Goal: Task Accomplishment & Management: Use online tool/utility

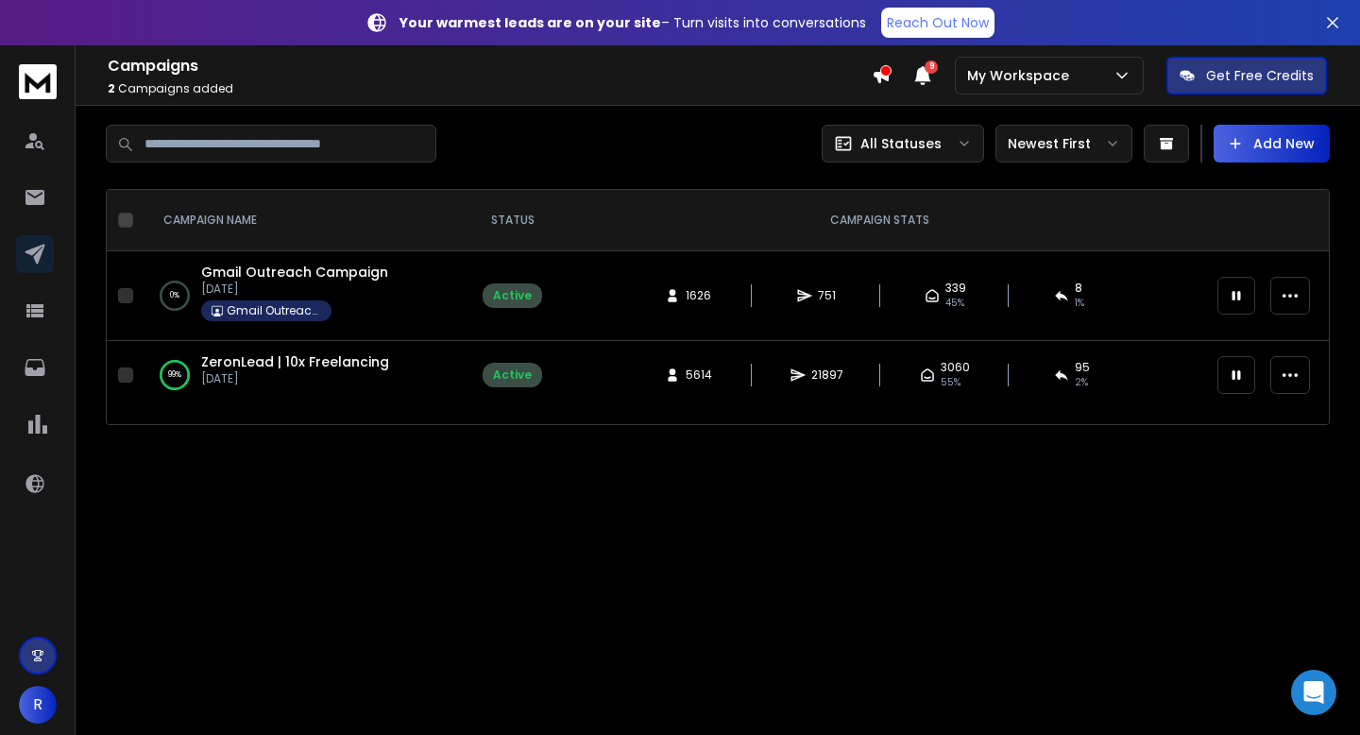
click at [296, 368] on span "ZeronLead | 10x Freelancing" at bounding box center [295, 361] width 188 height 19
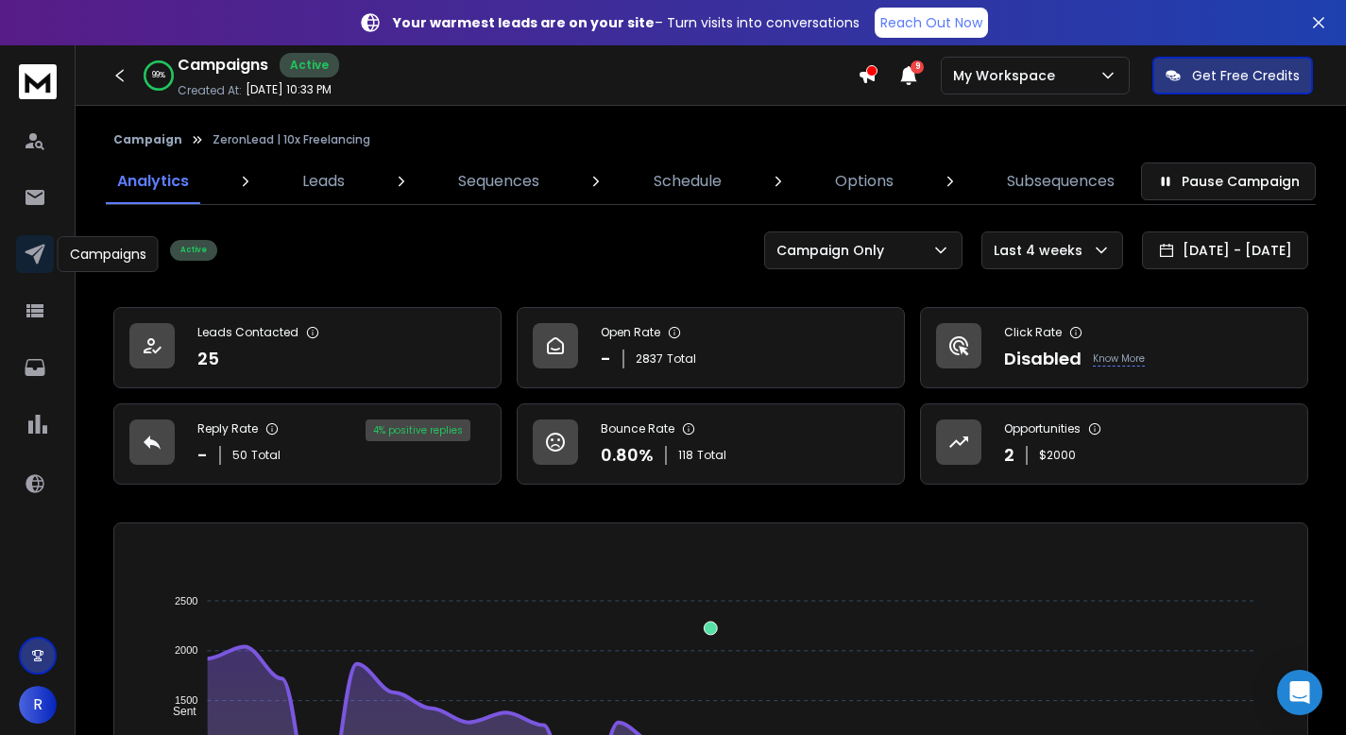
click at [32, 249] on icon at bounding box center [35, 254] width 20 height 20
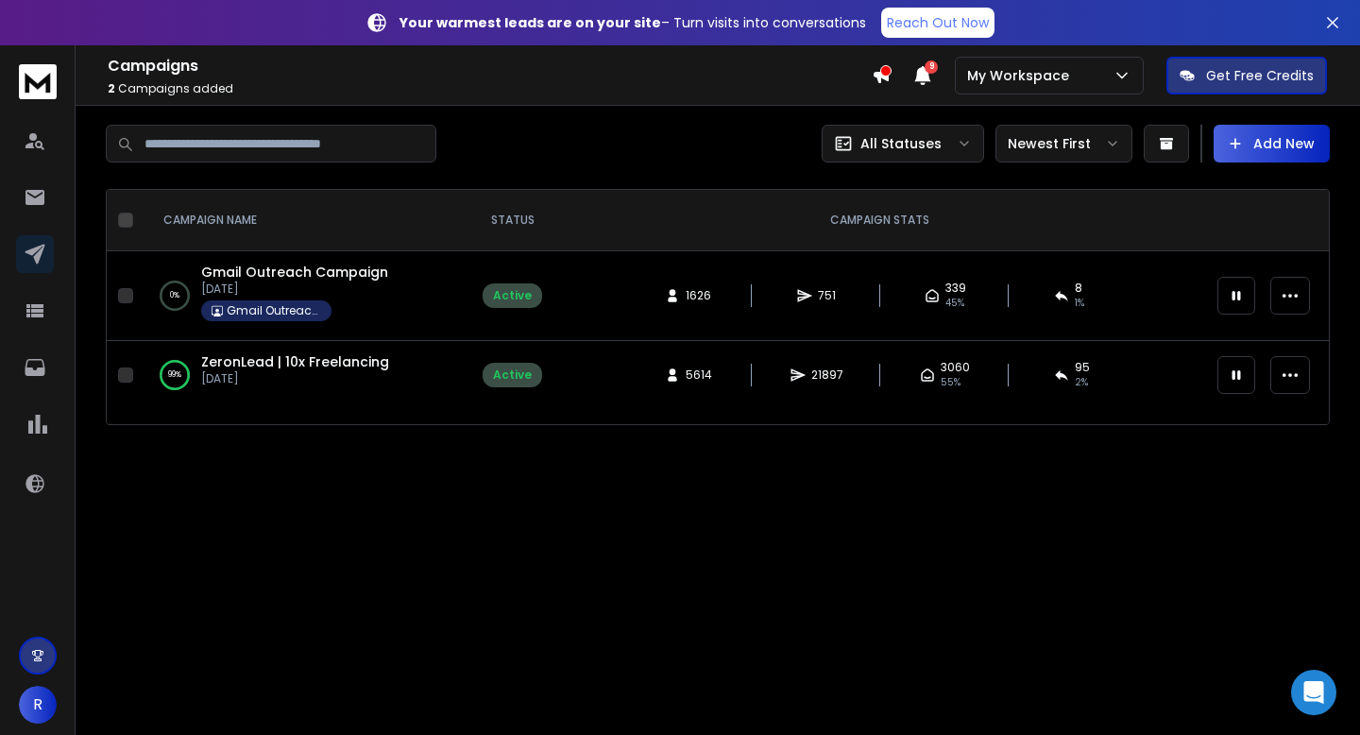
click at [599, 373] on icon at bounding box center [1236, 375] width 17 height 17
click at [391, 284] on div "0 % Gmail Outreach Campaign [DATE] Gmail Outreach by [PERSON_NAME]" at bounding box center [306, 296] width 293 height 66
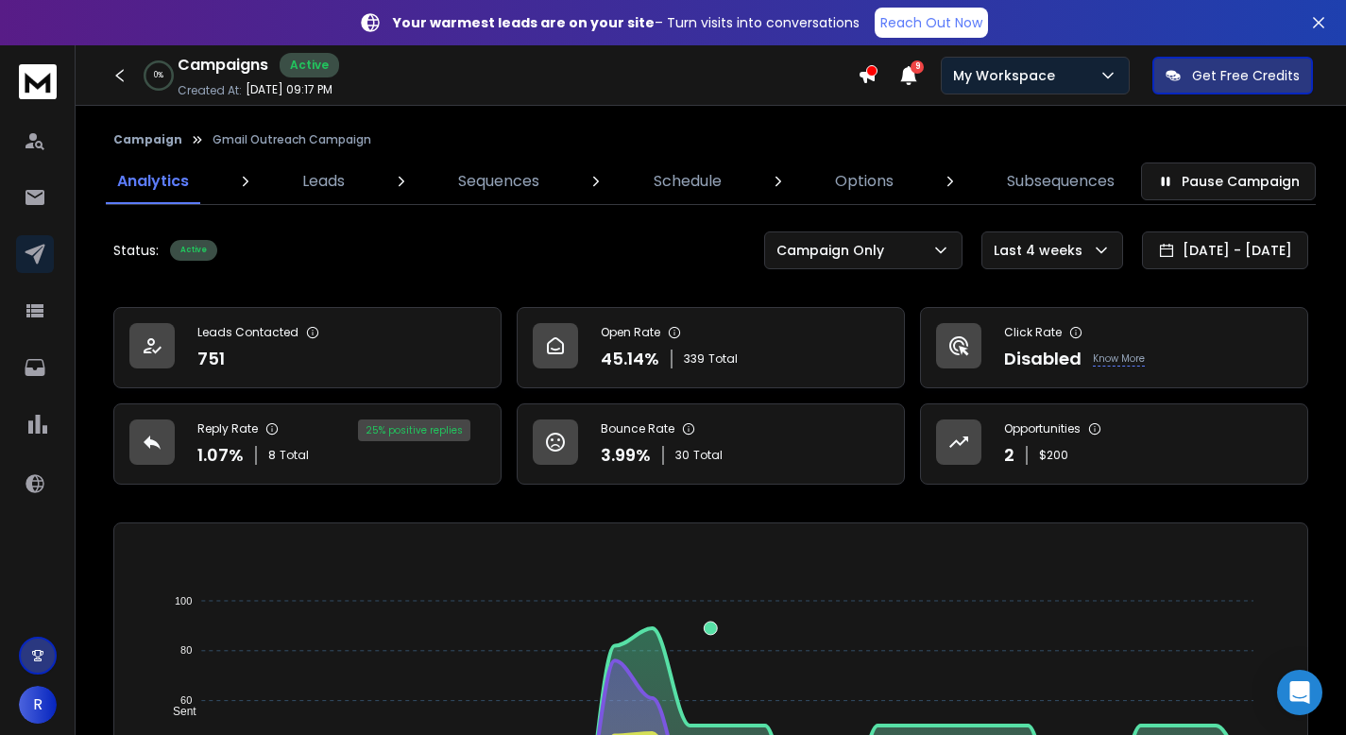
click at [599, 79] on div "My Workspace" at bounding box center [1035, 75] width 164 height 19
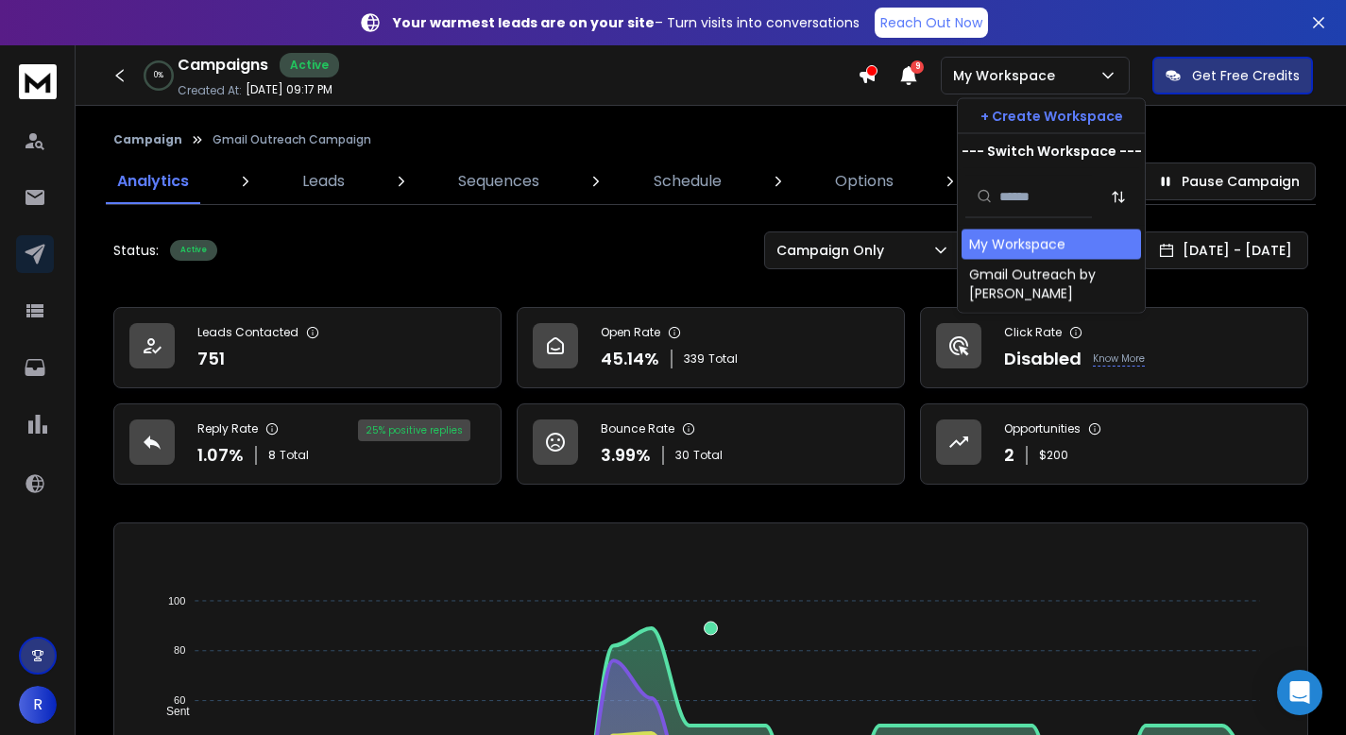
click at [599, 117] on div "Campaign Gmail Outreach Campaign Analytics Leads Sequences Schedule Options Sub…" at bounding box center [711, 666] width 1271 height 1120
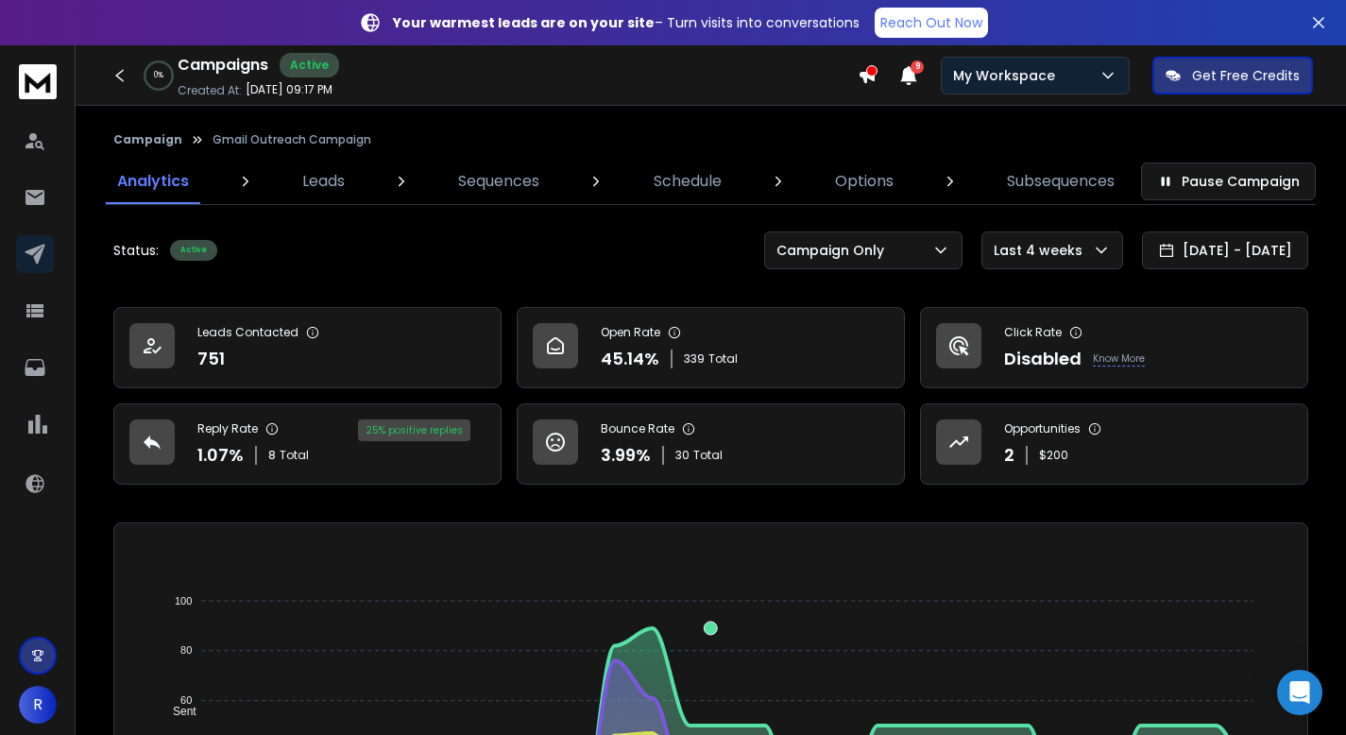
click at [599, 78] on p "My Workspace" at bounding box center [1008, 75] width 110 height 19
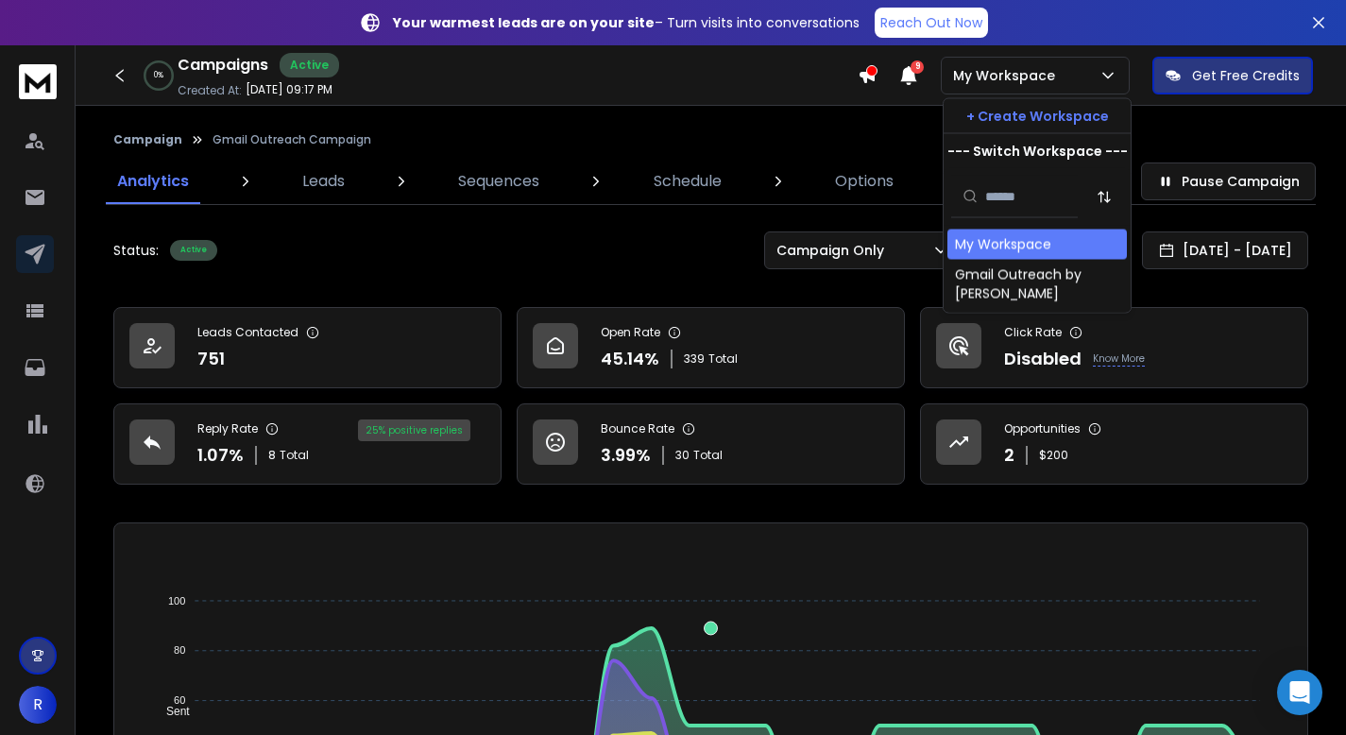
click at [599, 116] on div "Campaign Gmail Outreach Campaign Analytics Leads Sequences Schedule Options Sub…" at bounding box center [711, 666] width 1271 height 1120
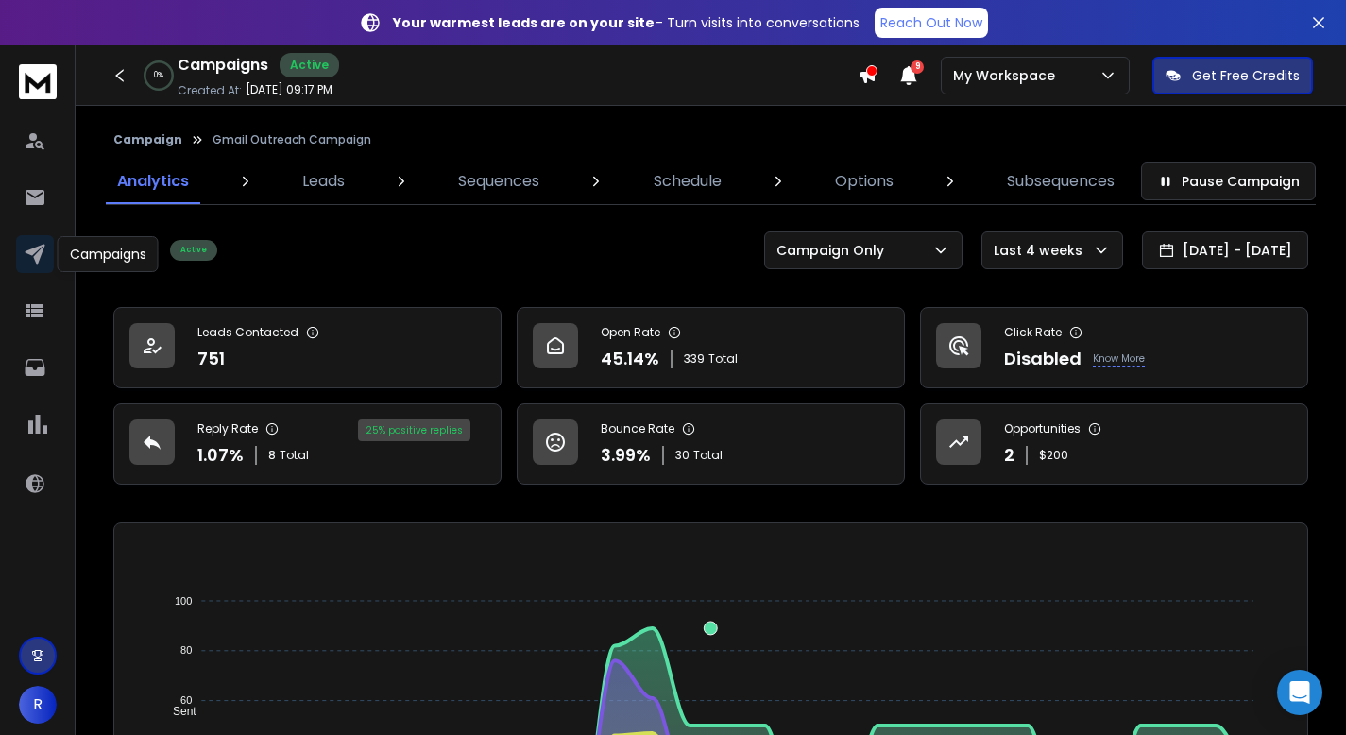
click at [35, 249] on icon at bounding box center [35, 254] width 20 height 20
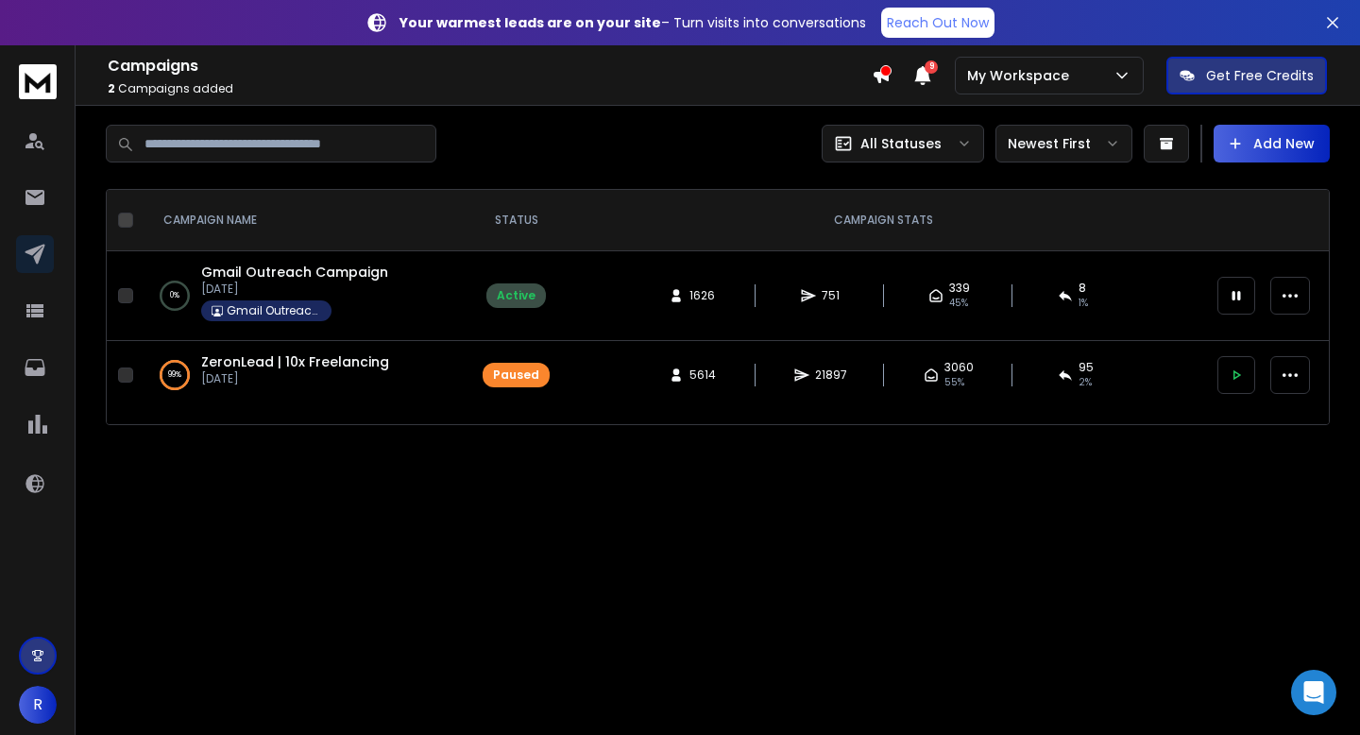
click at [599, 142] on button "Add New" at bounding box center [1272, 144] width 116 height 38
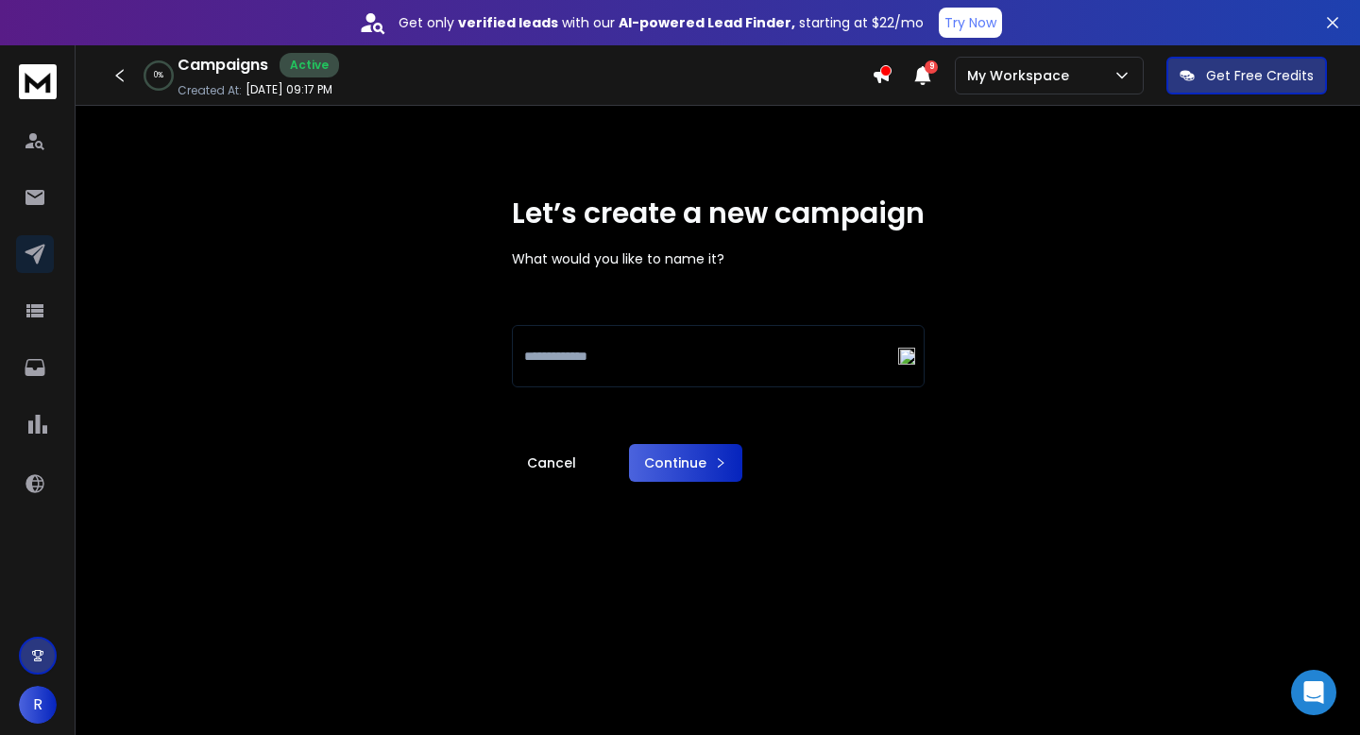
click at [599, 350] on input at bounding box center [718, 356] width 413 height 62
click at [599, 350] on input "****" at bounding box center [718, 356] width 413 height 62
type input "**********"
click at [599, 458] on button "Continue" at bounding box center [685, 463] width 113 height 38
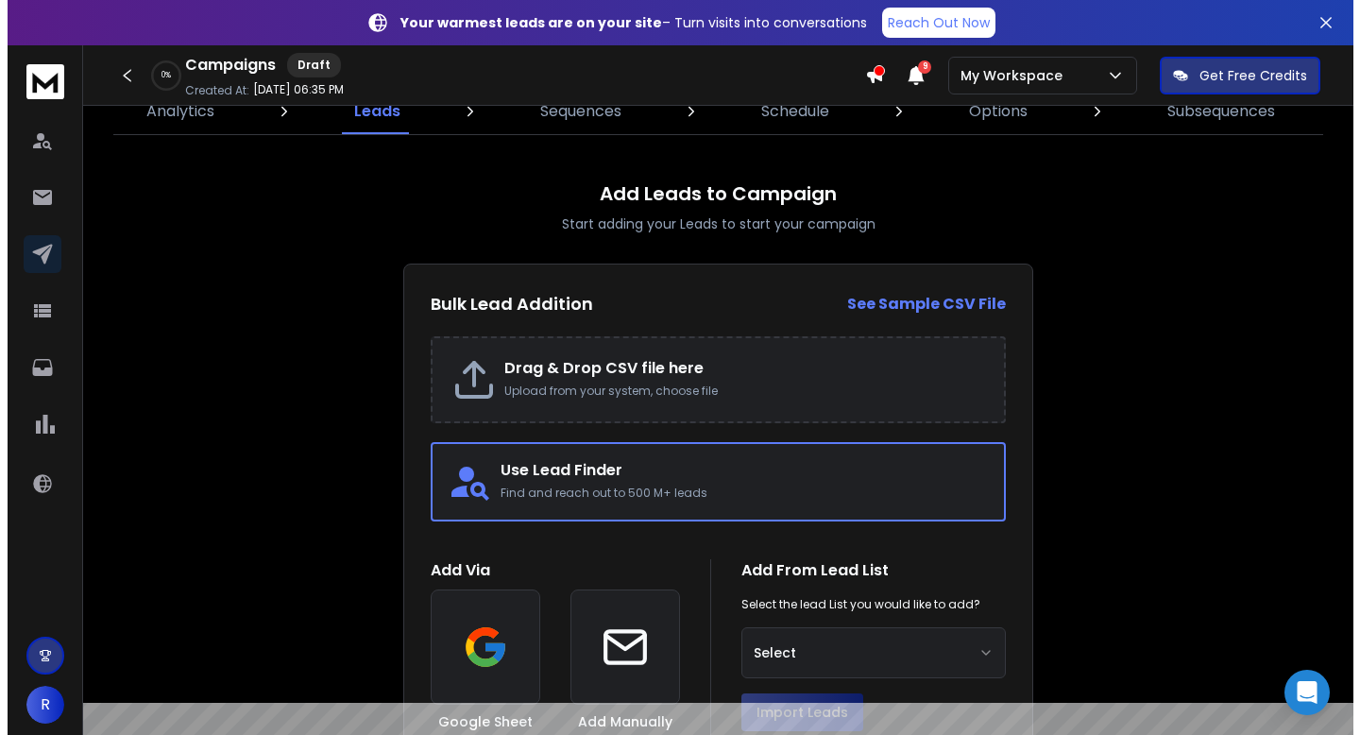
scroll to position [124, 0]
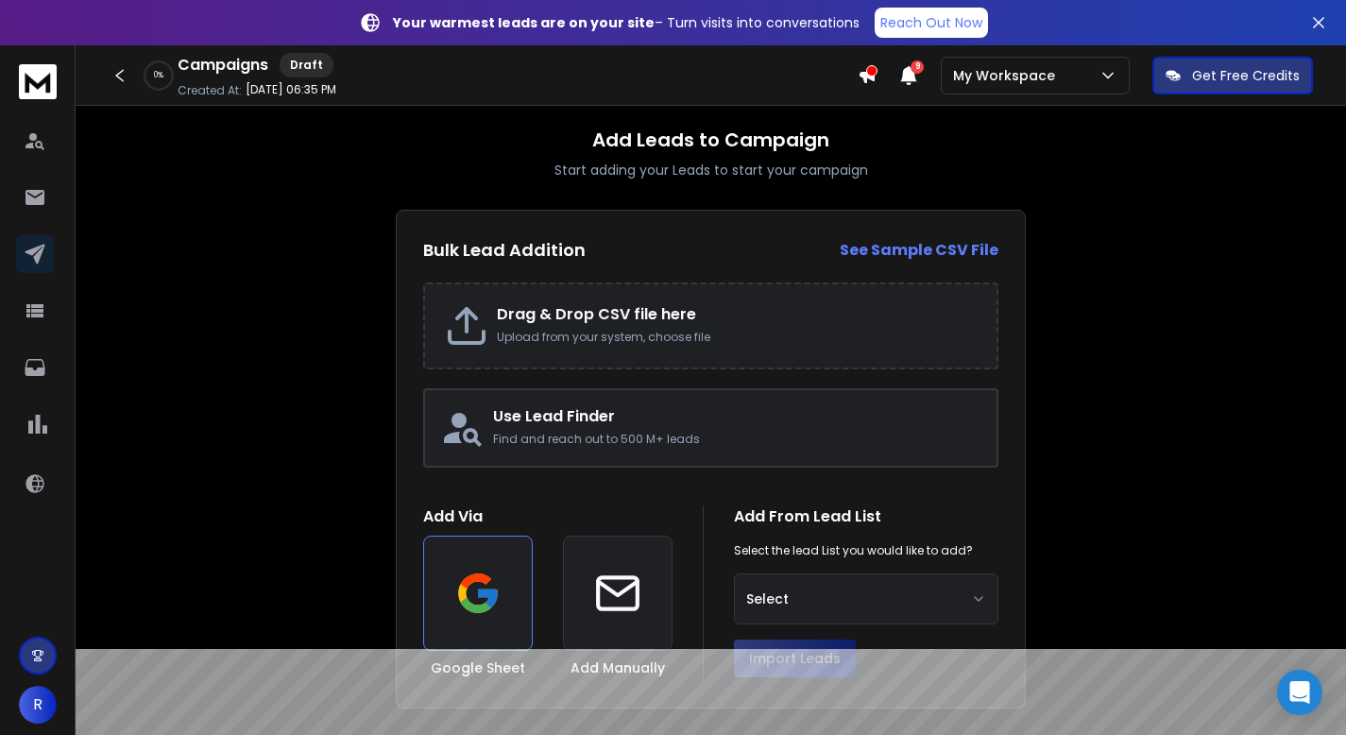
click at [491, 569] on icon at bounding box center [488, 599] width 20 height 19
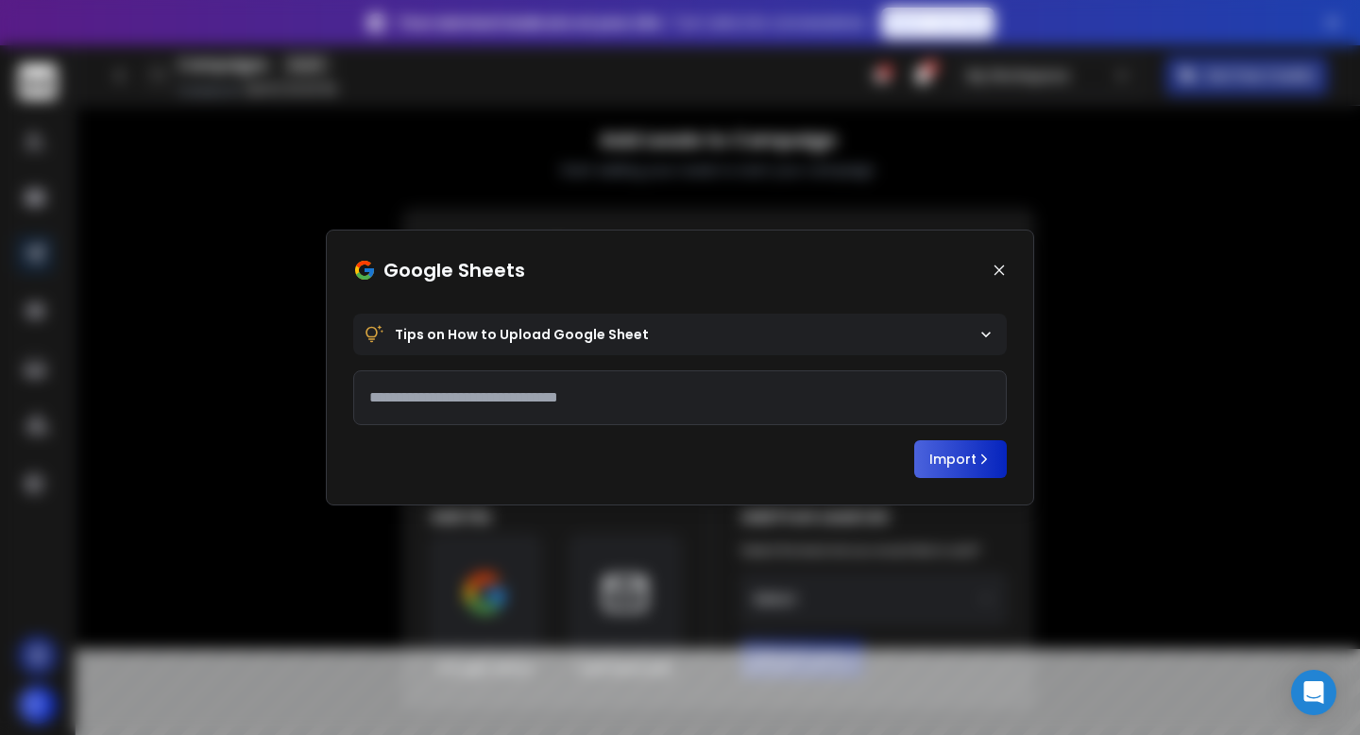
click at [477, 402] on input at bounding box center [680, 397] width 654 height 55
click at [485, 403] on input at bounding box center [680, 397] width 654 height 55
paste input "**********"
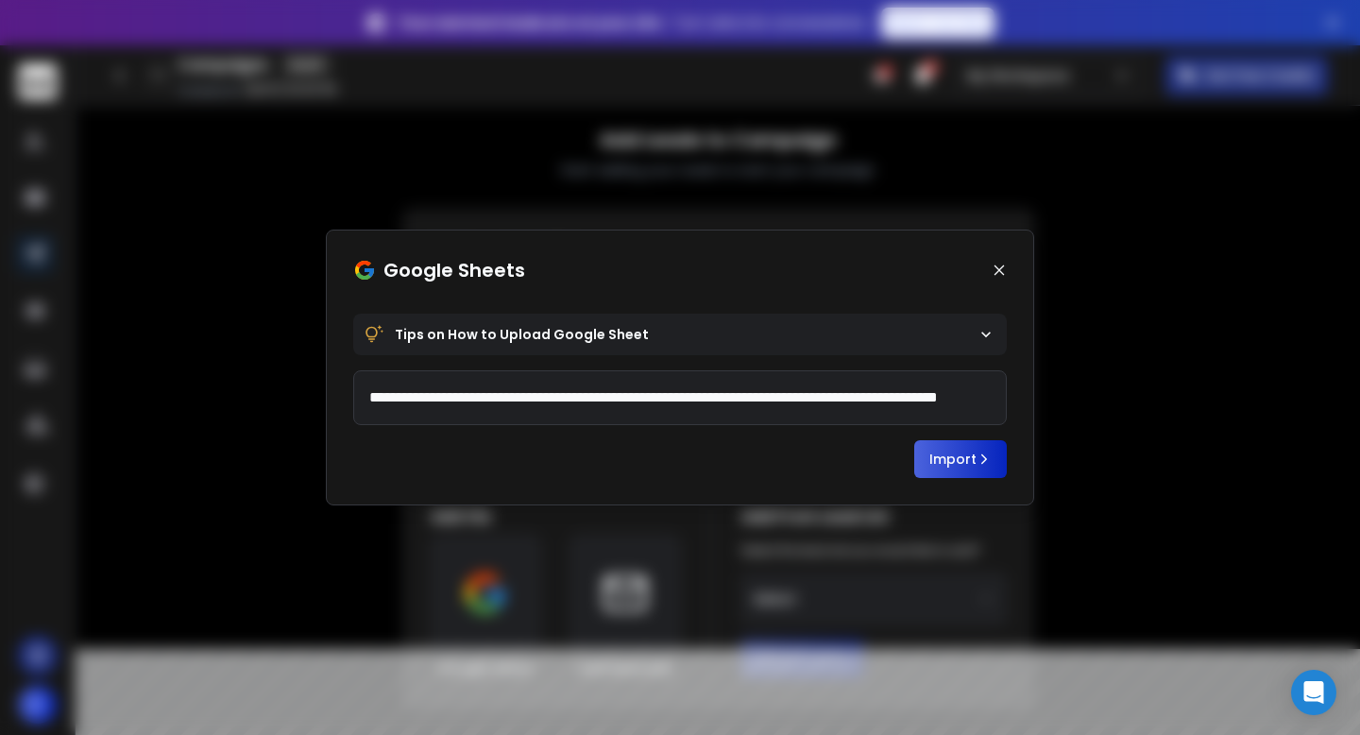
scroll to position [0, 259]
type input "**********"
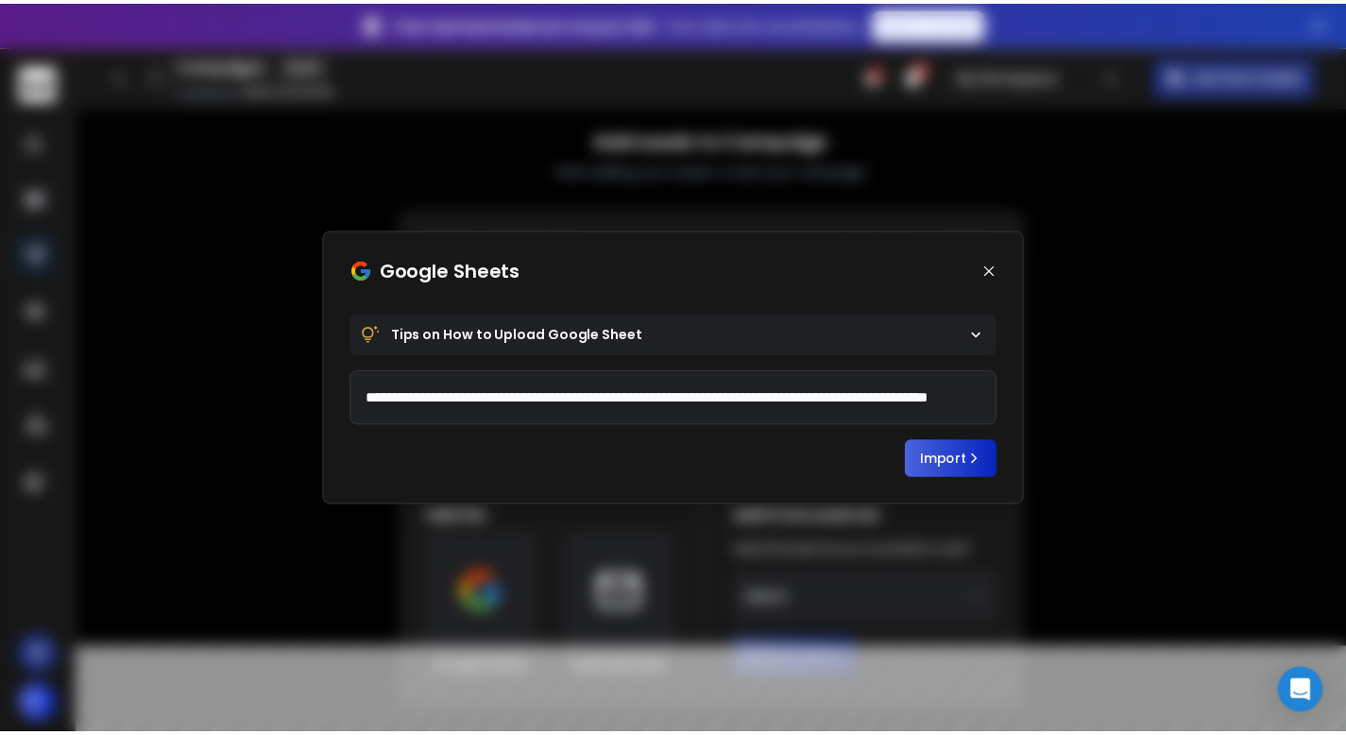
scroll to position [0, 0]
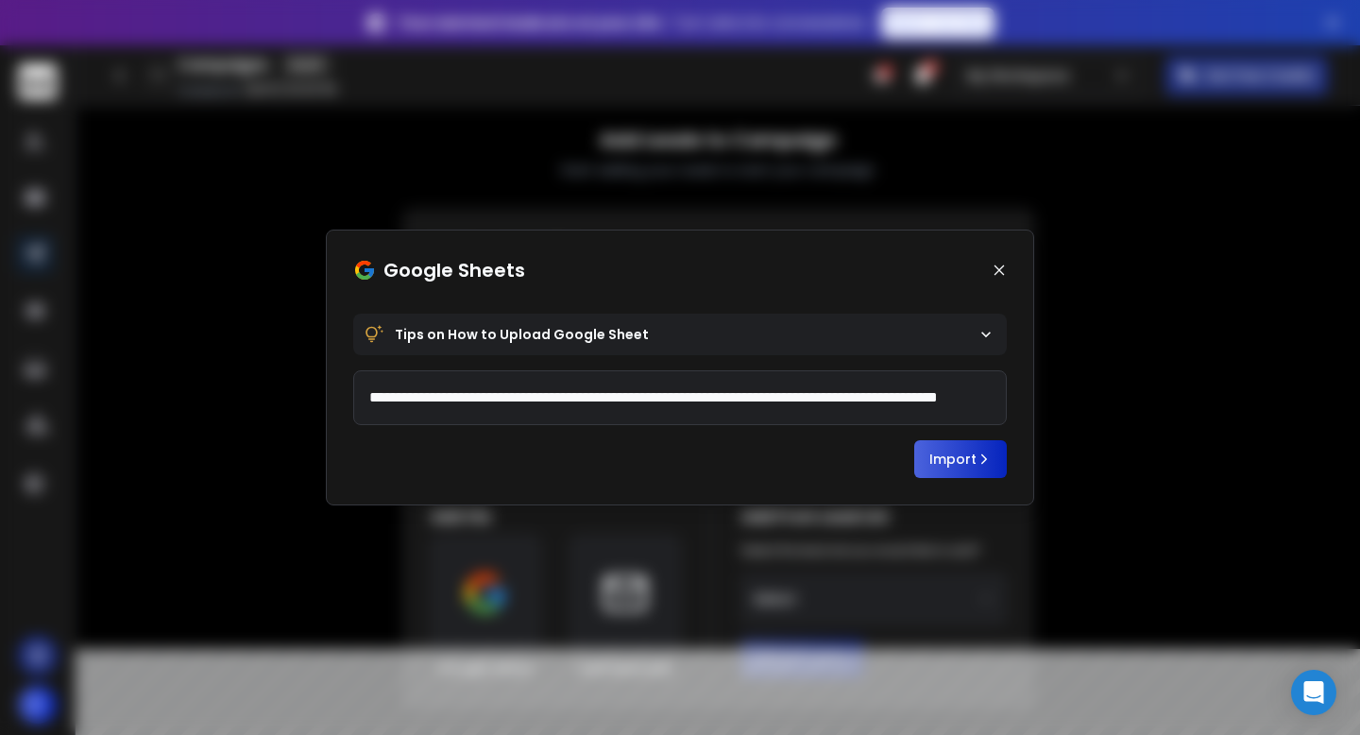
click at [599, 464] on button "Import" at bounding box center [961, 459] width 93 height 38
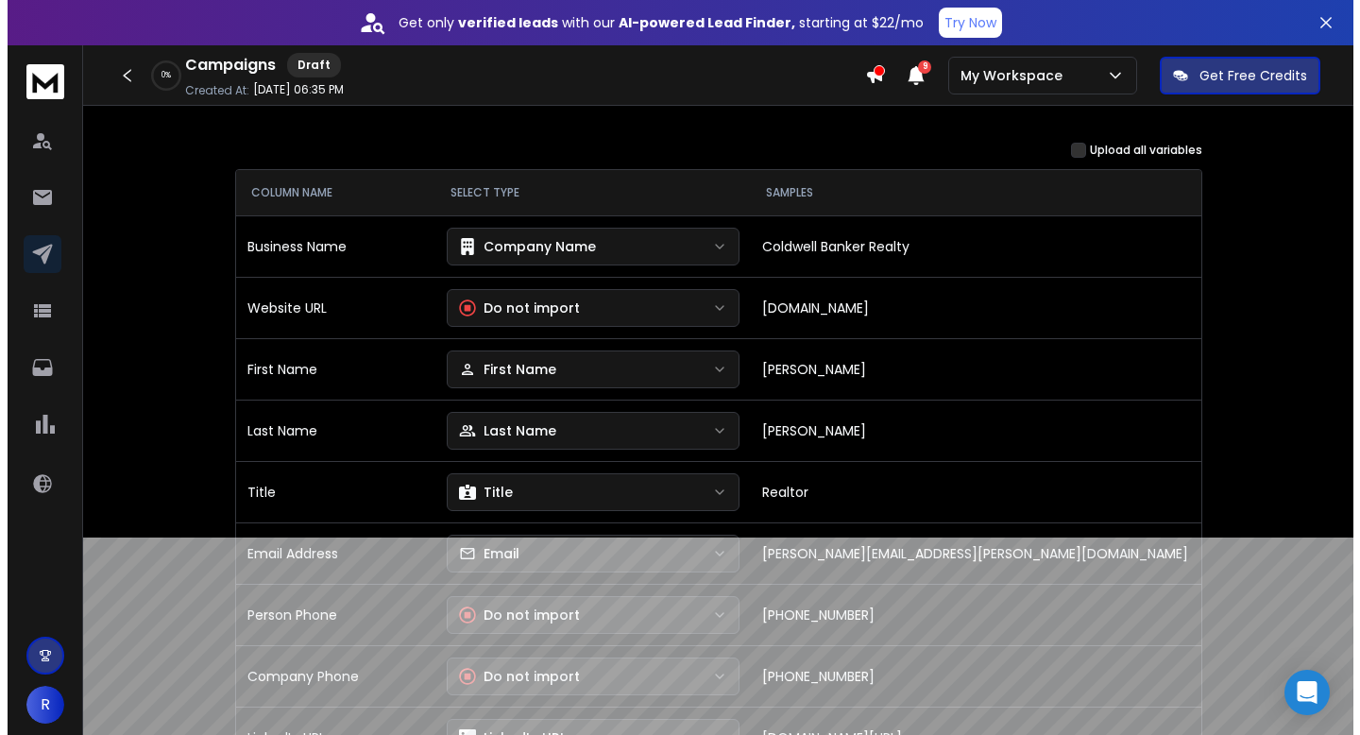
scroll to position [250, 0]
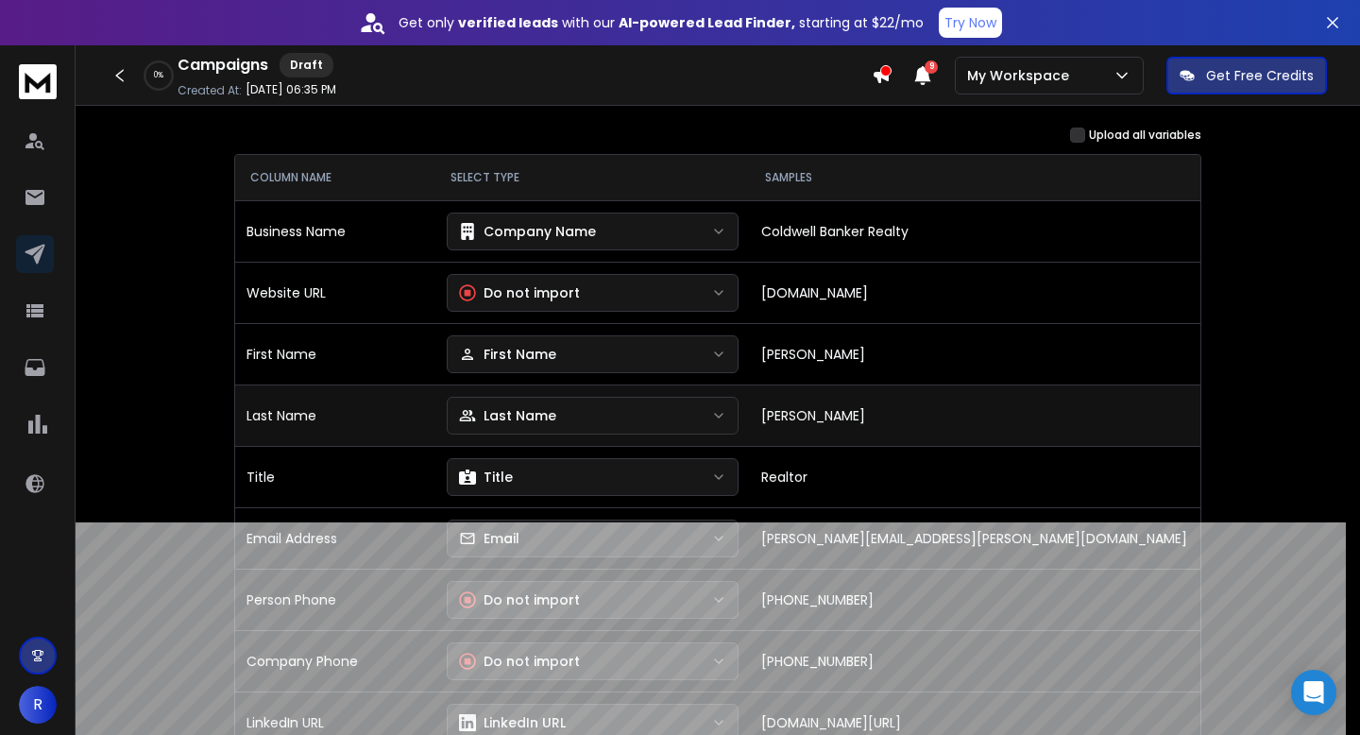
click at [599, 423] on icon "button" at bounding box center [718, 415] width 15 height 15
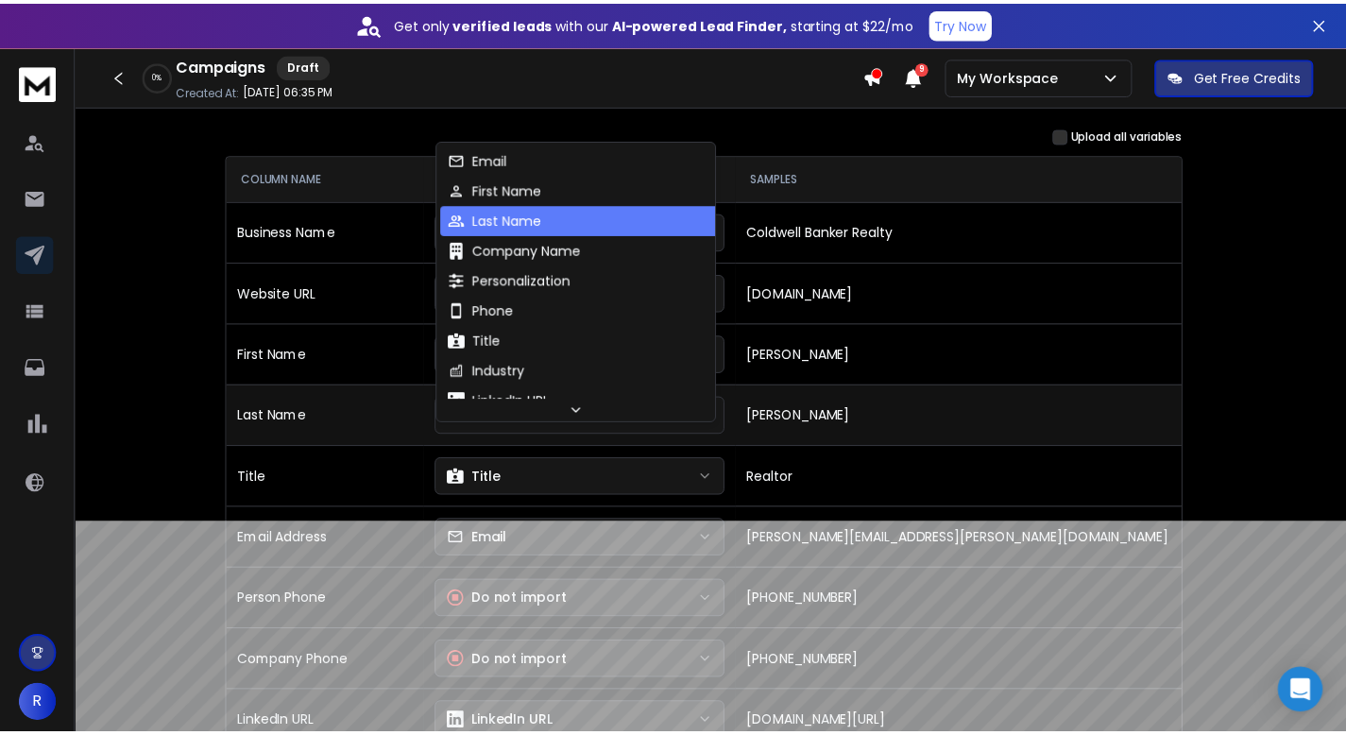
scroll to position [0, 3]
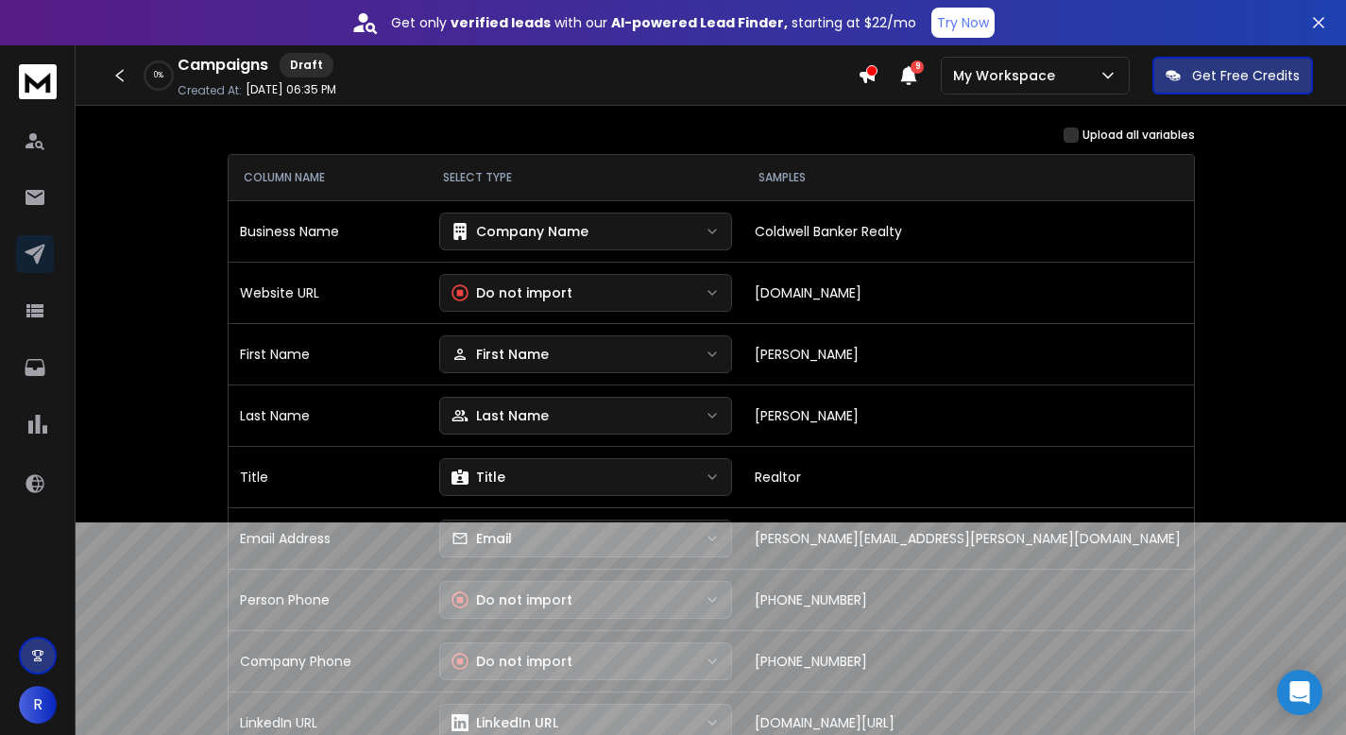
click at [169, 372] on div "[URL][DOMAIN_NAME] File Processed Upload all variables COLUMN NAME SELECT TYPE …" at bounding box center [673, 571] width 1346 height 1552
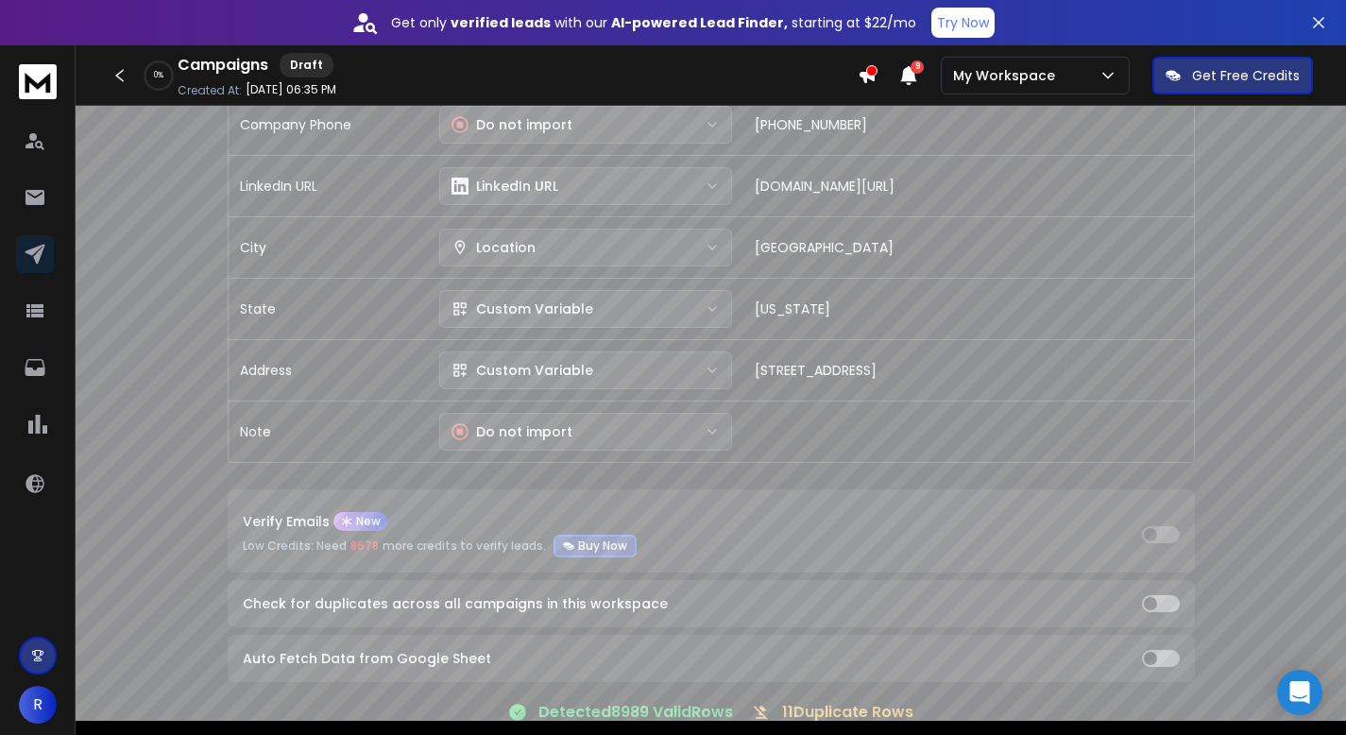
scroll to position [892, 0]
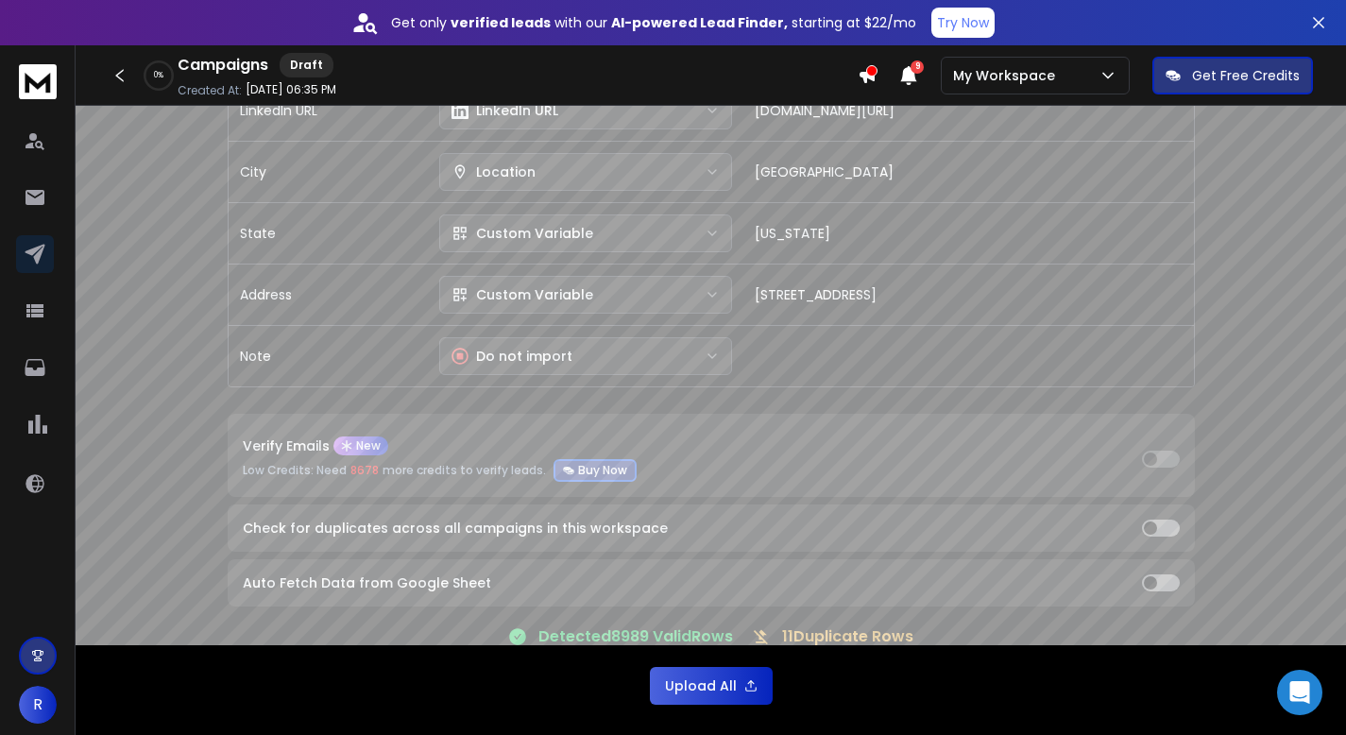
click at [599, 524] on button "Check for duplicates across all campaigns in this workspace" at bounding box center [1161, 528] width 38 height 17
click at [599, 569] on button "Auto Fetch Data from Google Sheet" at bounding box center [1161, 582] width 38 height 17
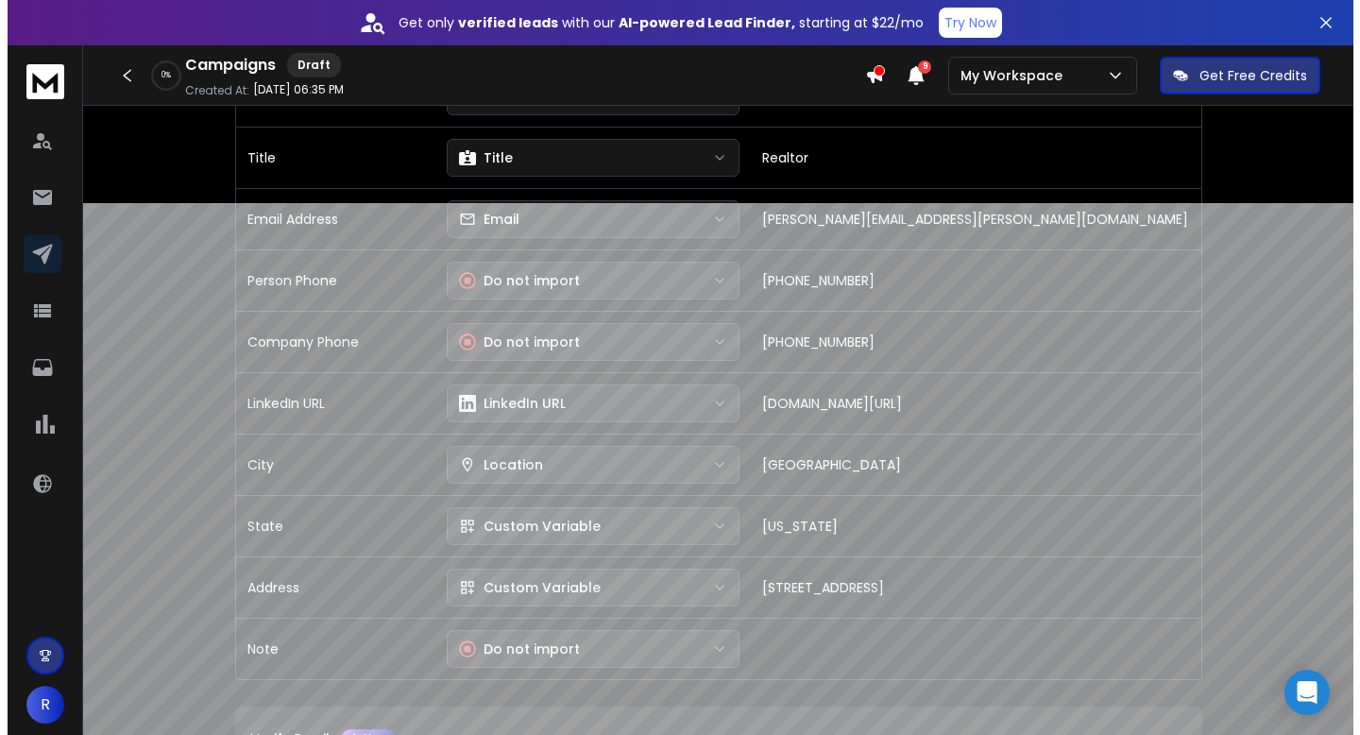
scroll to position [588, 0]
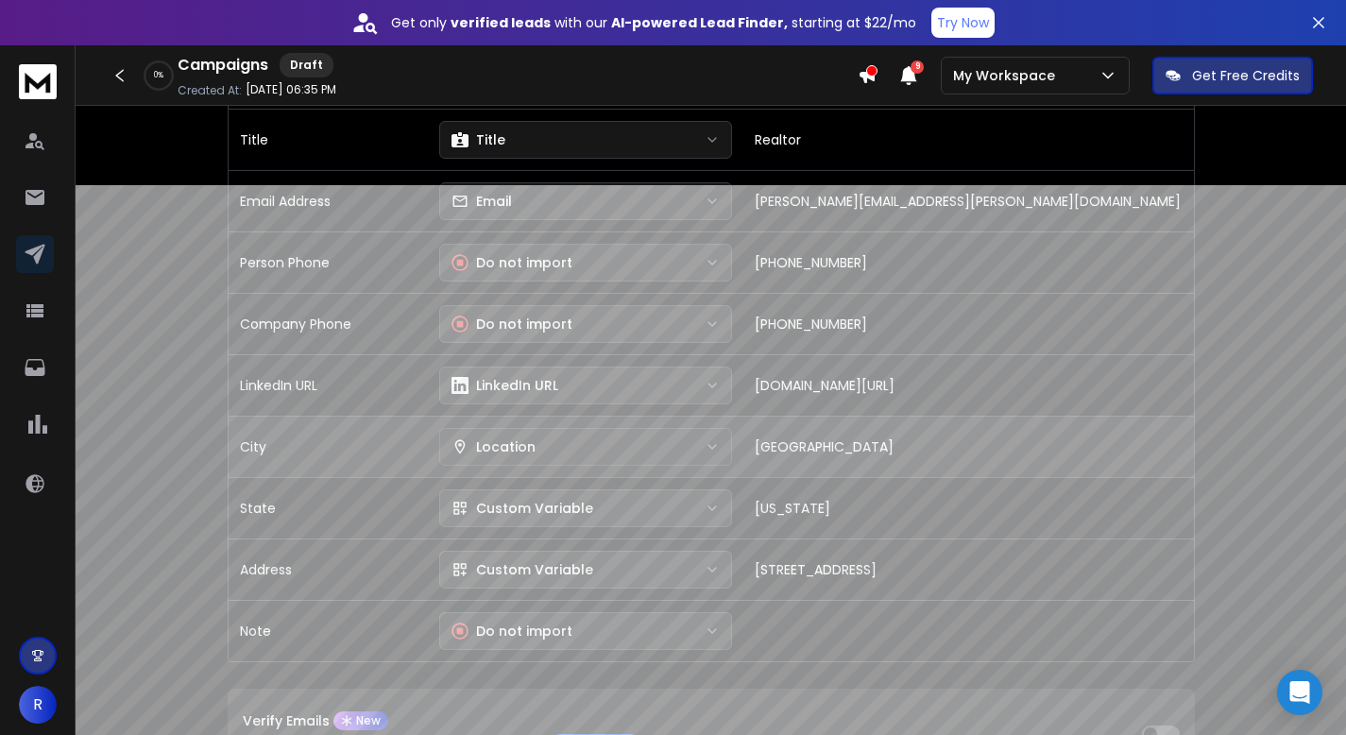
click at [599, 454] on icon "button" at bounding box center [712, 446] width 15 height 15
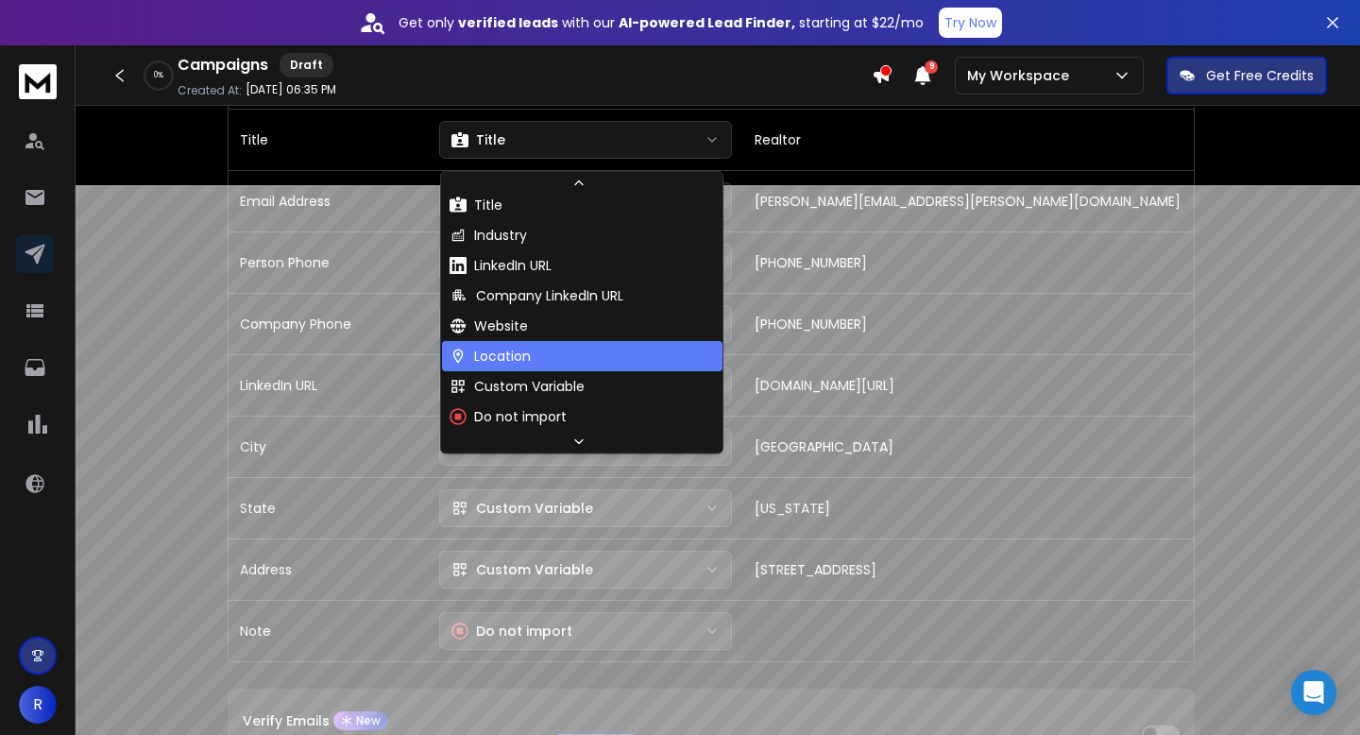
scroll to position [172, 0]
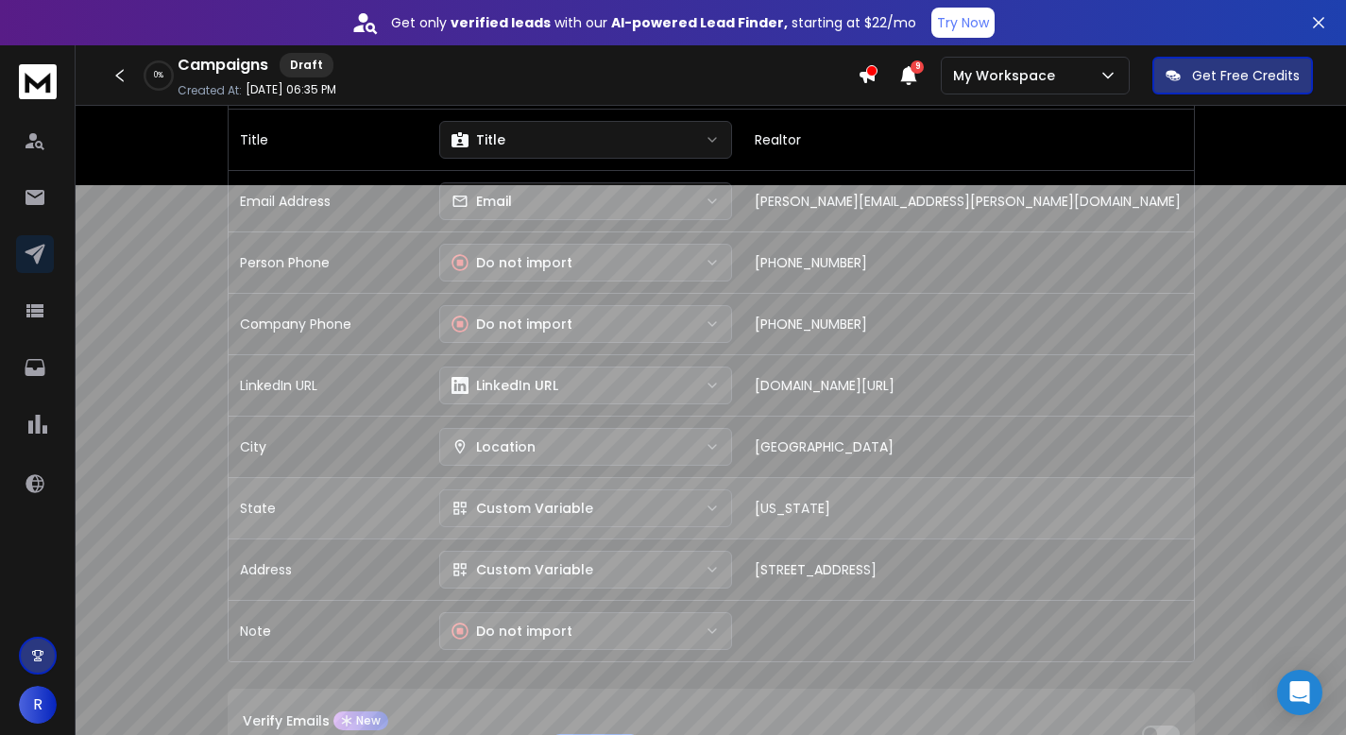
click at [599, 527] on button "Custom Variable" at bounding box center [585, 508] width 293 height 38
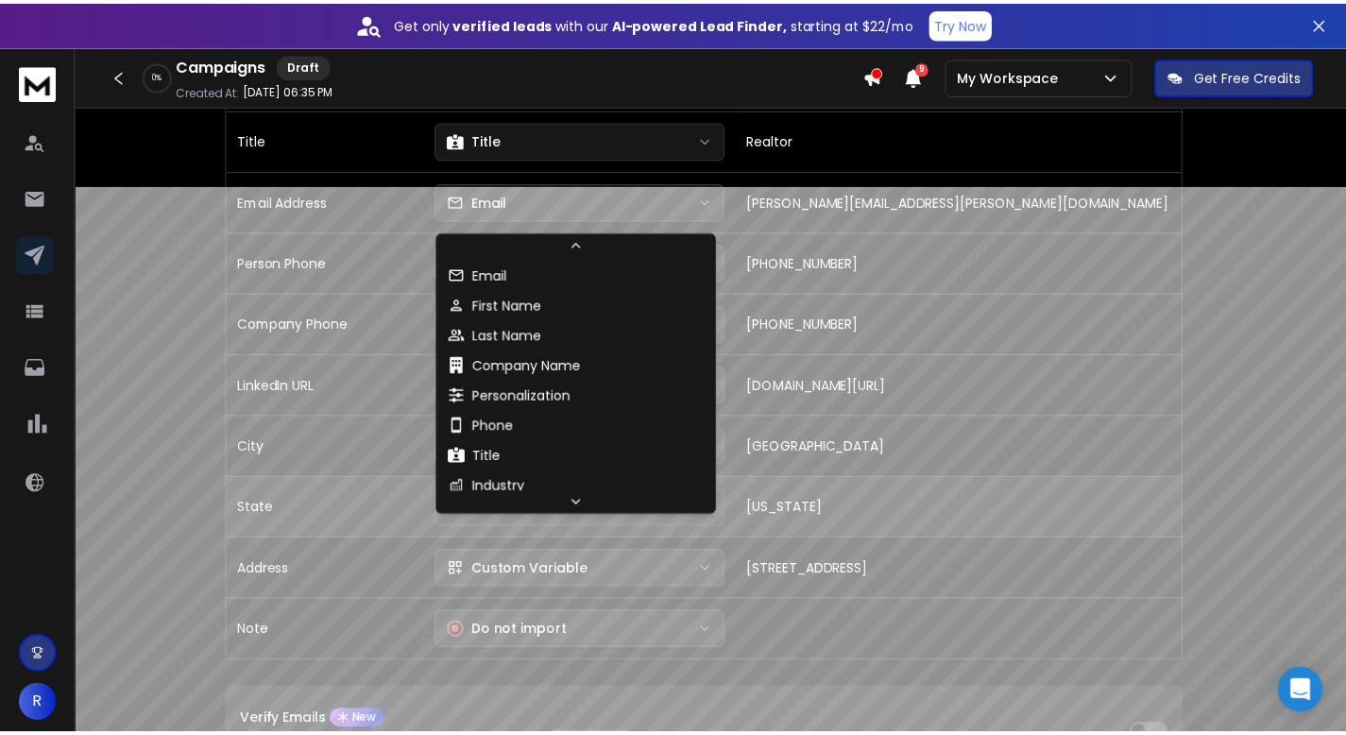
scroll to position [161, 0]
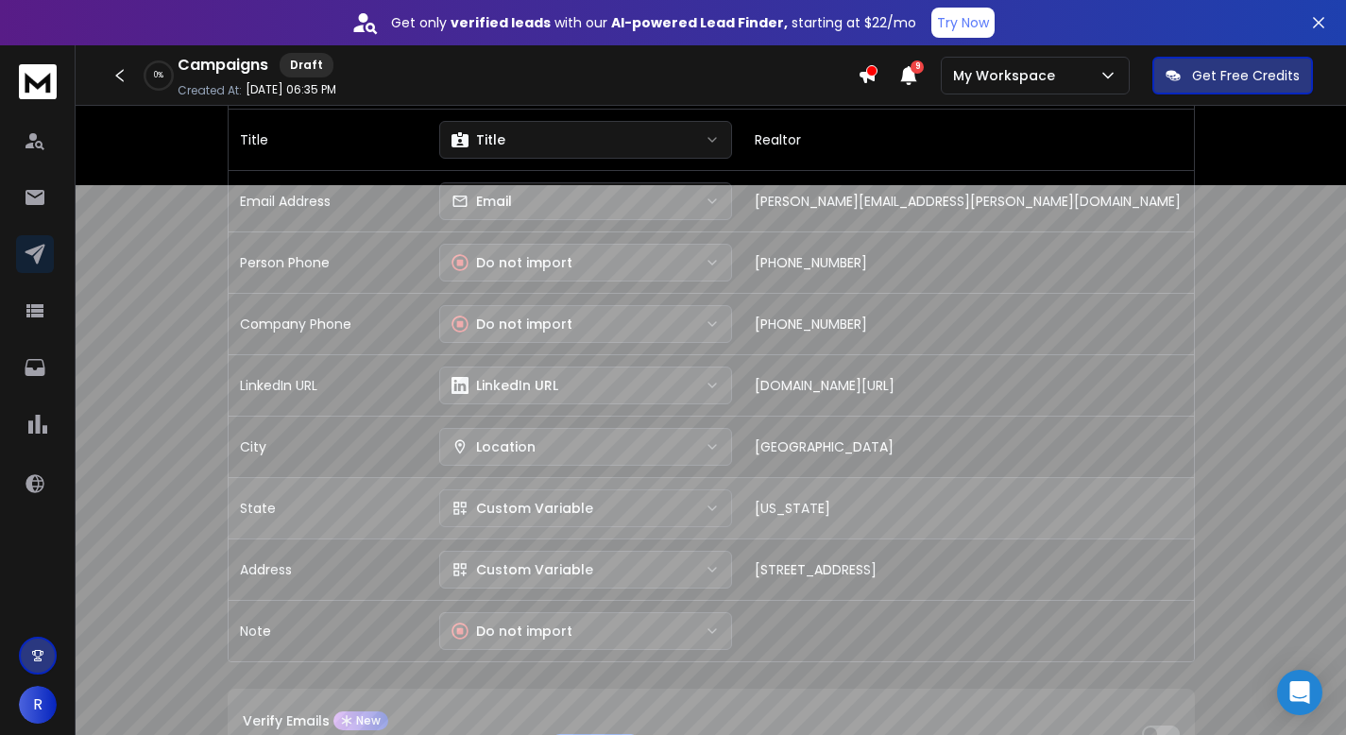
click at [599, 527] on button "Custom Variable" at bounding box center [585, 508] width 293 height 38
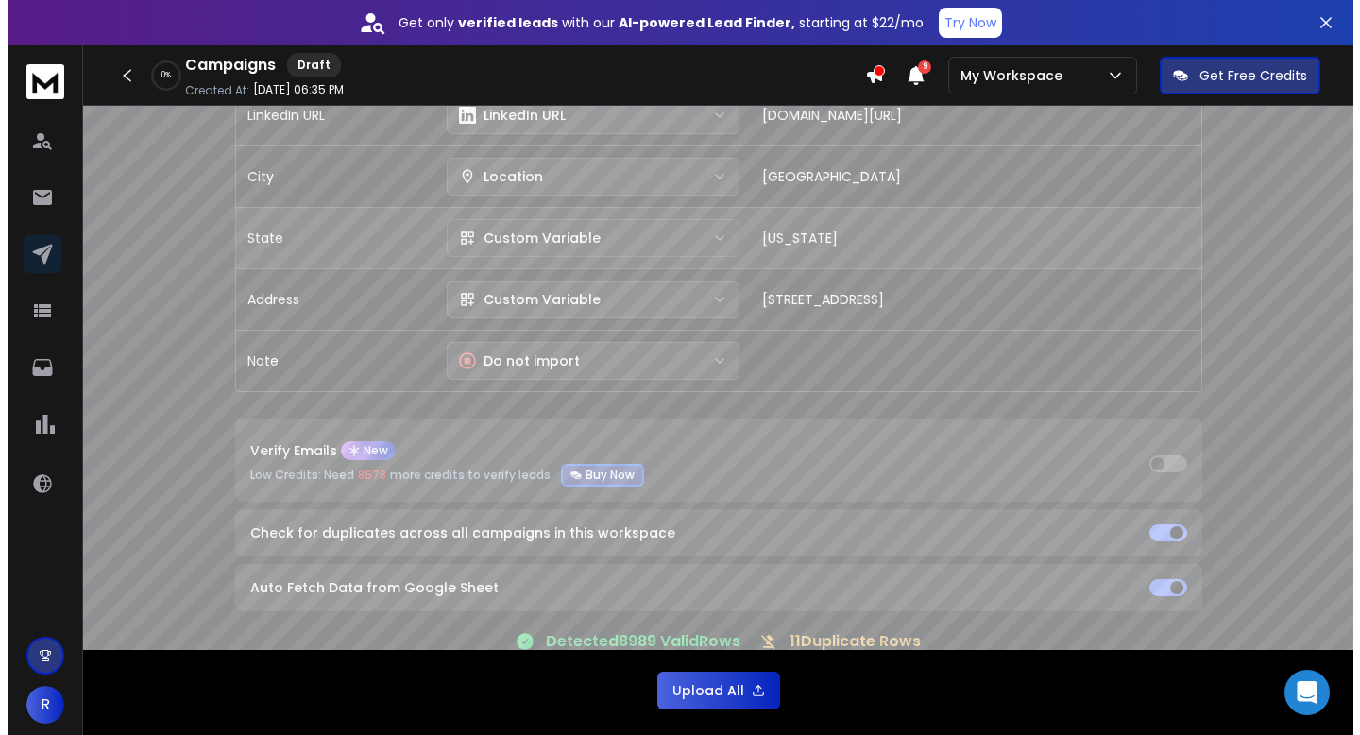
scroll to position [892, 0]
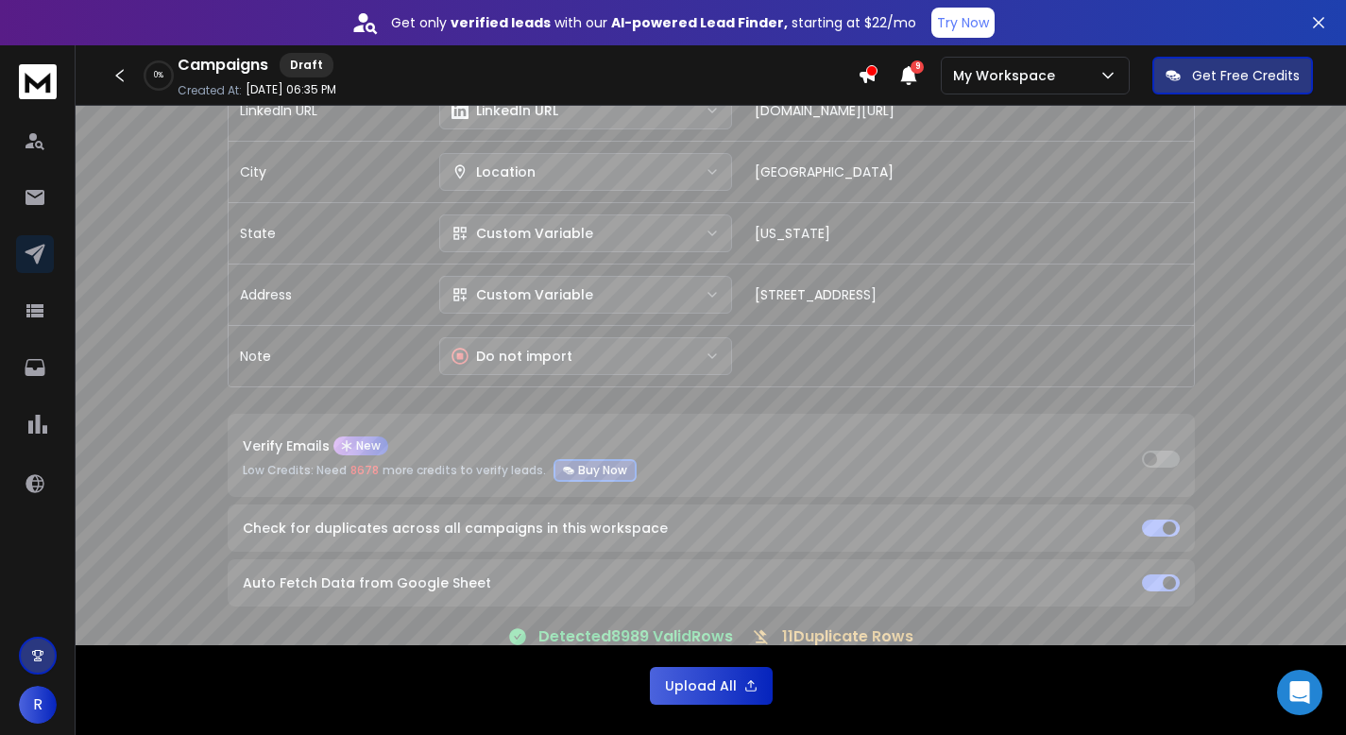
click at [599, 569] on button "Upload All" at bounding box center [711, 686] width 123 height 38
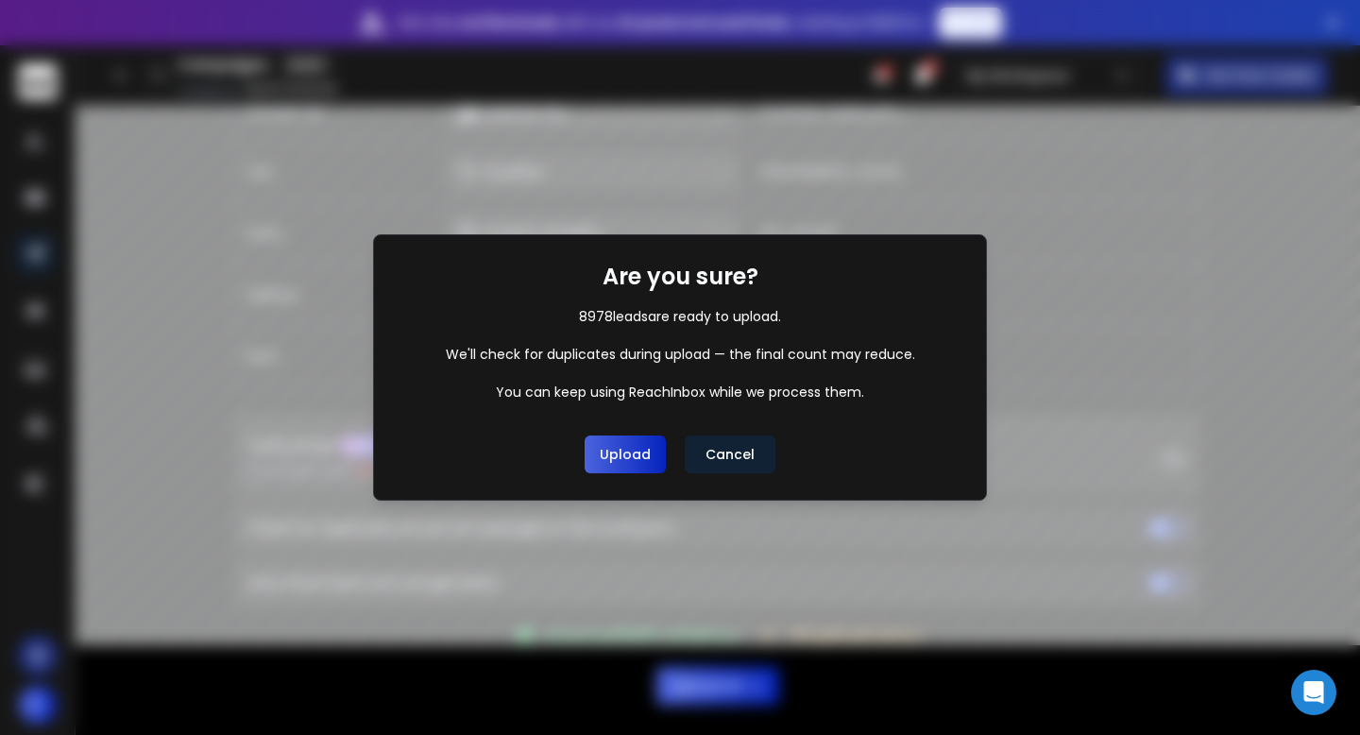
click at [599, 459] on button "Upload" at bounding box center [625, 455] width 81 height 38
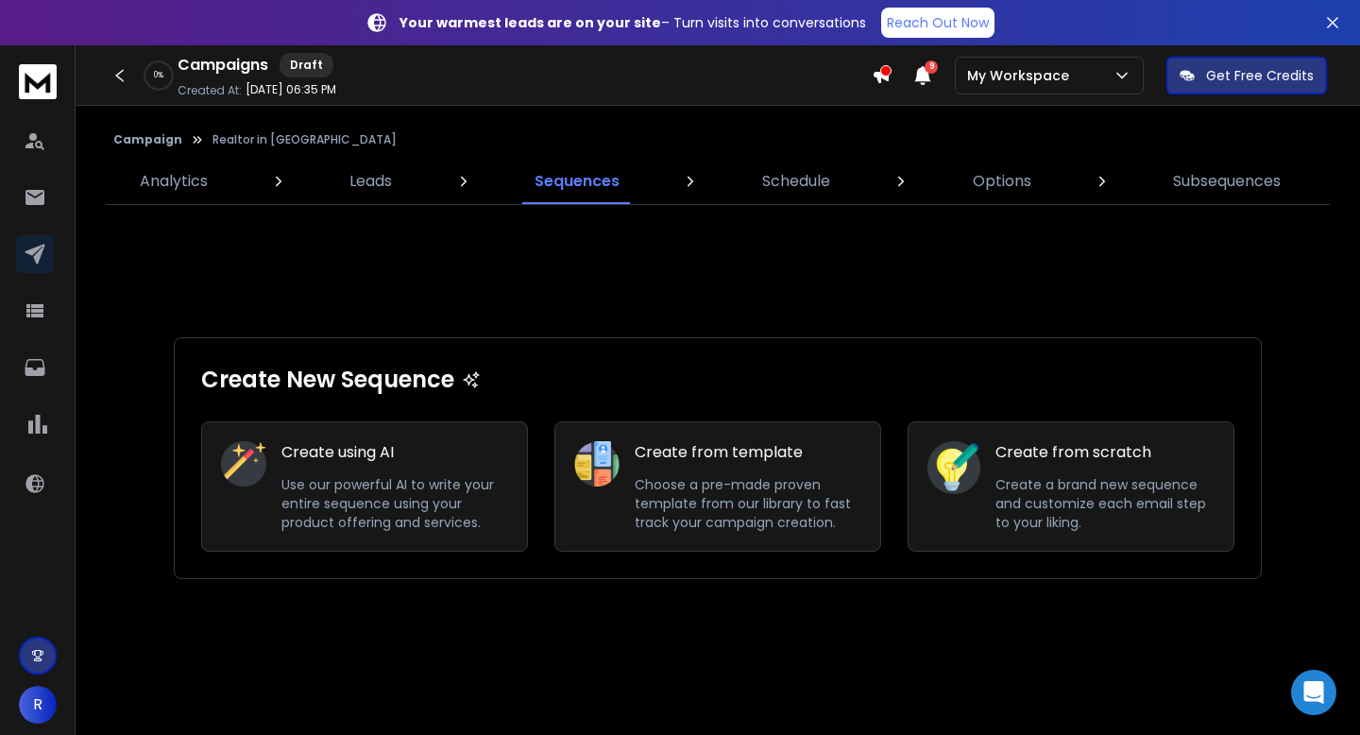
scroll to position [0, 0]
click at [377, 487] on p "Use our powerful AI to write your entire sequence using your product offering a…" at bounding box center [395, 503] width 227 height 57
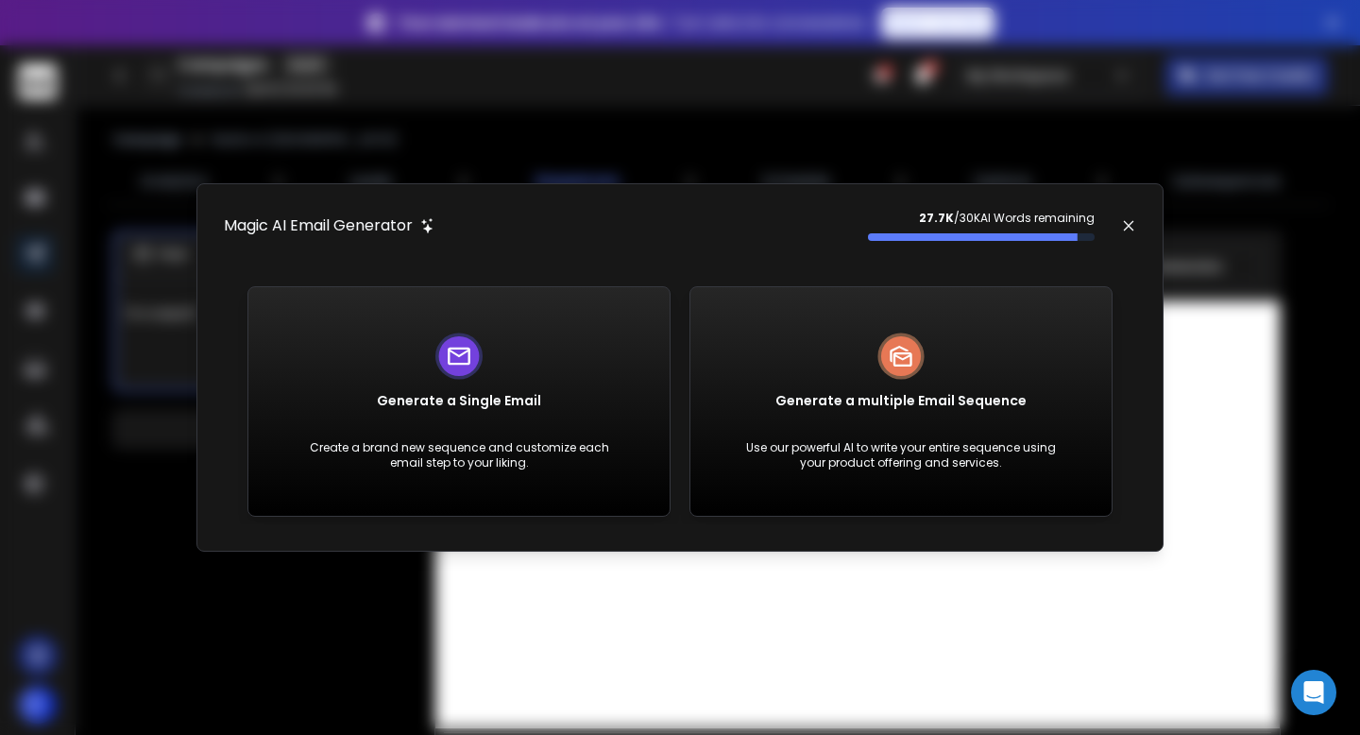
click at [599, 403] on h1 "Generate a multiple Email Sequence" at bounding box center [901, 400] width 251 height 19
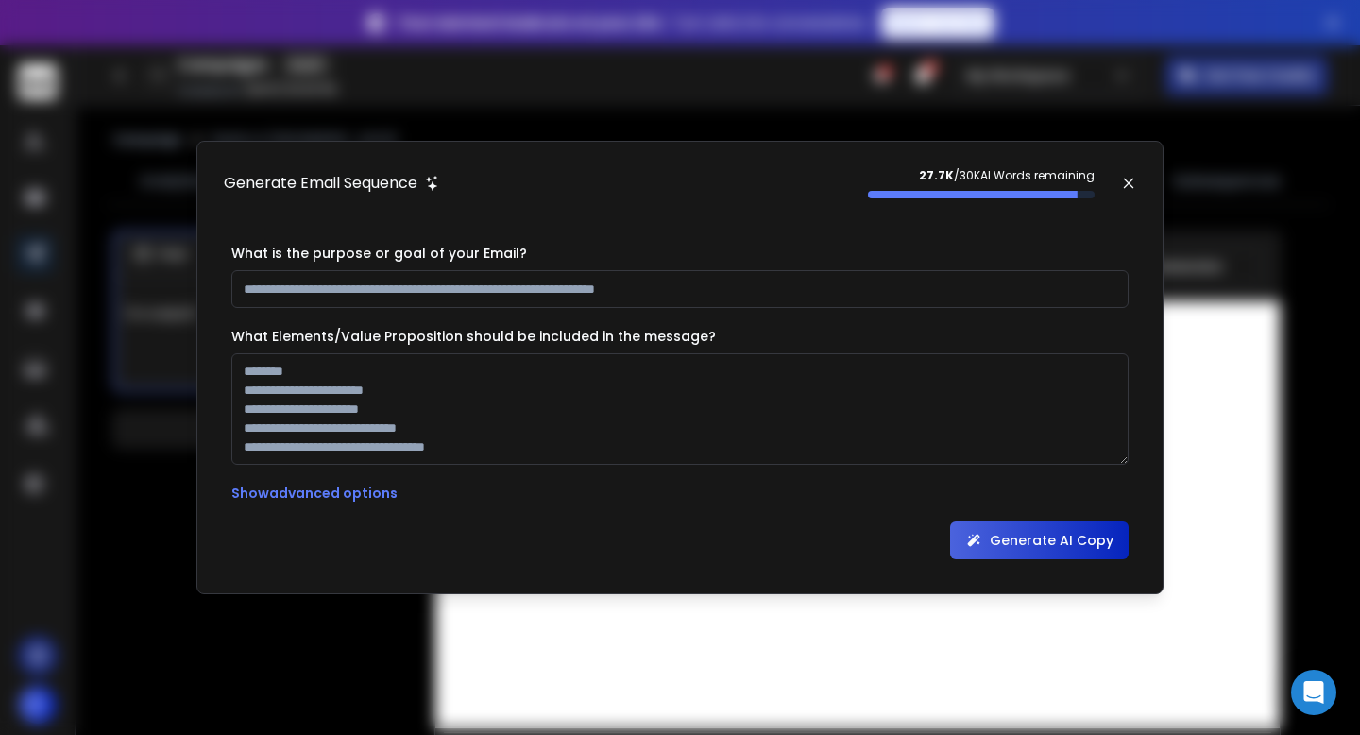
click at [555, 294] on input at bounding box center [680, 289] width 898 height 38
click at [599, 199] on div "Generate Email Sequence 27.7K / 30K AI Words remaining What is the purpose or g…" at bounding box center [680, 367] width 913 height 399
click at [429, 287] on input at bounding box center [680, 289] width 898 height 38
type input "*"
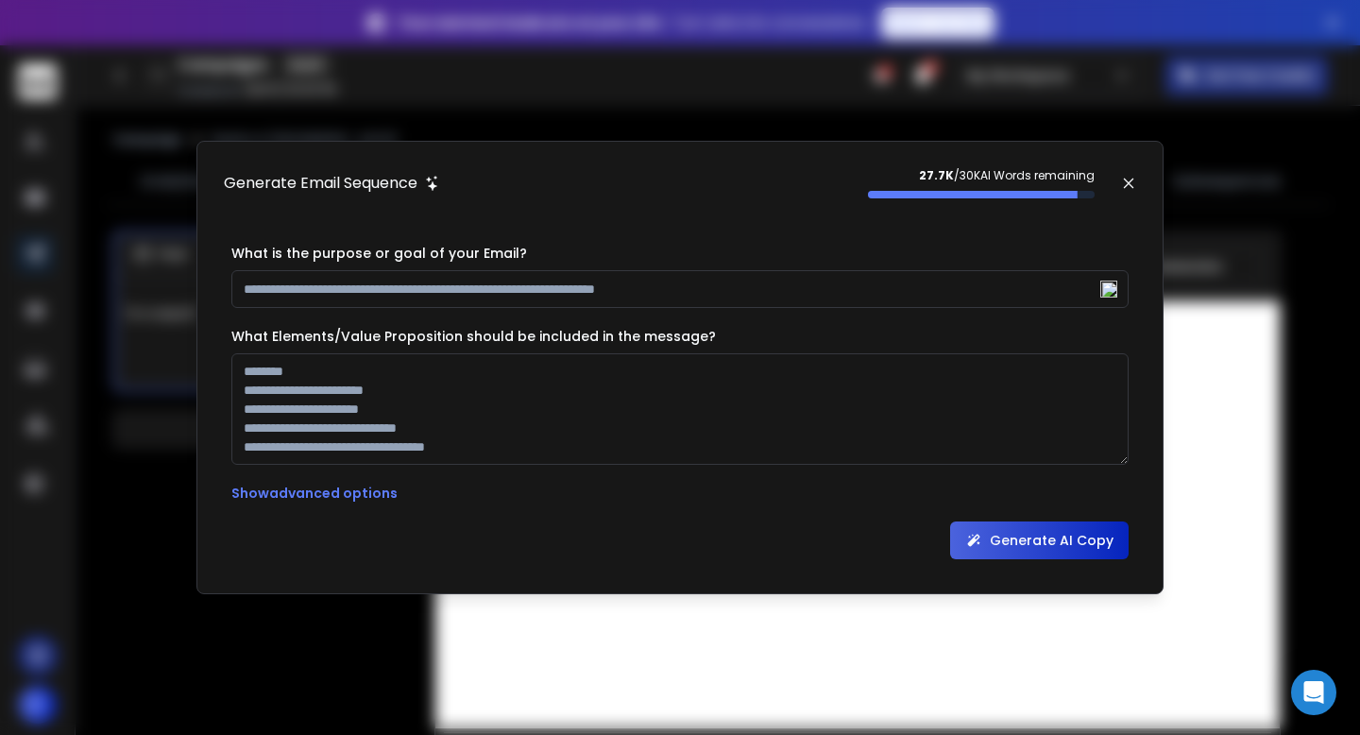
click at [590, 207] on div "Generate Email Sequence 27.7K / 30K AI Words remaining What is the purpose or g…" at bounding box center [680, 367] width 913 height 399
click at [351, 494] on p "Show advanced options" at bounding box center [680, 493] width 898 height 19
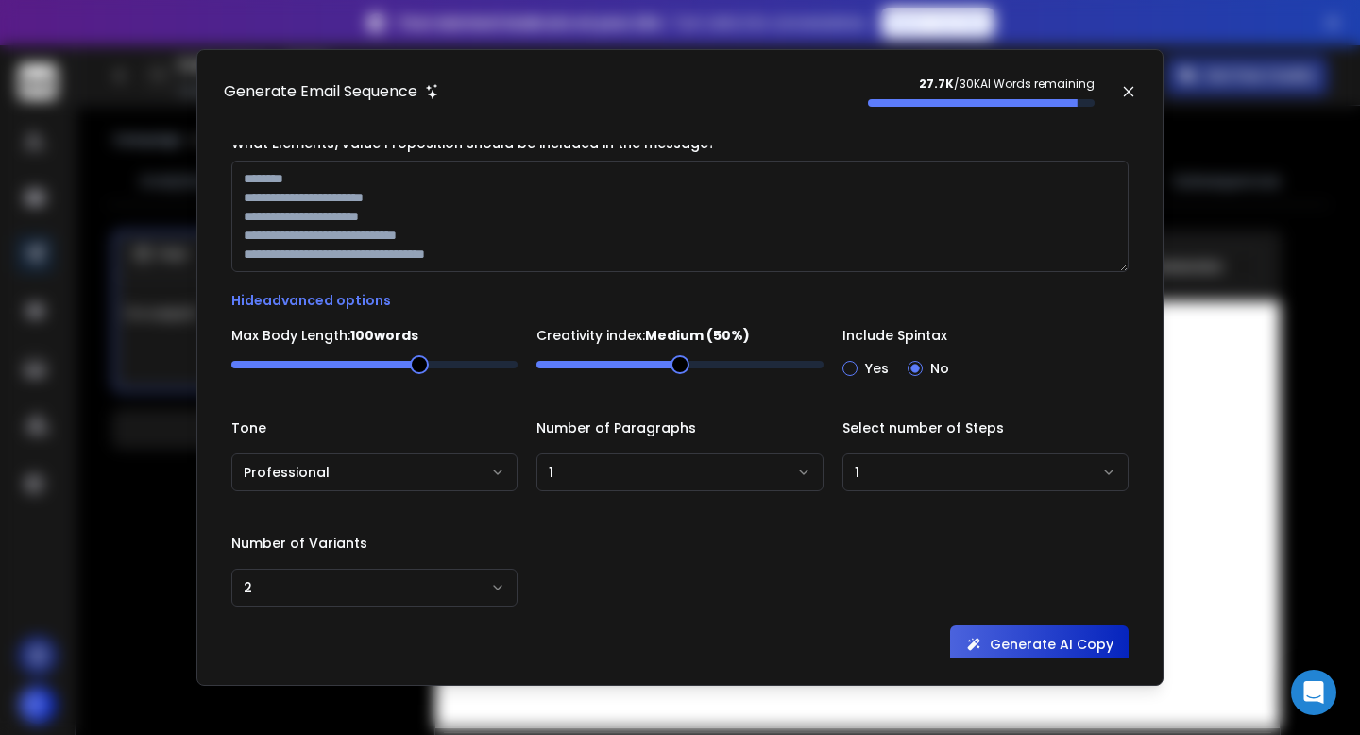
scroll to position [112, 0]
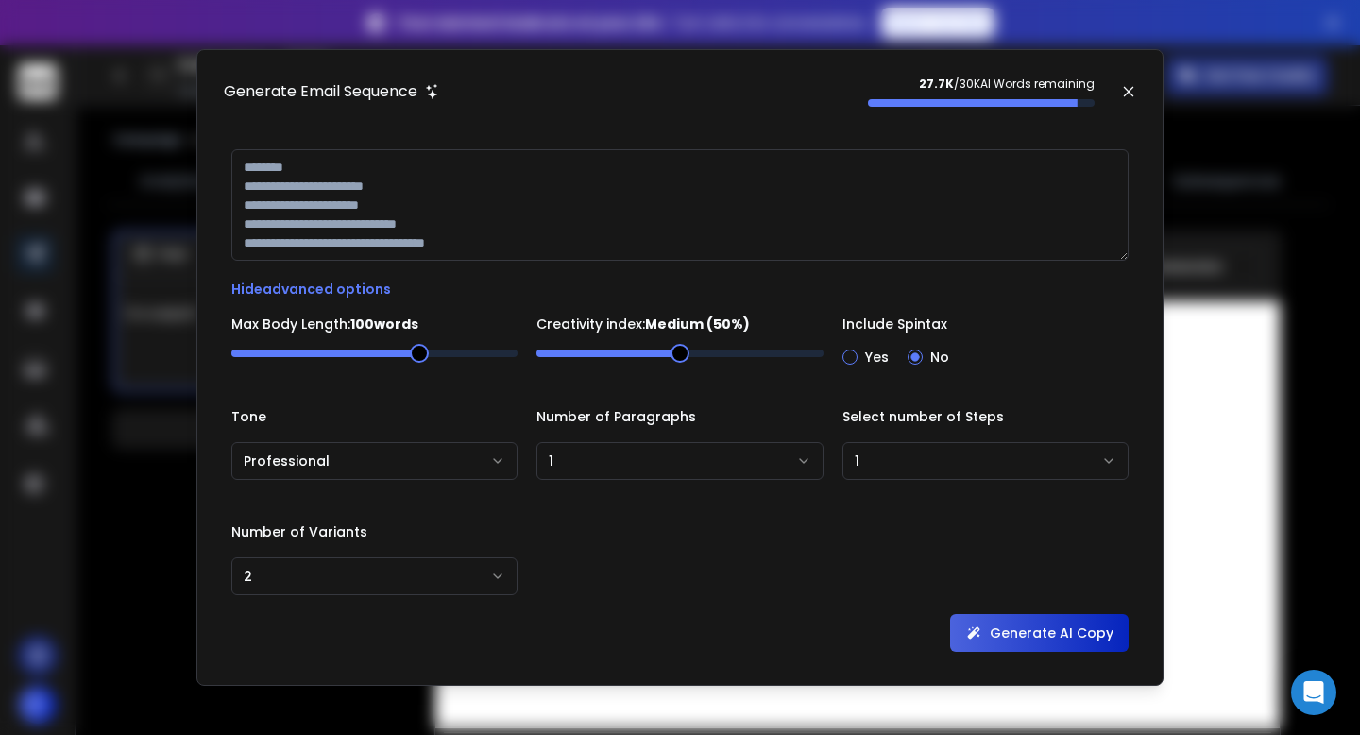
click at [397, 460] on button "Professional" at bounding box center [374, 461] width 286 height 38
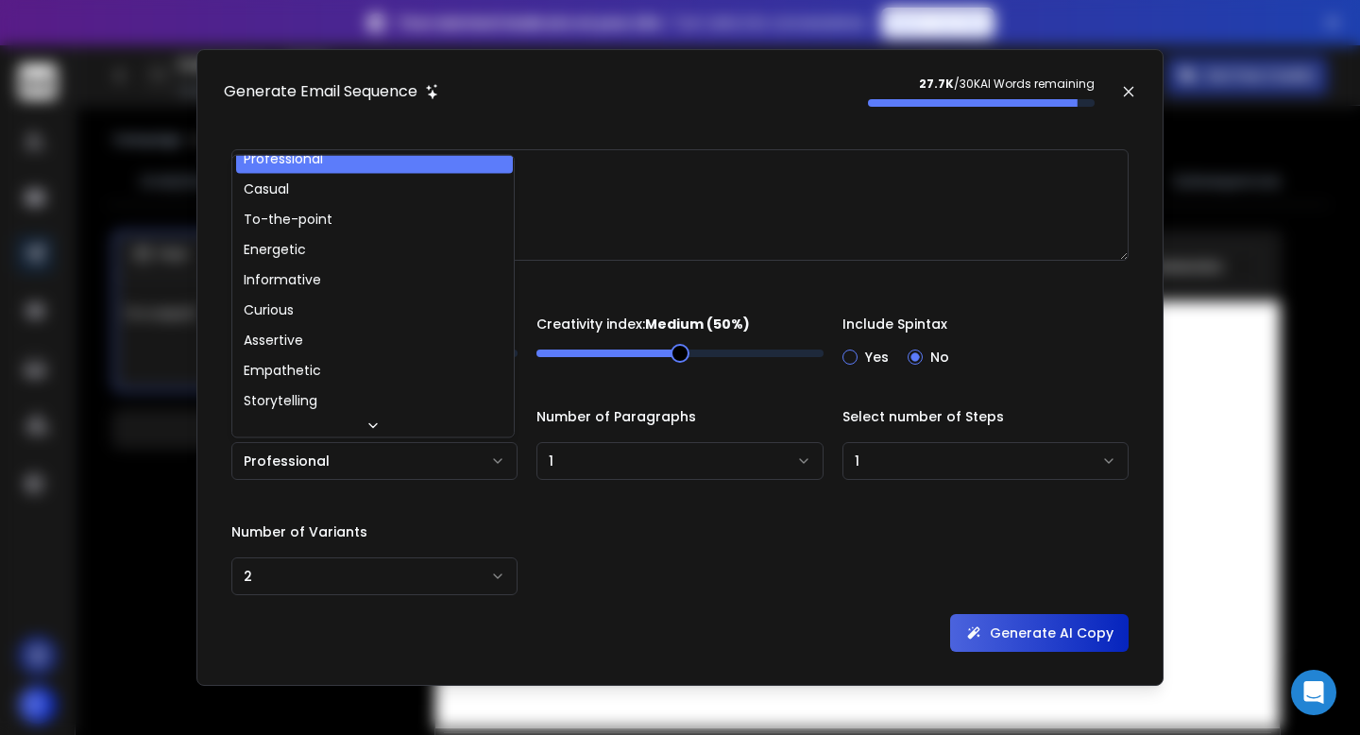
scroll to position [0, 0]
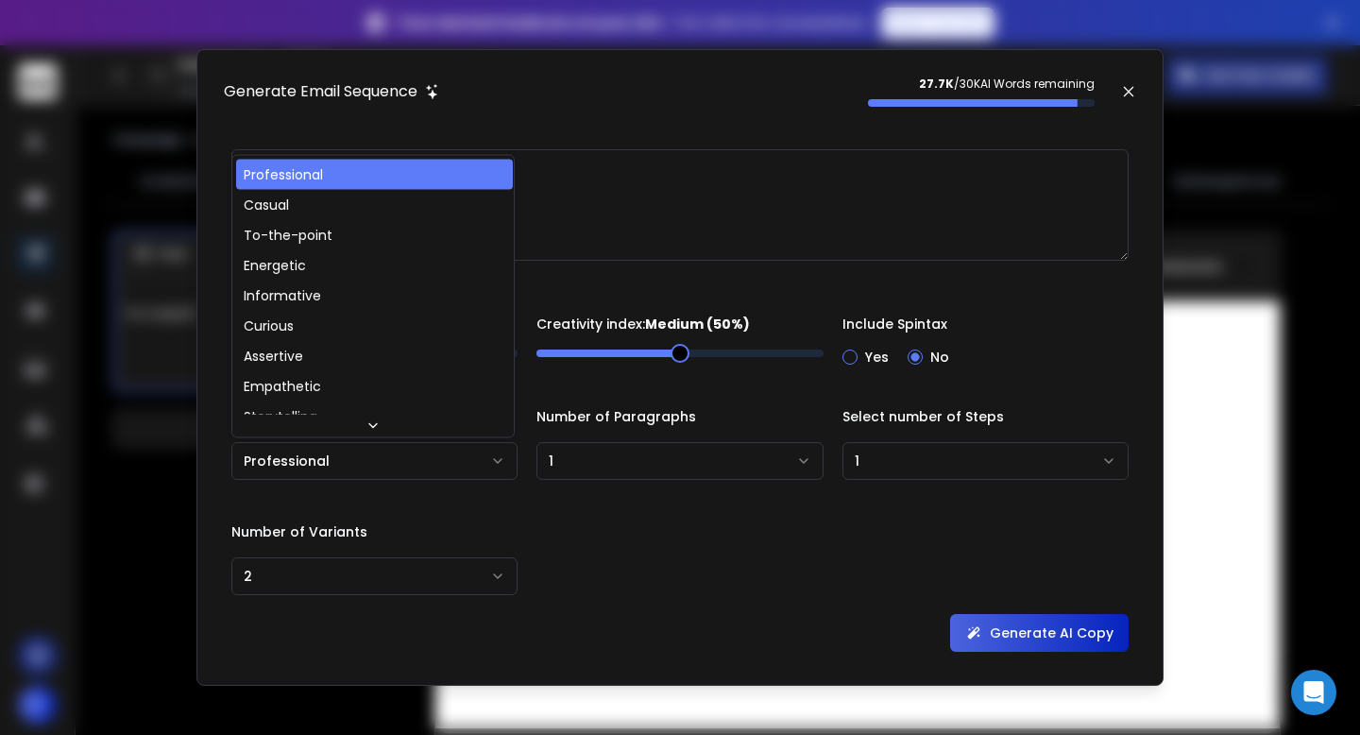
select select "**********"
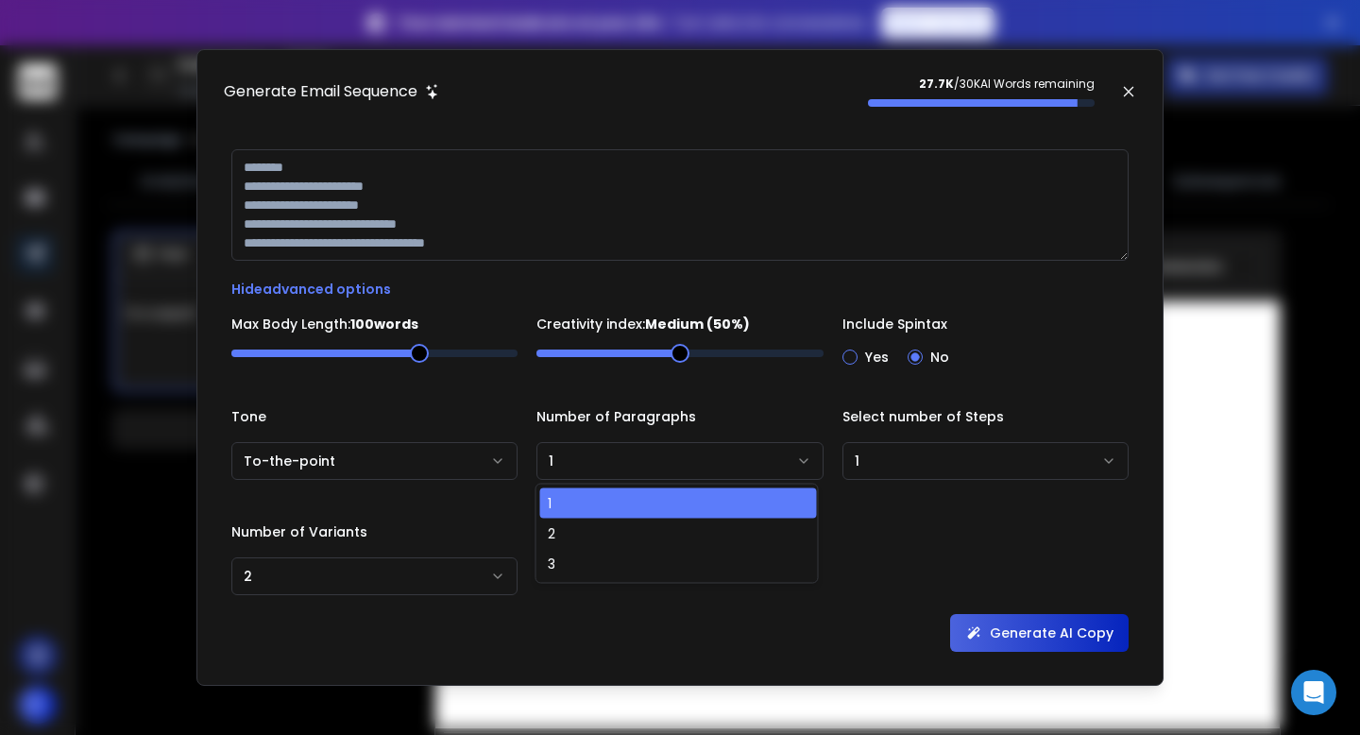
click at [599, 457] on button "1" at bounding box center [680, 461] width 286 height 38
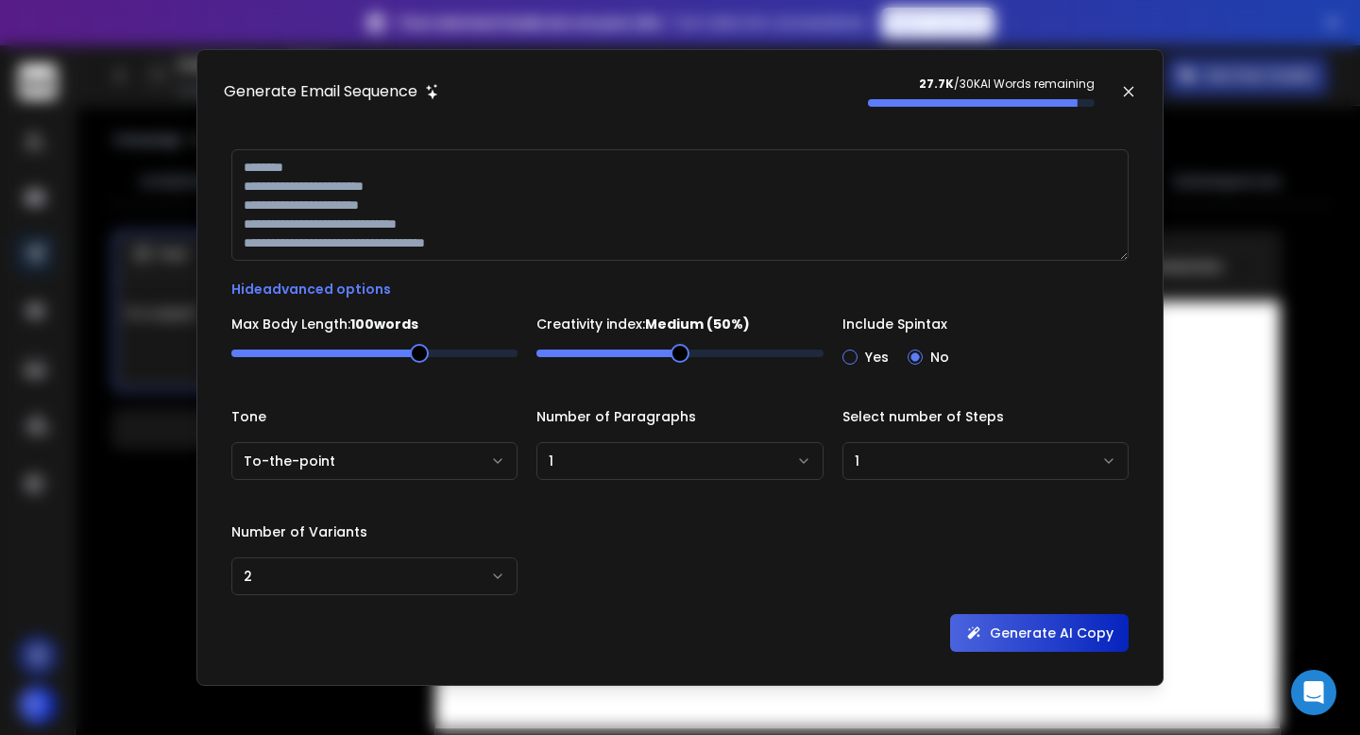
click at [599, 466] on button "1" at bounding box center [986, 461] width 286 height 38
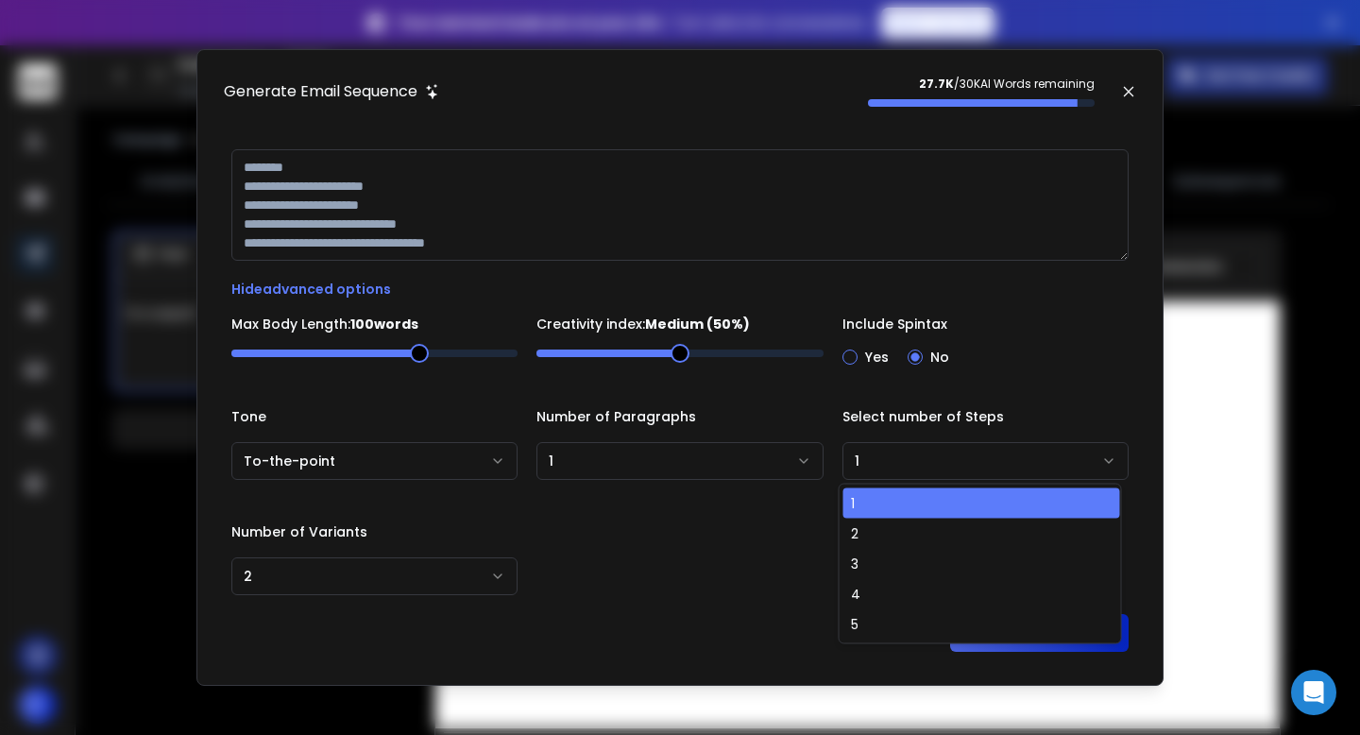
select select "*"
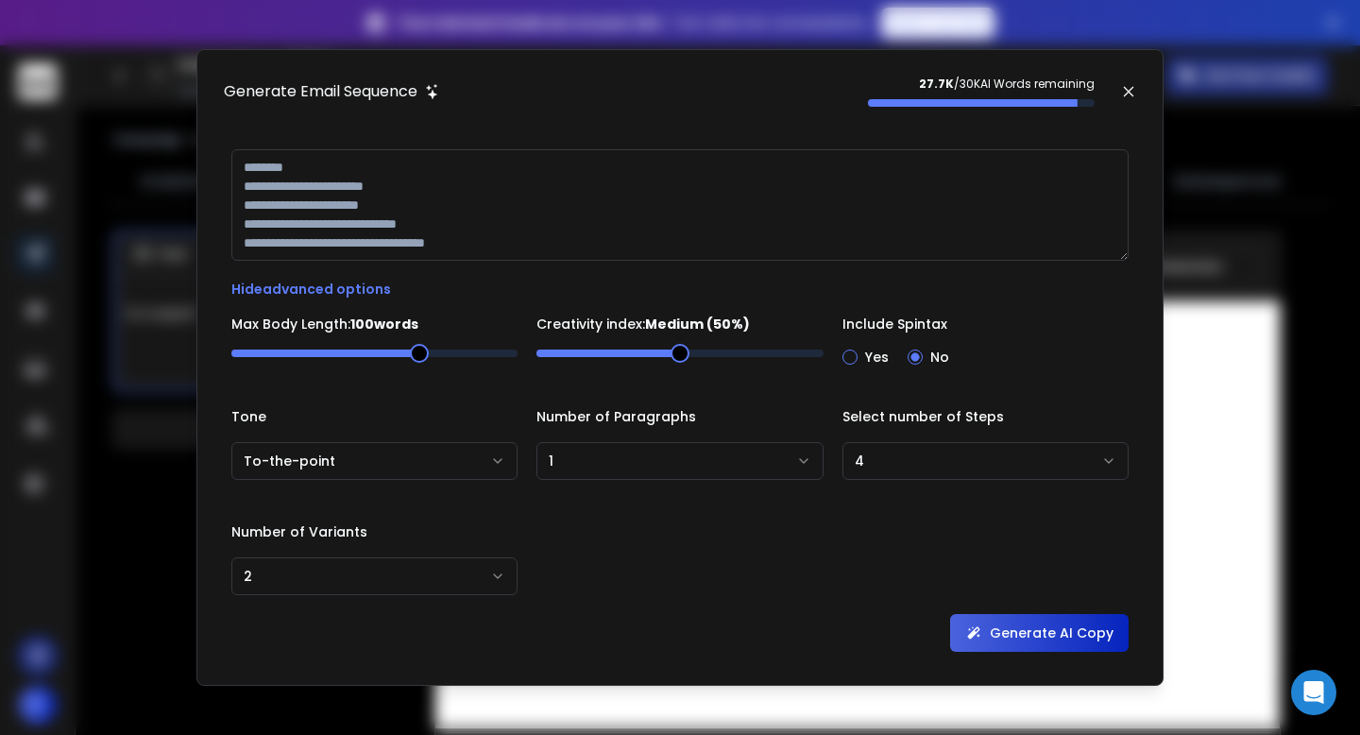
click at [460, 569] on button "2" at bounding box center [374, 576] width 286 height 38
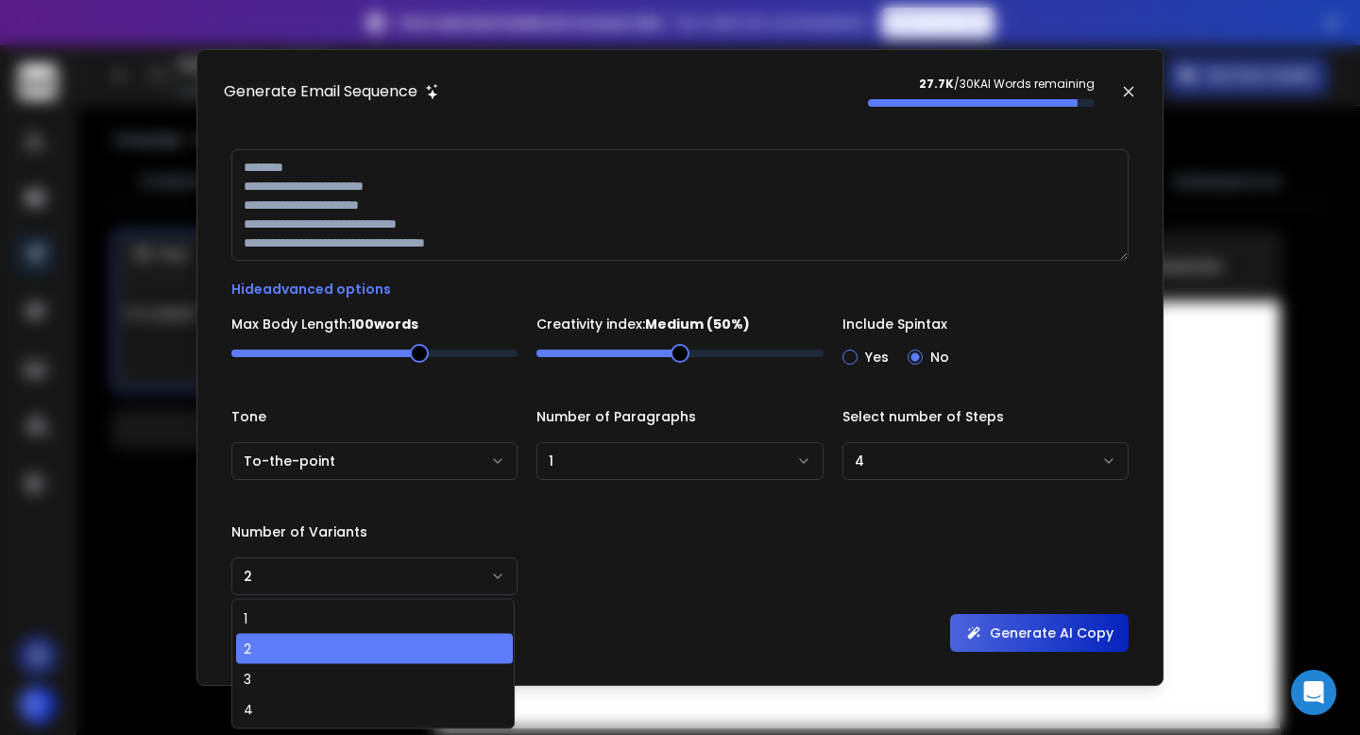
select select "*"
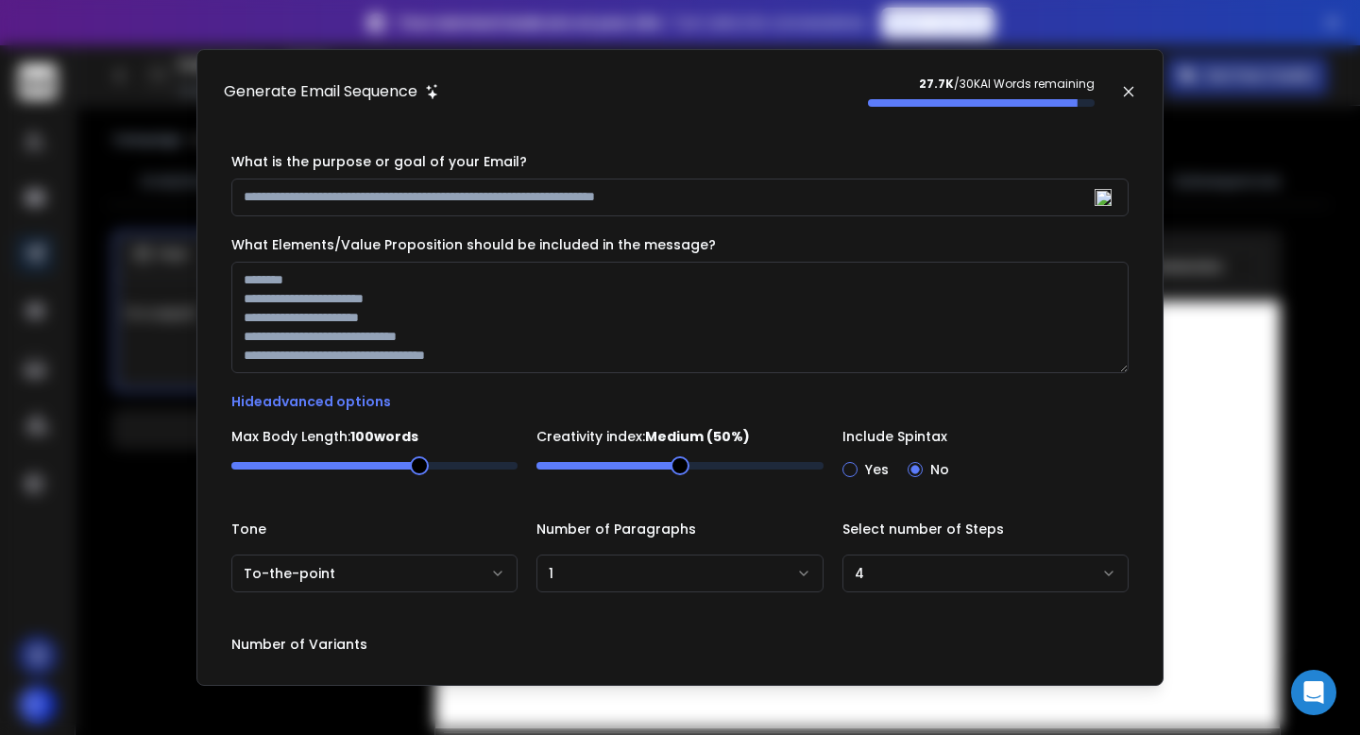
click at [412, 188] on input at bounding box center [680, 198] width 898 height 38
paste input "**********"
drag, startPoint x: 440, startPoint y: 193, endPoint x: 393, endPoint y: 193, distance: 47.2
click at [393, 193] on input "**********" at bounding box center [680, 198] width 898 height 38
click at [442, 197] on input "**********" at bounding box center [680, 198] width 898 height 38
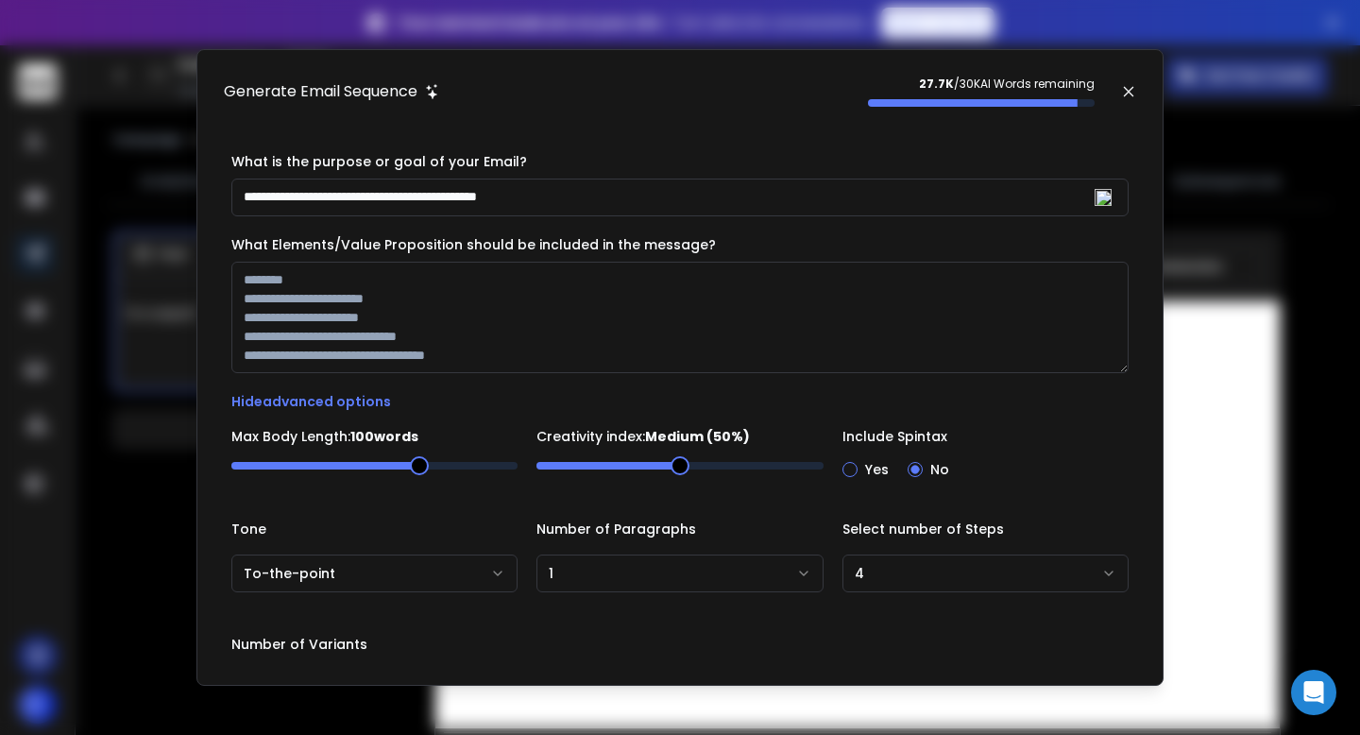
drag, startPoint x: 381, startPoint y: 192, endPoint x: 295, endPoint y: 192, distance: 86.0
click at [295, 192] on input "**********" at bounding box center [680, 198] width 898 height 38
click at [438, 191] on input "**********" at bounding box center [680, 198] width 898 height 38
type input "**********"
click at [475, 312] on textarea at bounding box center [680, 317] width 898 height 111
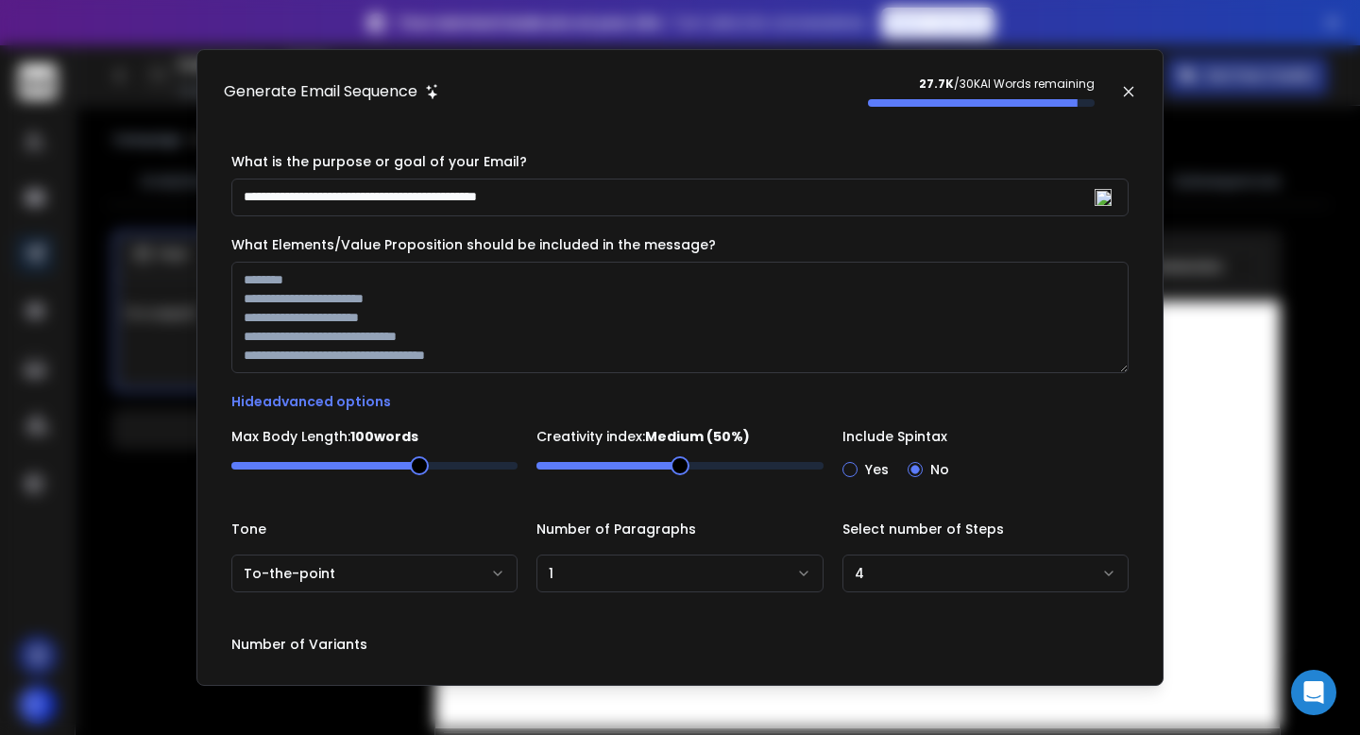
paste textarea "**********"
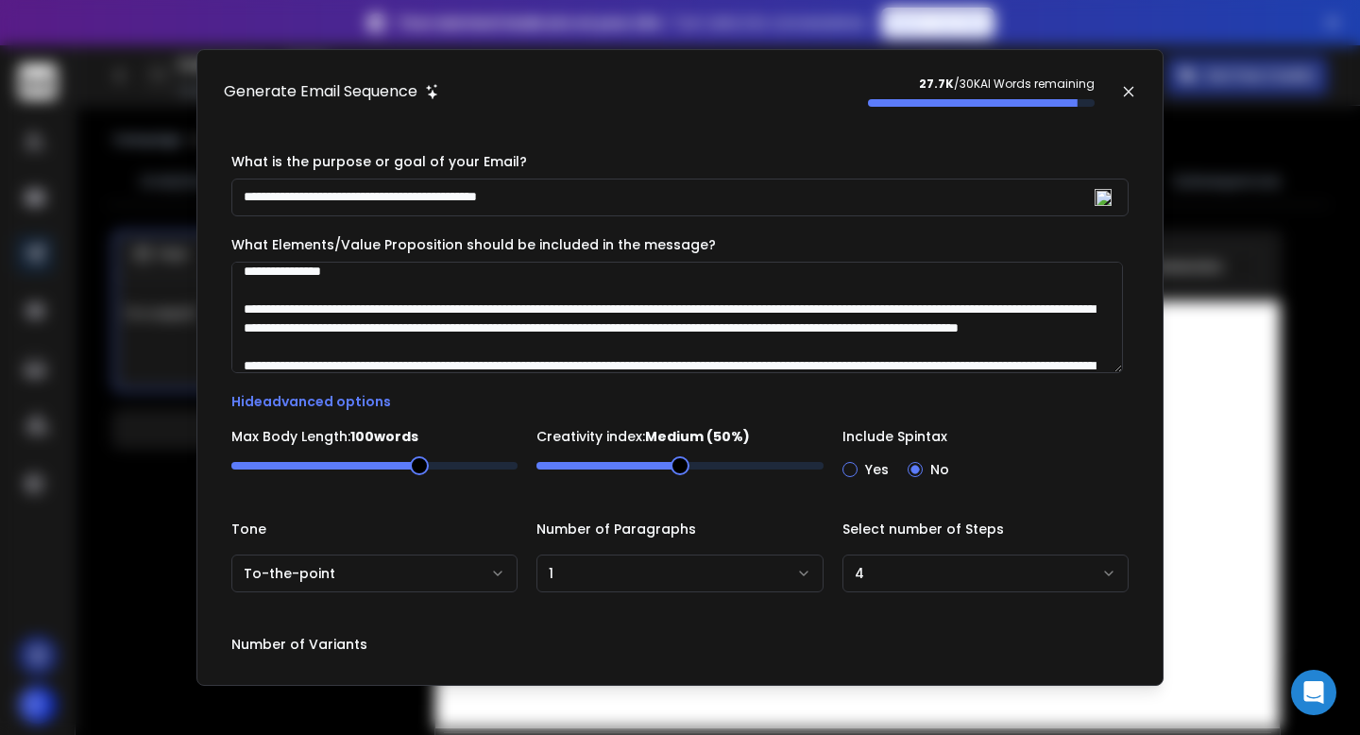
scroll to position [12, 0]
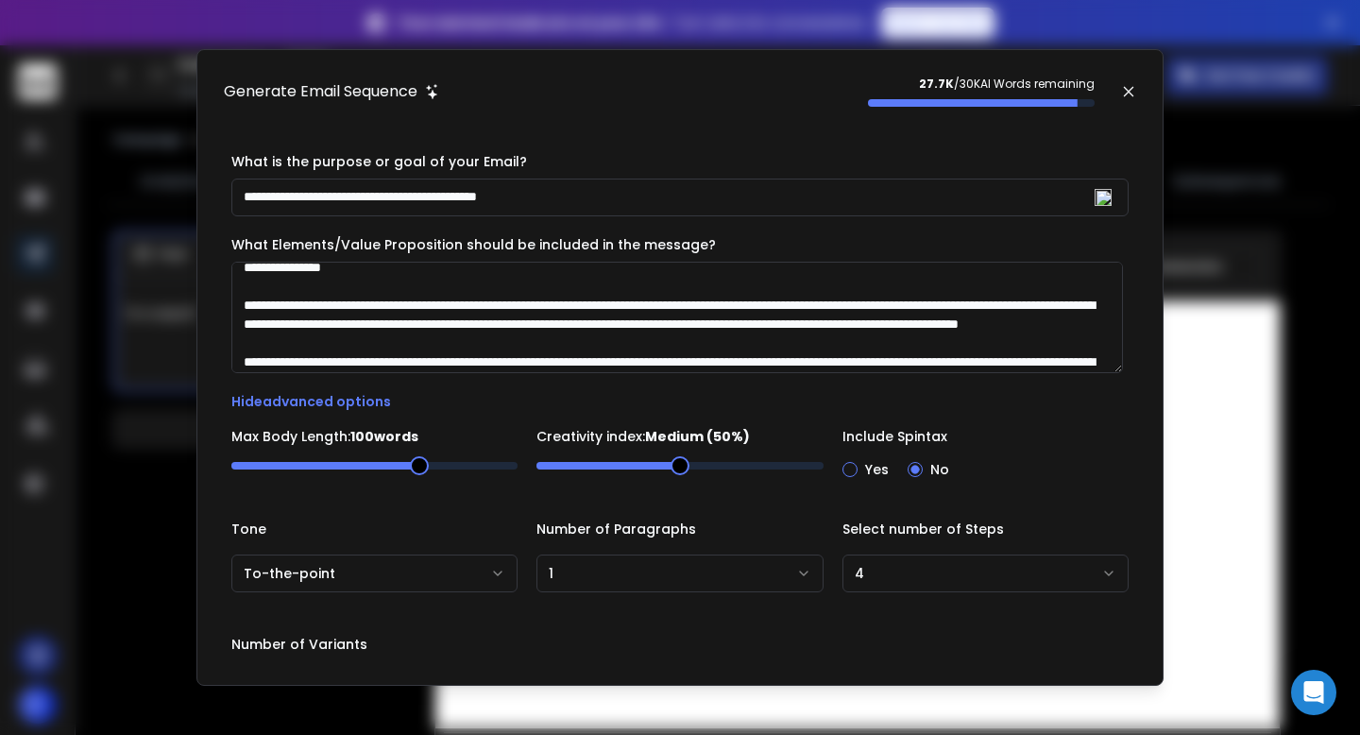
drag, startPoint x: 665, startPoint y: 320, endPoint x: 233, endPoint y: 312, distance: 431.8
click at [233, 311] on textarea "**********" at bounding box center [677, 317] width 892 height 111
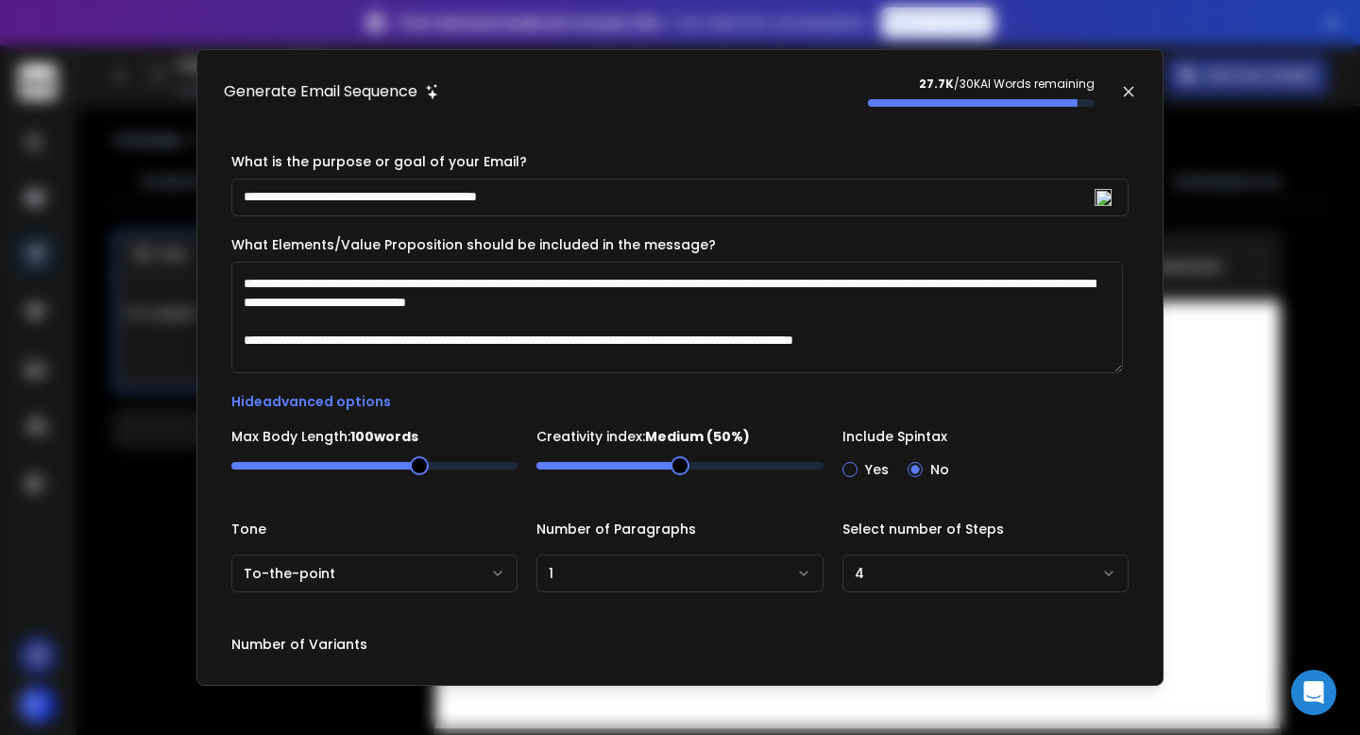
scroll to position [73, 0]
drag, startPoint x: 835, startPoint y: 316, endPoint x: 235, endPoint y: 302, distance: 600.1
click at [235, 302] on textarea "**********" at bounding box center [677, 317] width 892 height 111
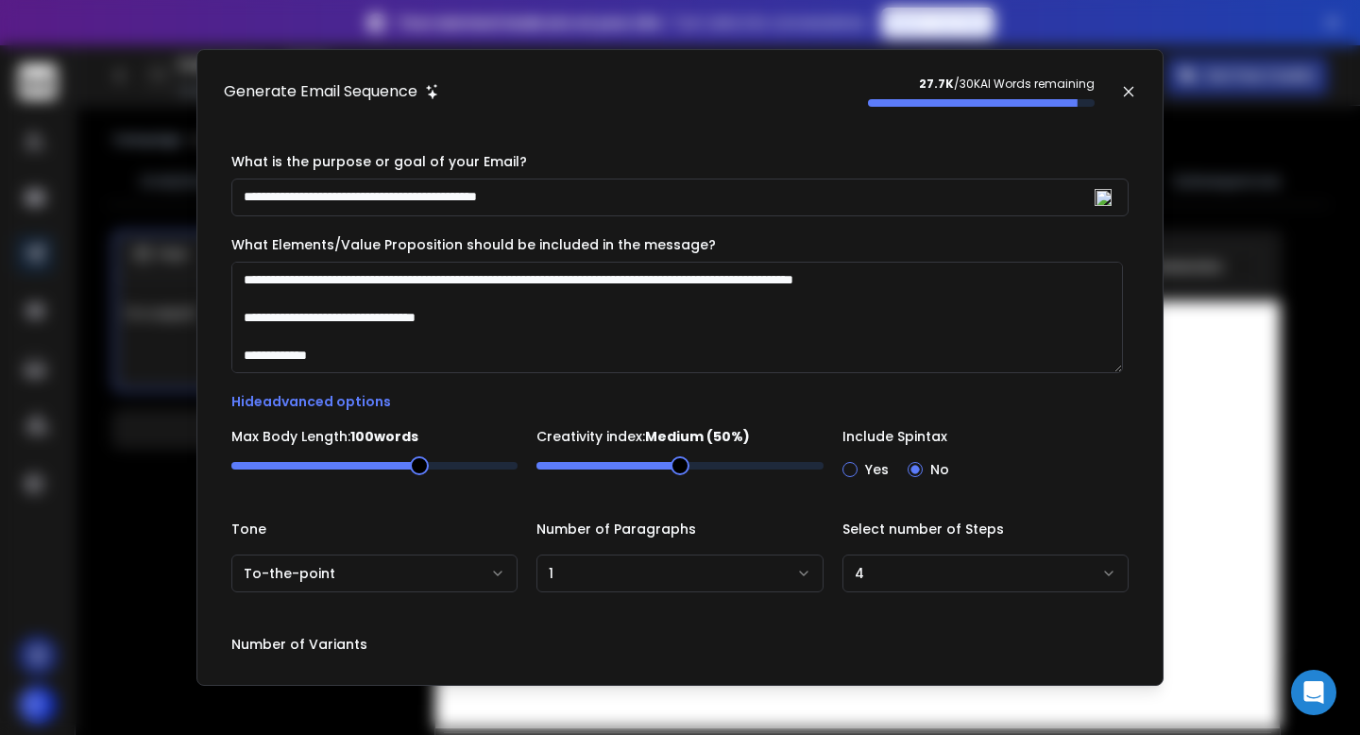
scroll to position [94, 0]
drag, startPoint x: 529, startPoint y: 316, endPoint x: 205, endPoint y: 307, distance: 324.2
click at [205, 307] on div "**********" at bounding box center [680, 368] width 967 height 638
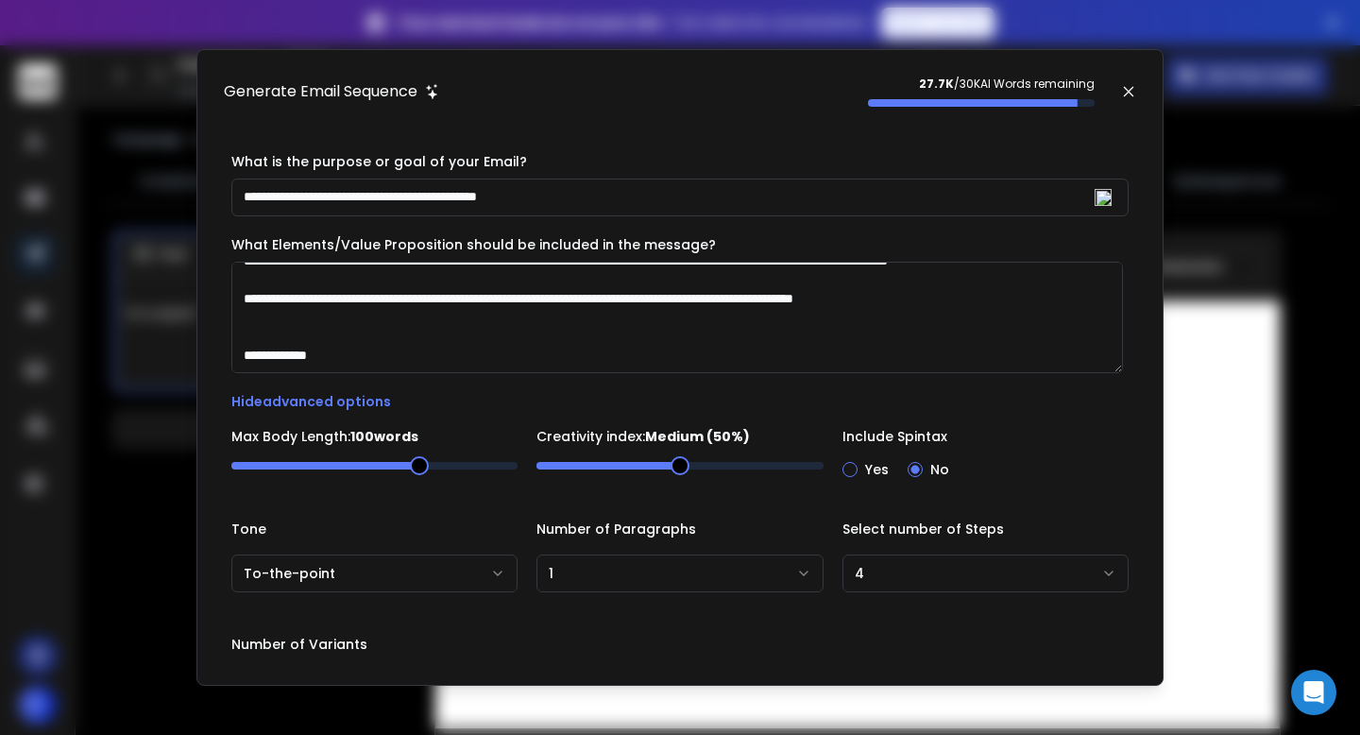
scroll to position [112, 0]
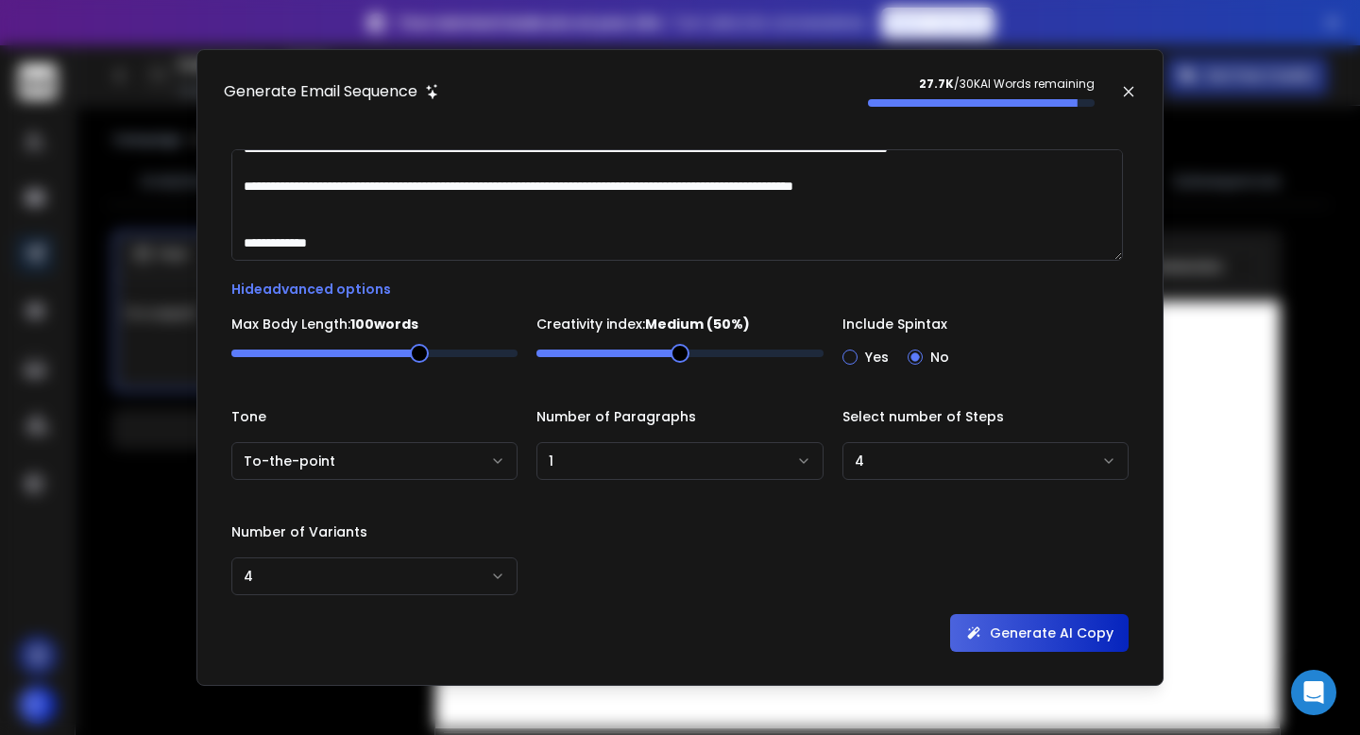
type textarea "**********"
click at [599, 569] on button "Generate AI Copy" at bounding box center [1039, 633] width 179 height 38
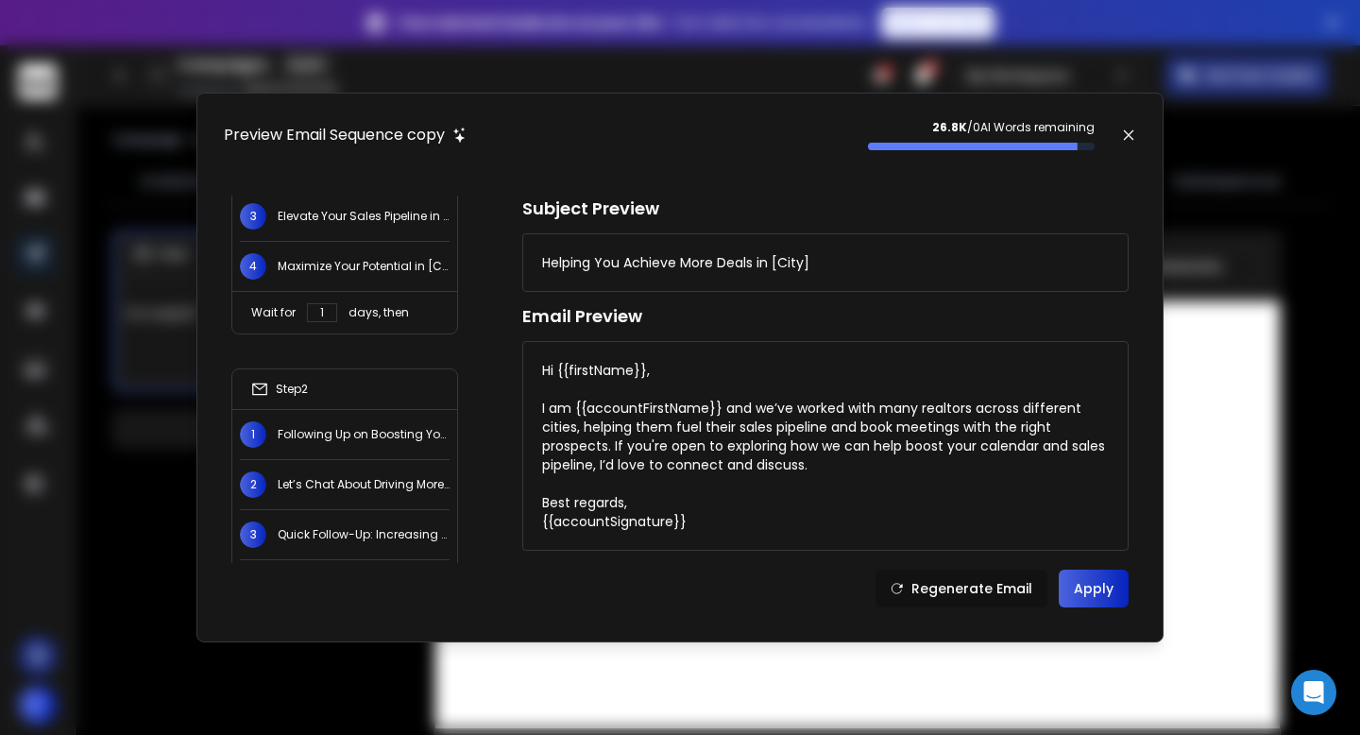
scroll to position [0, 0]
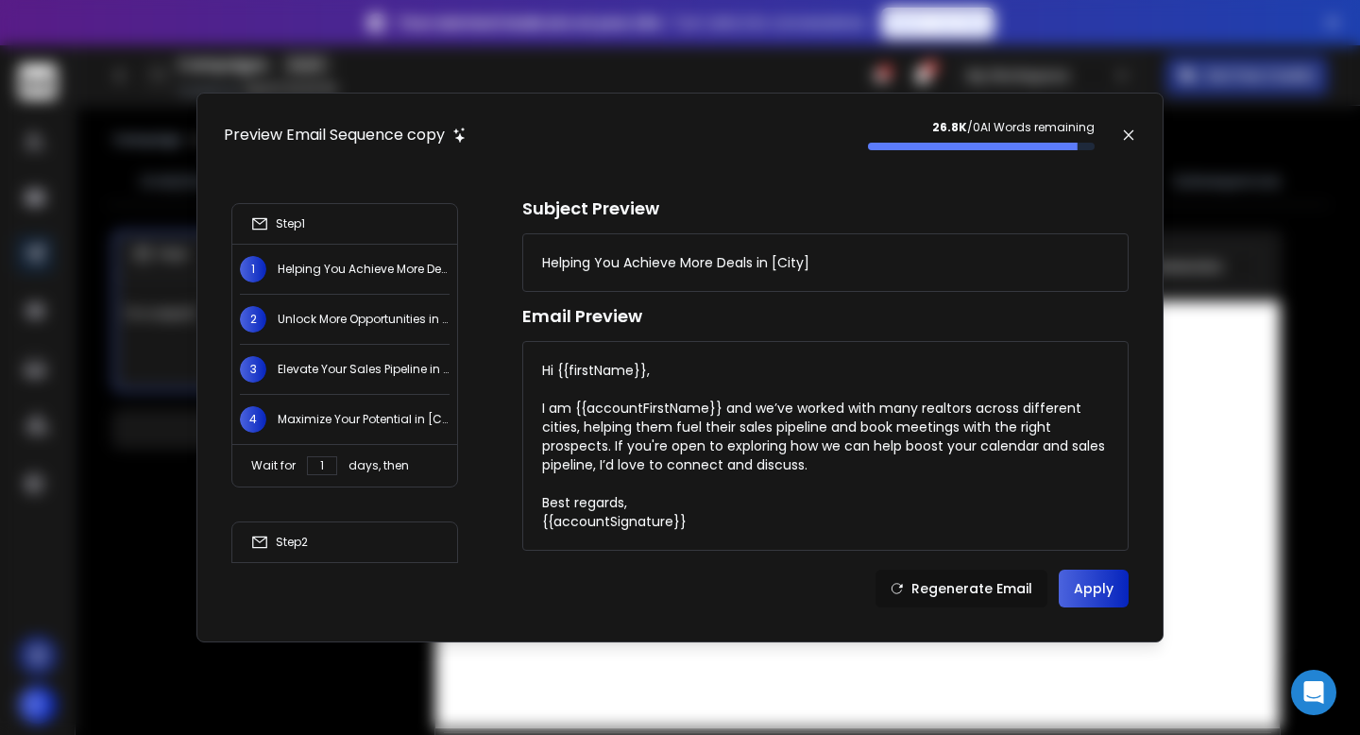
click at [584, 465] on div "Hi {{firstName}}, I am {{accountFirstName}} and we’ve worked with many realtors…" at bounding box center [825, 446] width 567 height 170
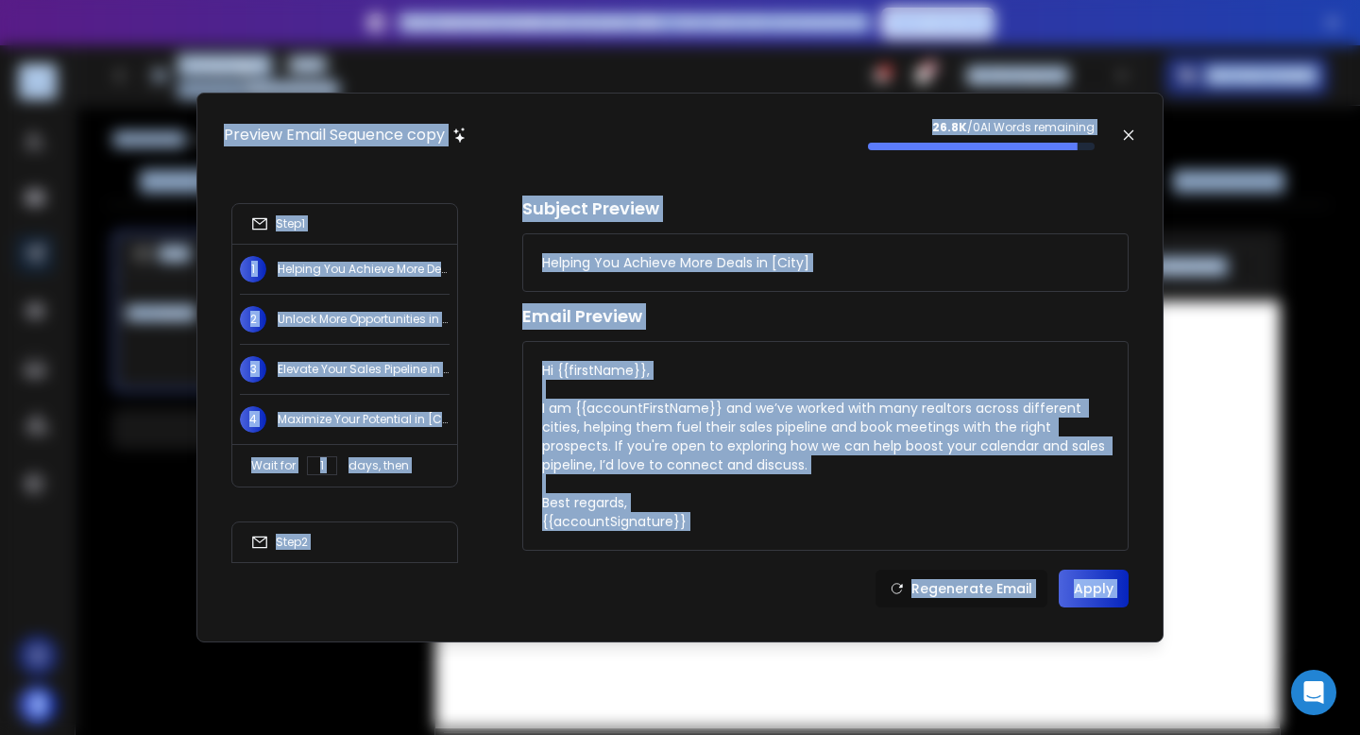
click at [584, 465] on div "Hi {{firstName}}, I am {{accountFirstName}} and we’ve worked with many realtors…" at bounding box center [825, 446] width 567 height 170
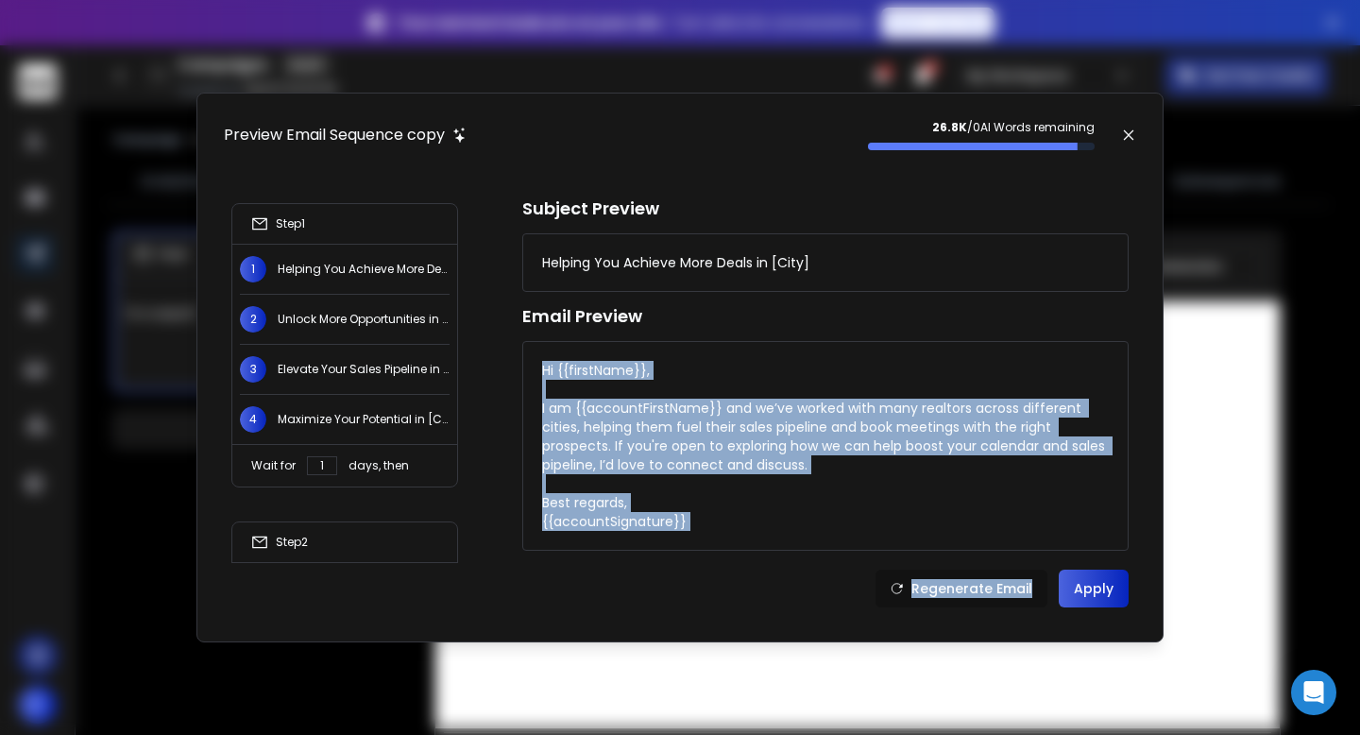
drag, startPoint x: 545, startPoint y: 370, endPoint x: 683, endPoint y: 624, distance: 289.2
click at [599, 569] on div "Preview Email Sequence copy 26.8K / 0 AI Words remaining Step 1 1 Helping You A…" at bounding box center [680, 368] width 967 height 550
click at [599, 569] on button "Regenerate Email" at bounding box center [962, 589] width 172 height 38
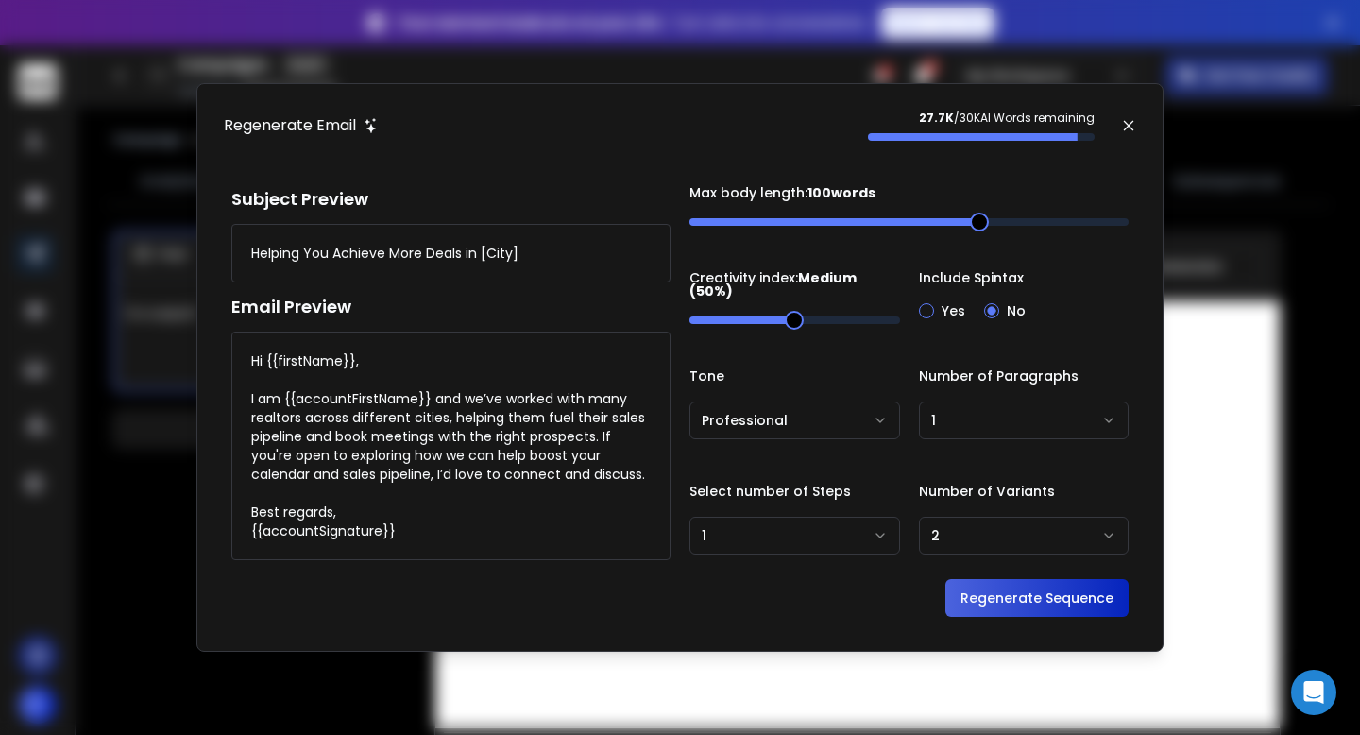
click at [364, 465] on div "Hi {{firstName}}, I am {{accountFirstName}} and we’ve worked with many realtors…" at bounding box center [451, 445] width 400 height 189
drag, startPoint x: 252, startPoint y: 429, endPoint x: 356, endPoint y: 445, distance: 105.2
click at [356, 445] on div "Hi {{firstName}}, I am {{accountFirstName}} and we’ve worked with many realtors…" at bounding box center [451, 445] width 400 height 189
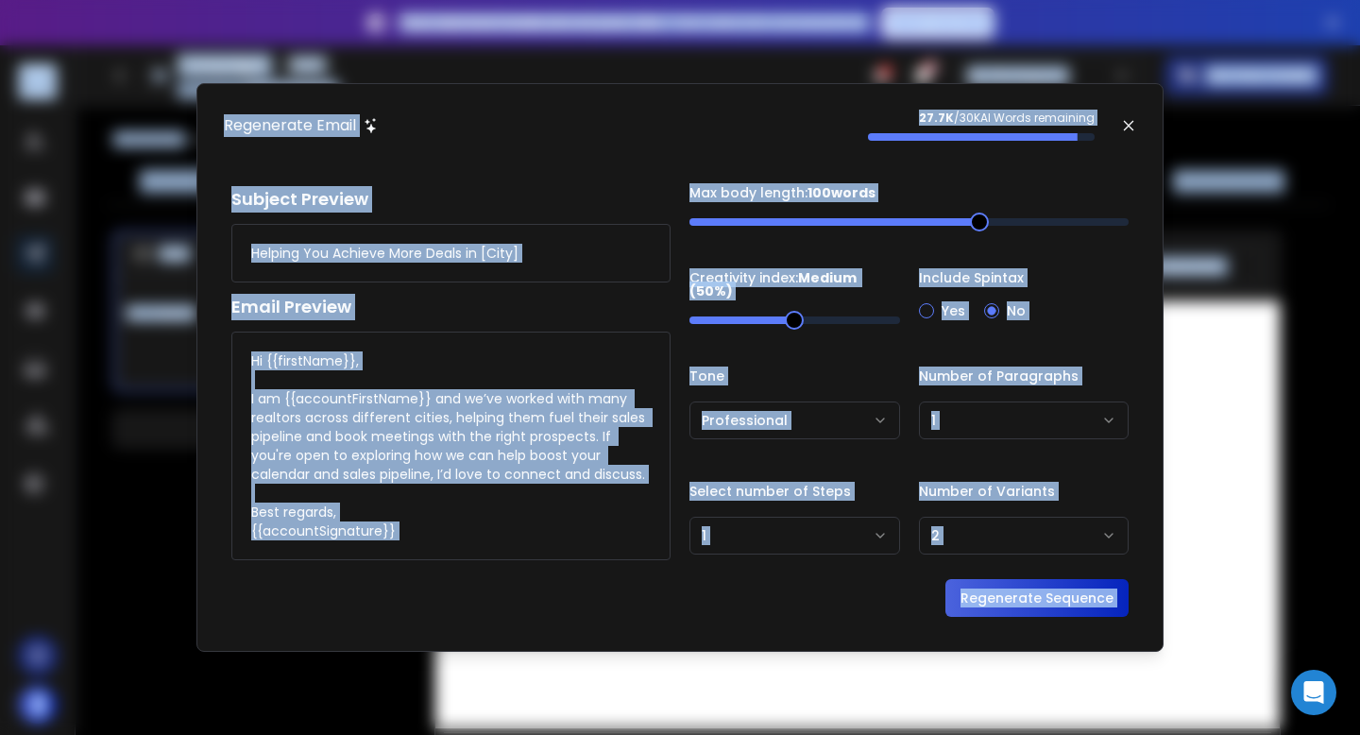
click at [356, 445] on div "Hi {{firstName}}, I am {{accountFirstName}} and we’ve worked with many realtors…" at bounding box center [451, 445] width 400 height 189
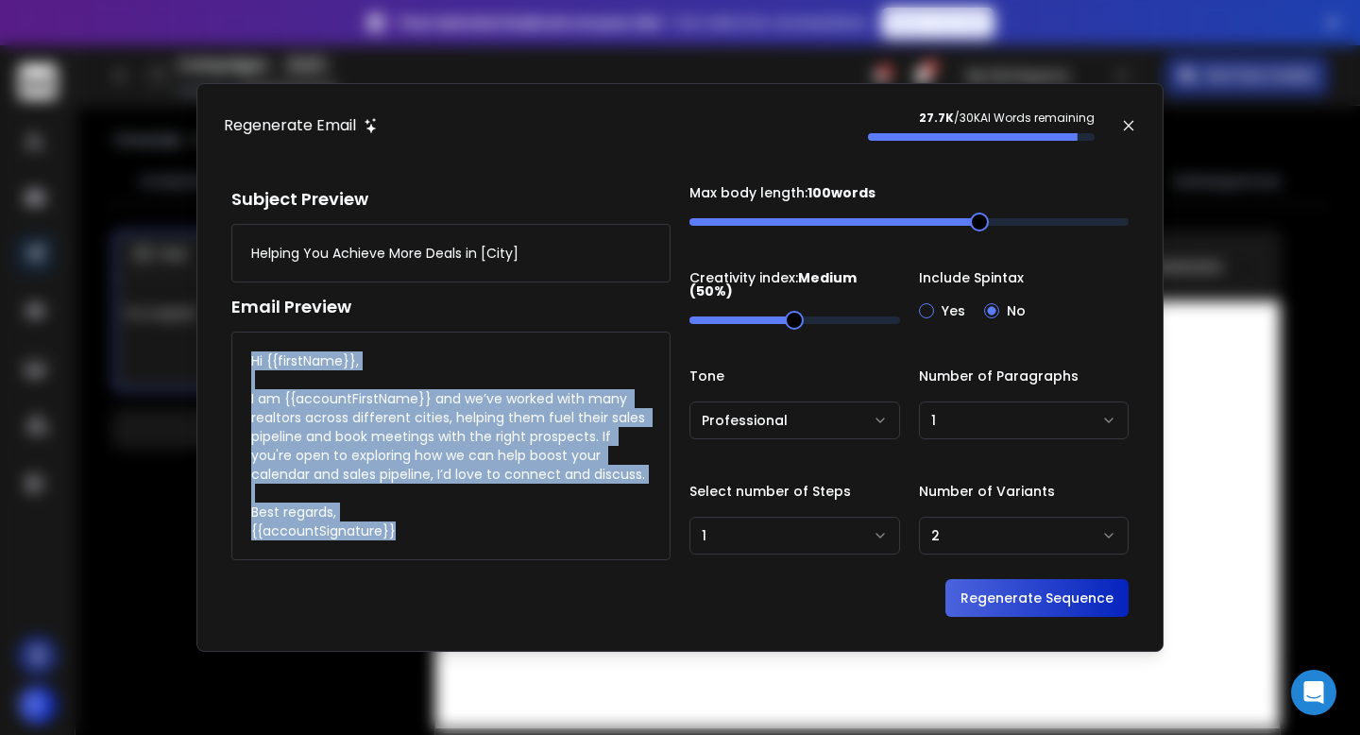
drag, startPoint x: 406, startPoint y: 528, endPoint x: 236, endPoint y: 357, distance: 241.2
click at [236, 356] on div "Hi {{firstName}}, I am {{accountFirstName}} and we’ve worked with many realtors…" at bounding box center [450, 446] width 439 height 229
click at [265, 392] on div "Hi {{firstName}}, I am {{accountFirstName}} and we’ve worked with many realtors…" at bounding box center [451, 445] width 400 height 189
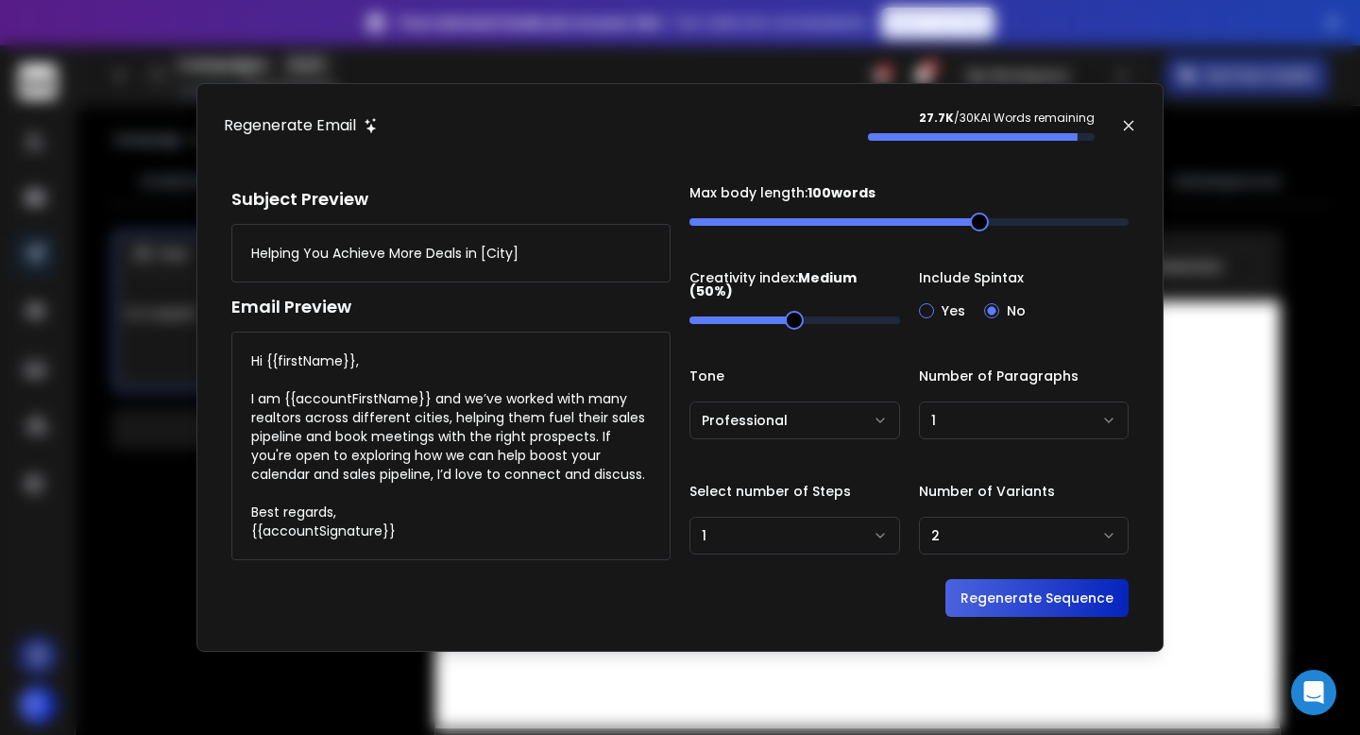
click at [538, 257] on div "Helping You Achieve More Deals in [City]" at bounding box center [450, 253] width 439 height 59
click at [518, 247] on div "Helping You Achieve More Deals in [City]" at bounding box center [450, 253] width 439 height 59
click at [599, 128] on icon at bounding box center [1128, 125] width 15 height 15
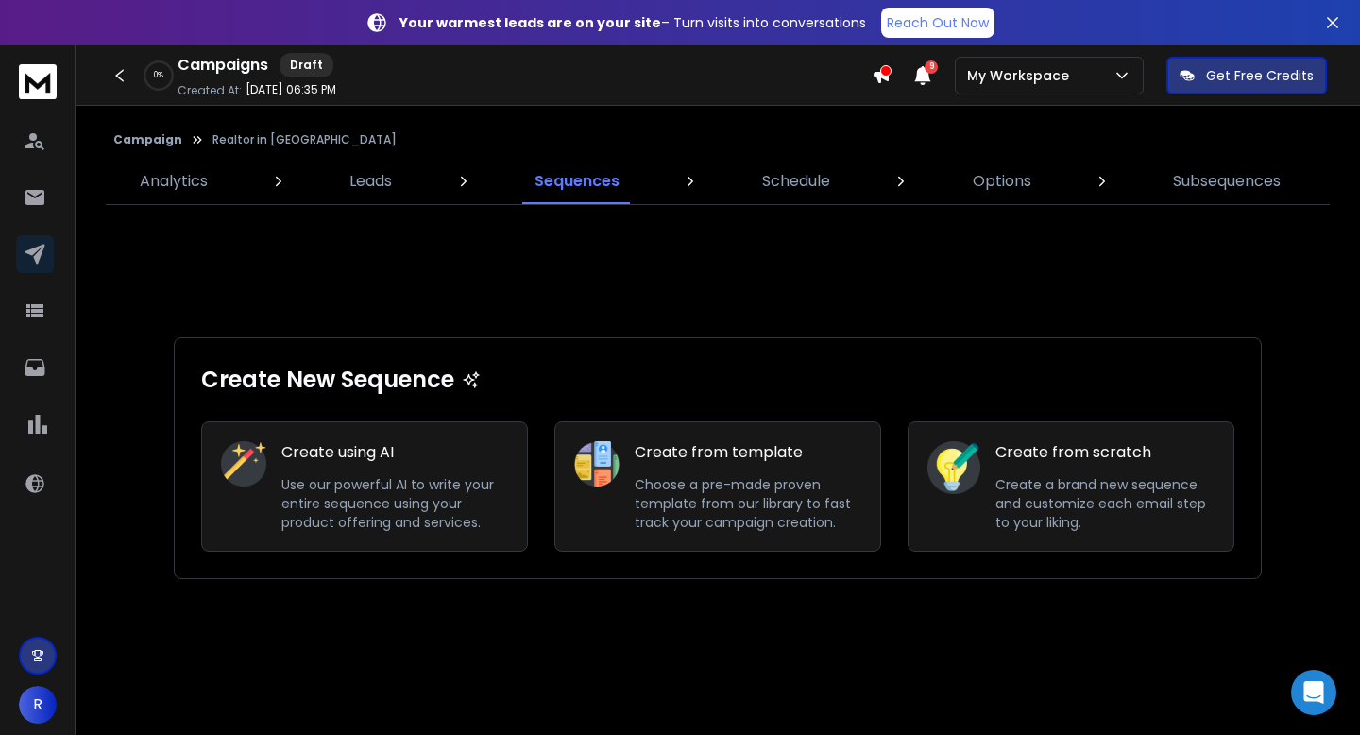
click at [371, 524] on p "Use our powerful AI to write your entire sequence using your product offering a…" at bounding box center [395, 503] width 227 height 57
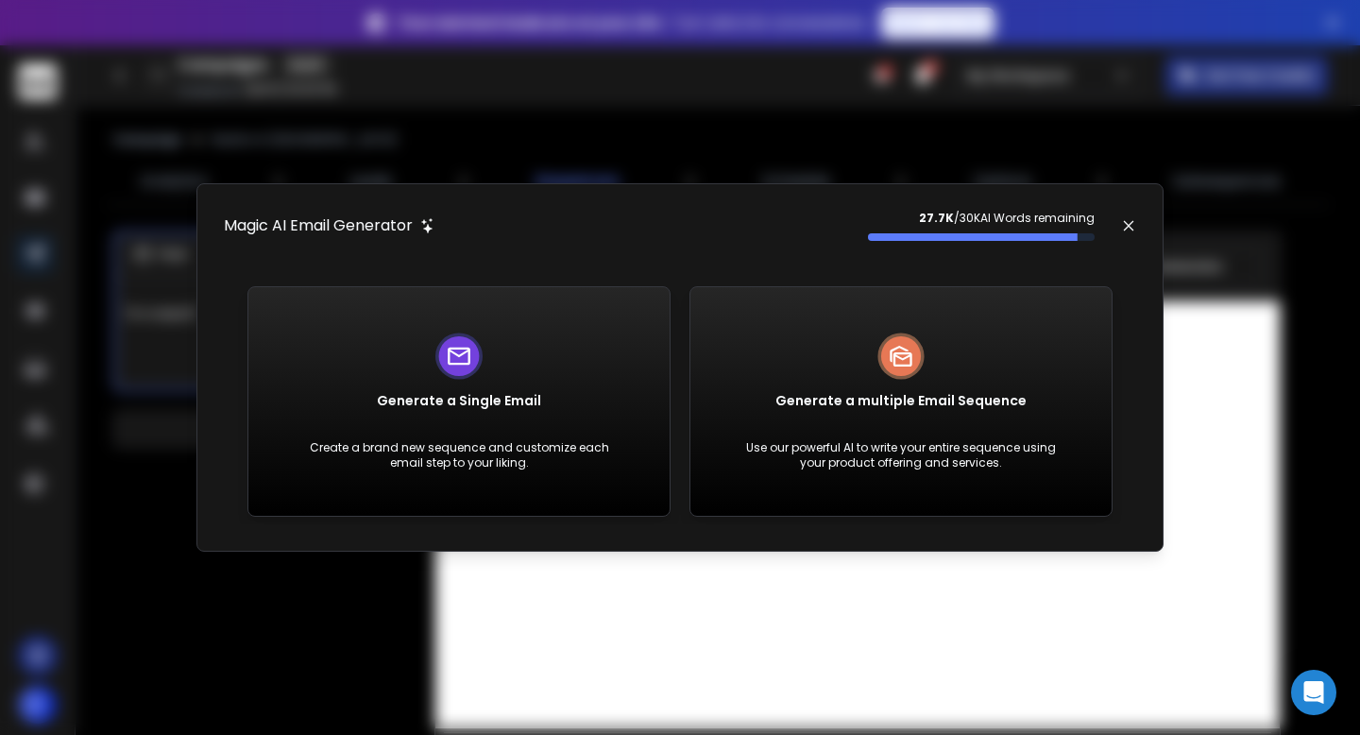
click at [599, 394] on h1 "Generate a multiple Email Sequence" at bounding box center [901, 400] width 251 height 19
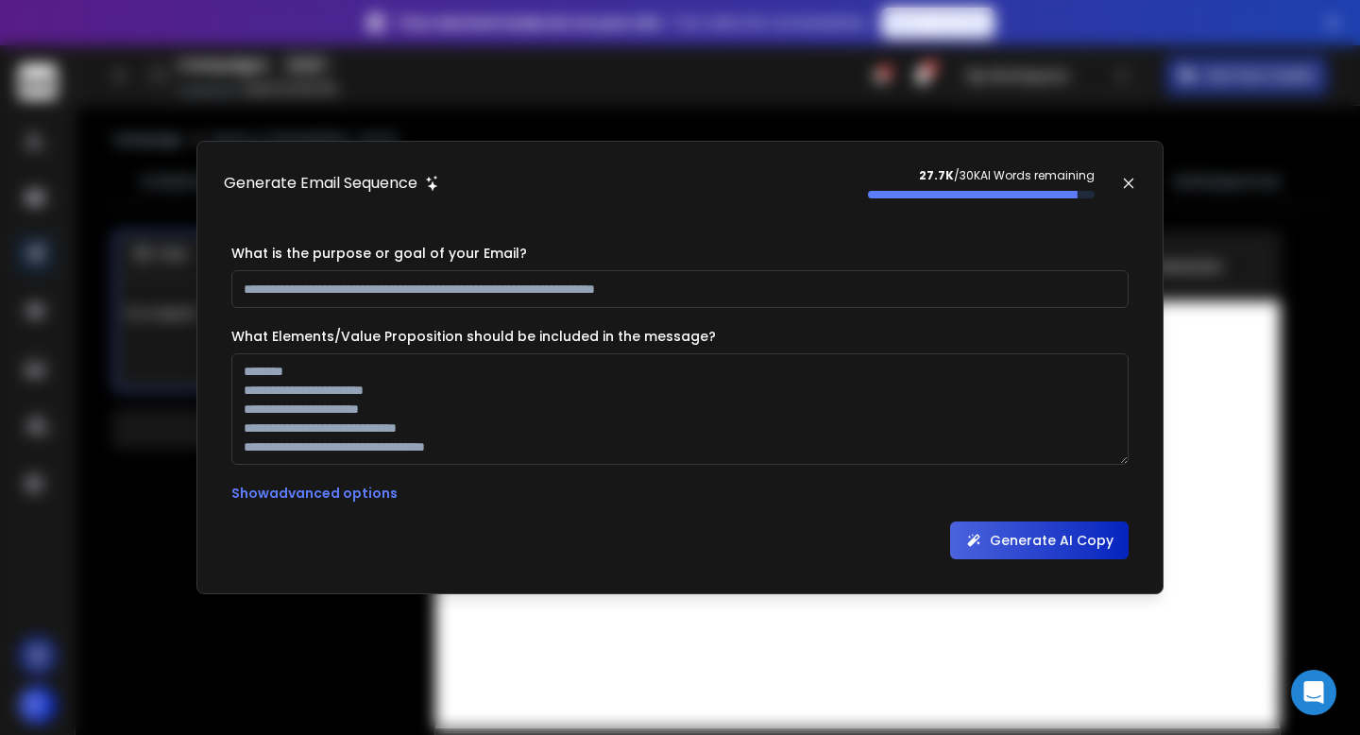
click at [382, 427] on textarea at bounding box center [680, 408] width 898 height 111
paste textarea "**********"
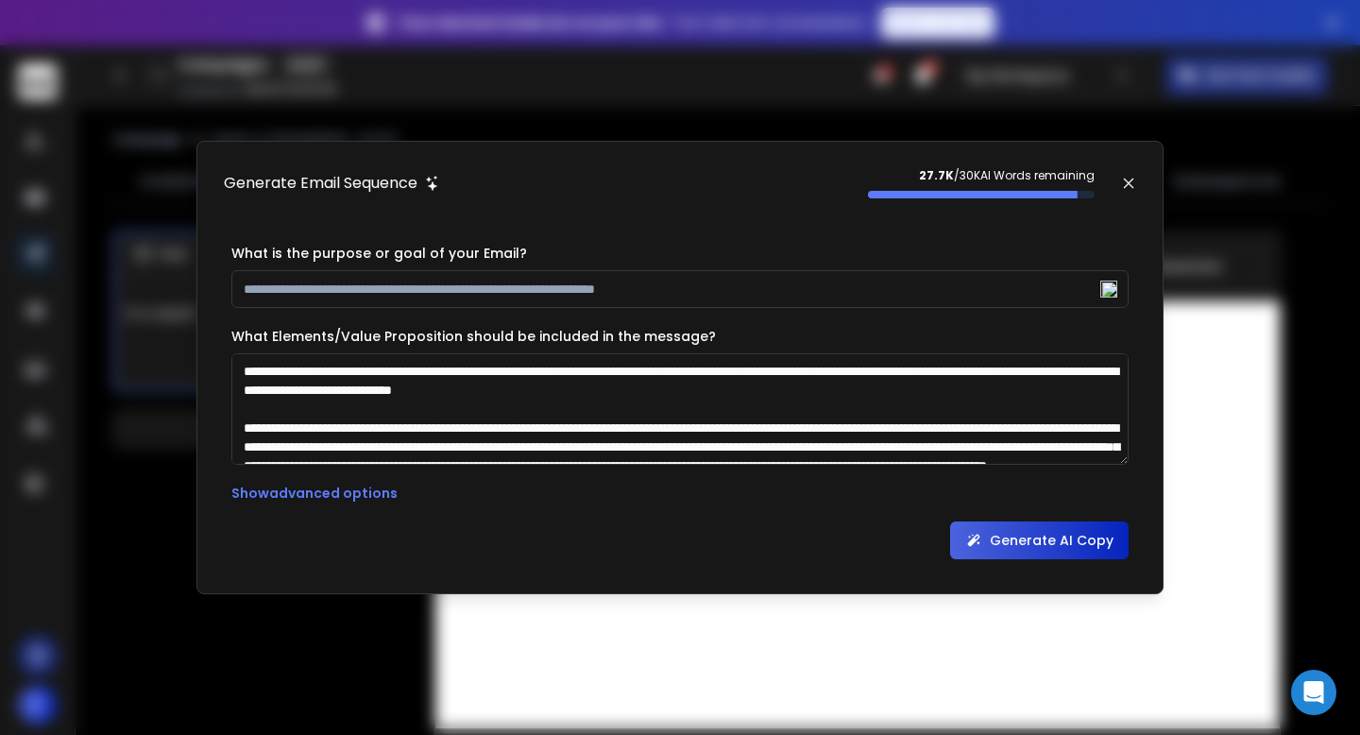
type textarea "**********"
click at [493, 290] on input at bounding box center [680, 289] width 898 height 38
paste input "**********"
type input "**********"
click at [599, 535] on button "Generate AI Copy" at bounding box center [1039, 540] width 179 height 38
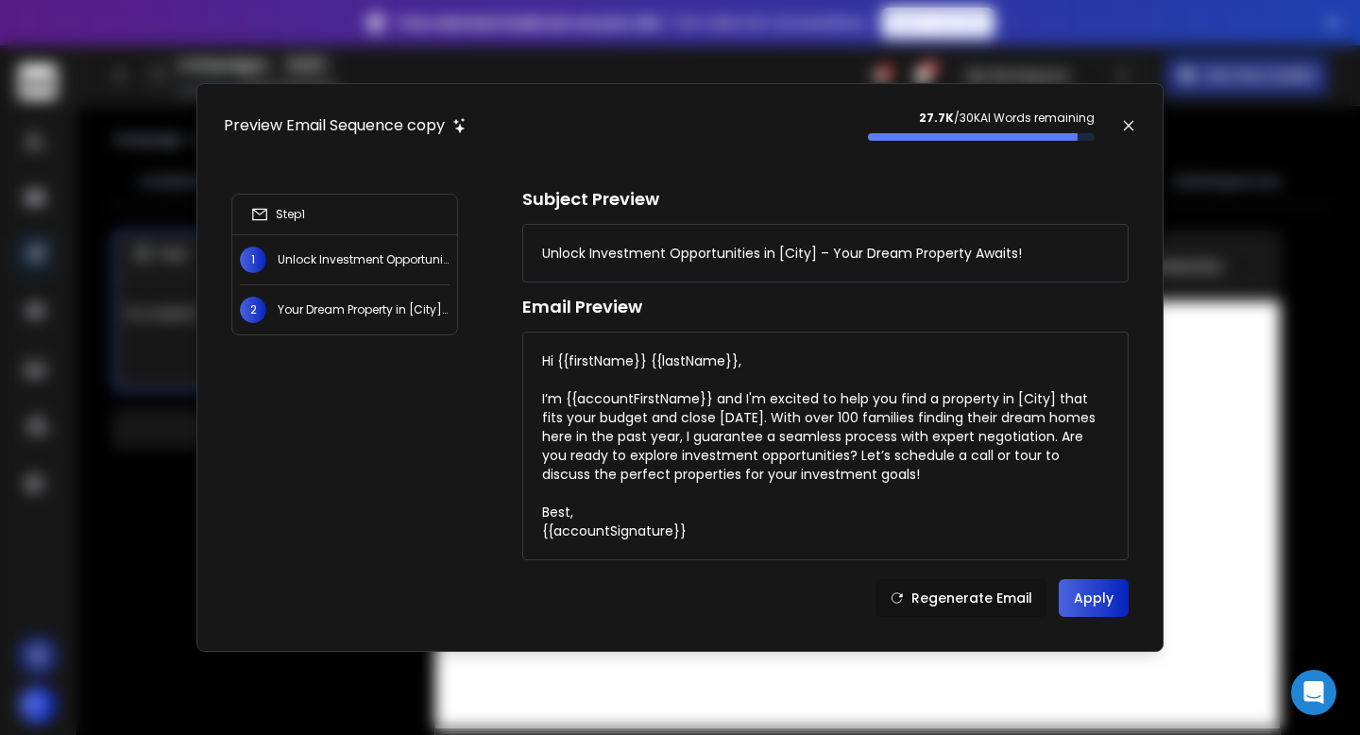
click at [599, 569] on button "Regenerate Email" at bounding box center [962, 598] width 172 height 38
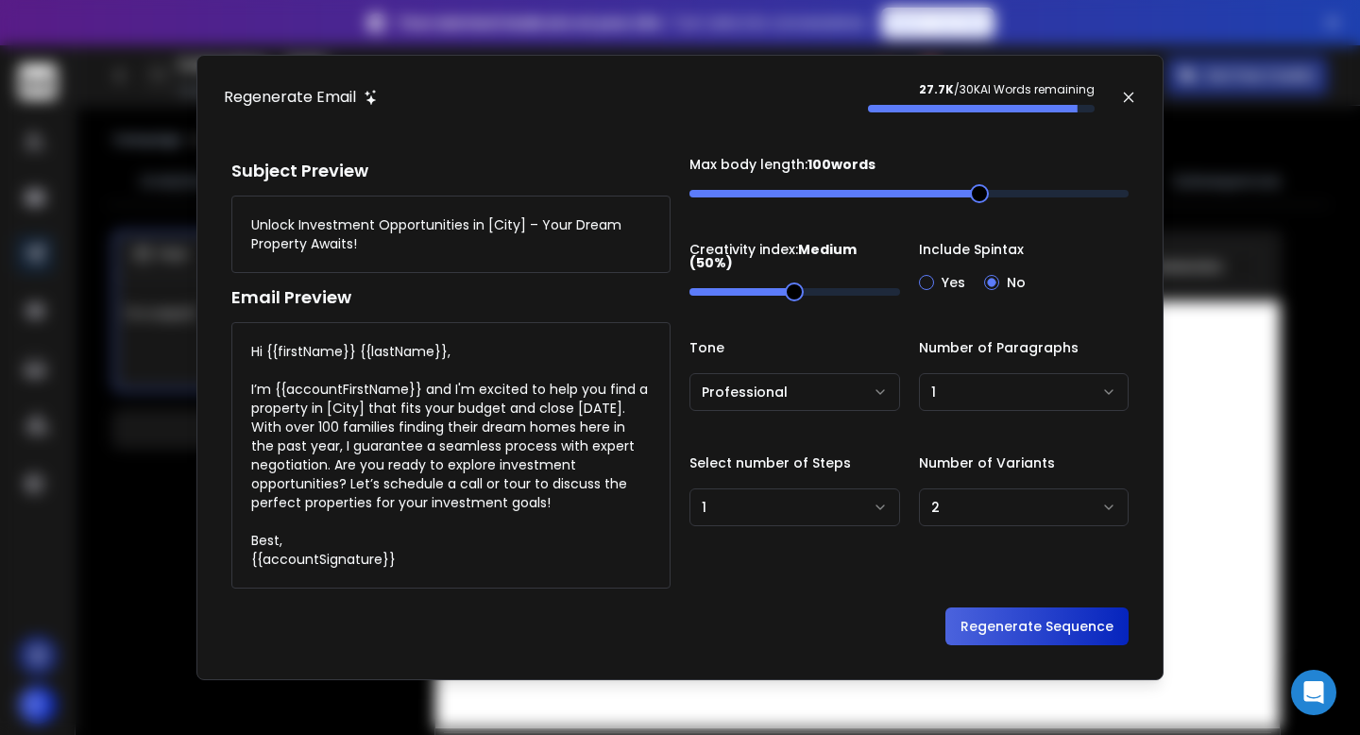
click at [599, 388] on button "Professional" at bounding box center [795, 392] width 211 height 38
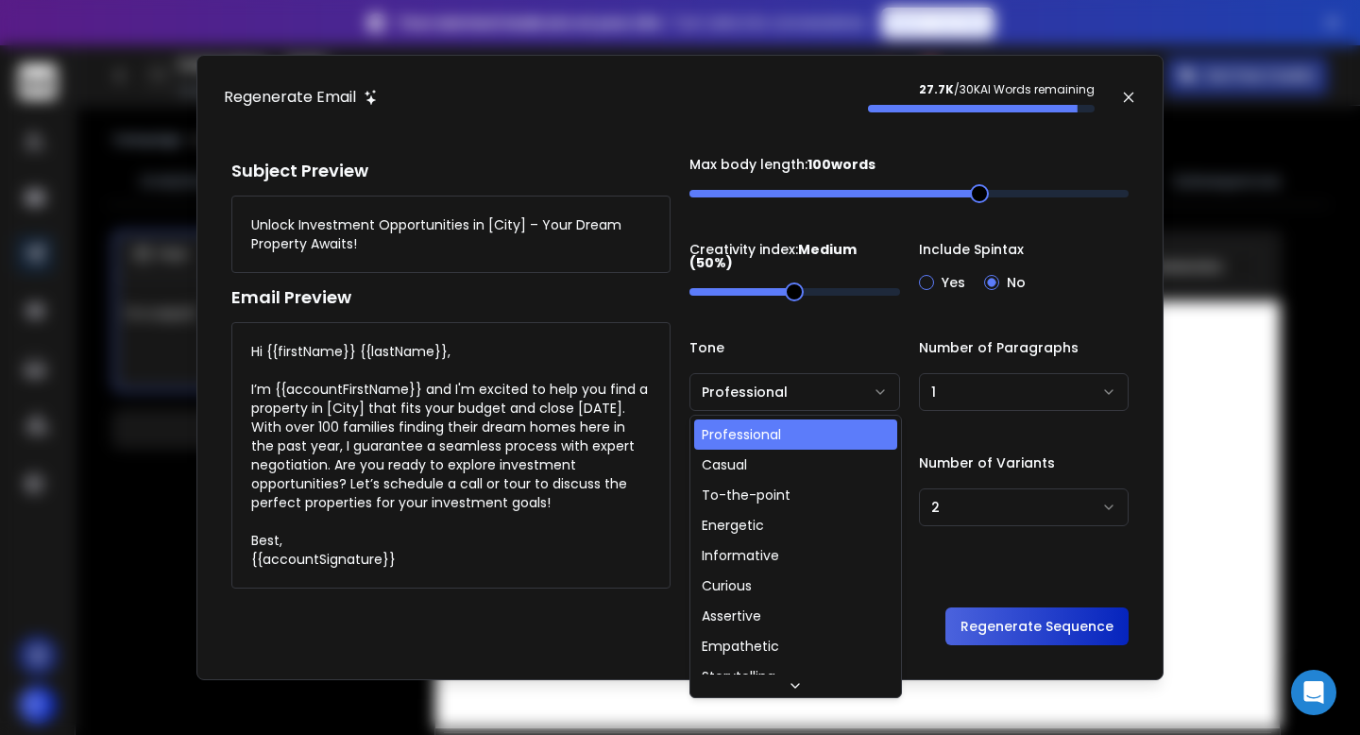
select select "**********"
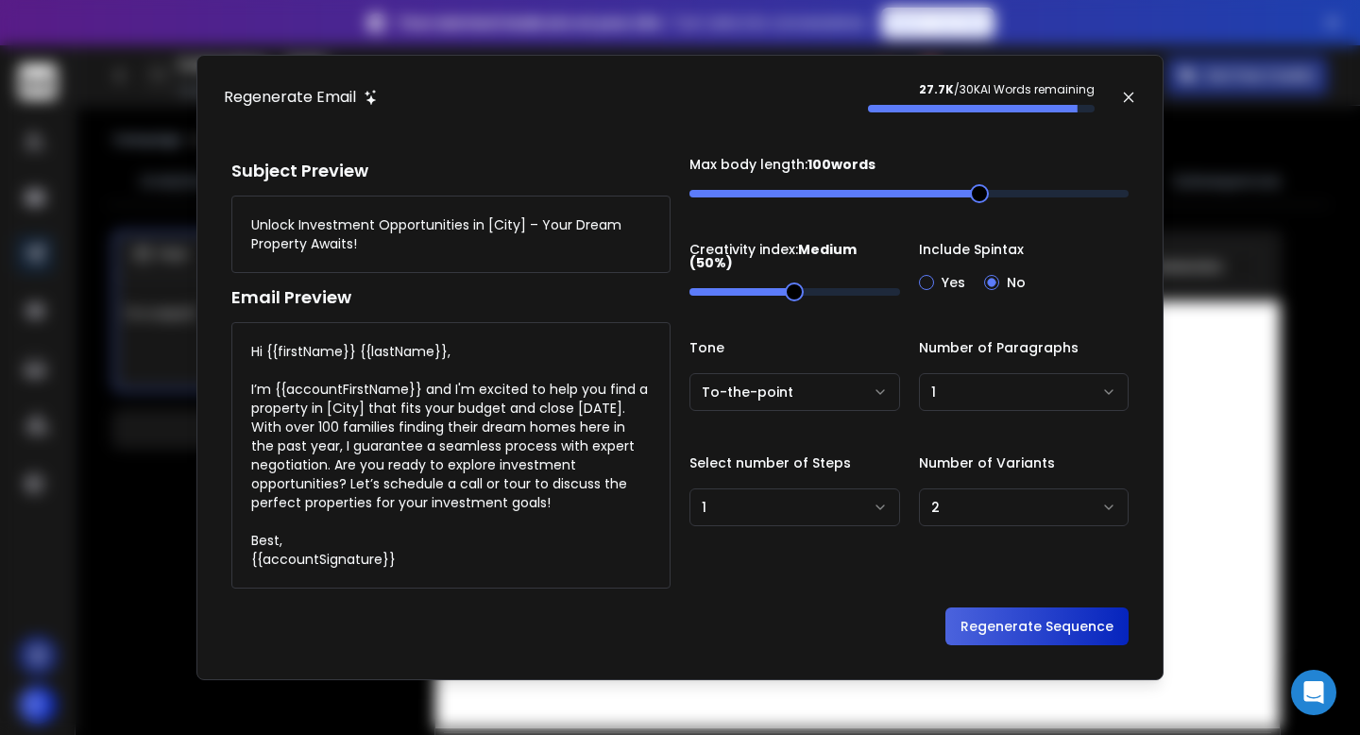
click at [599, 392] on button "1" at bounding box center [1024, 392] width 211 height 38
select select "*"
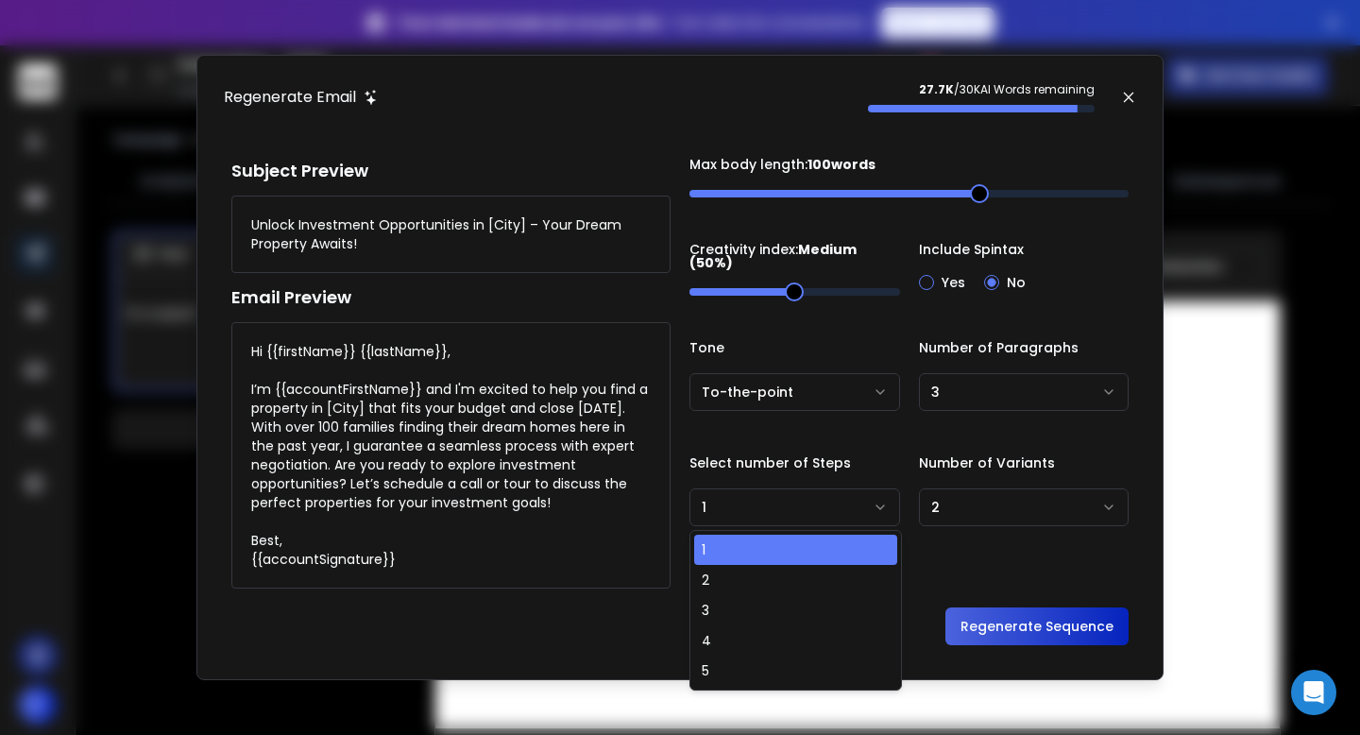
click at [599, 500] on button "1" at bounding box center [795, 507] width 211 height 38
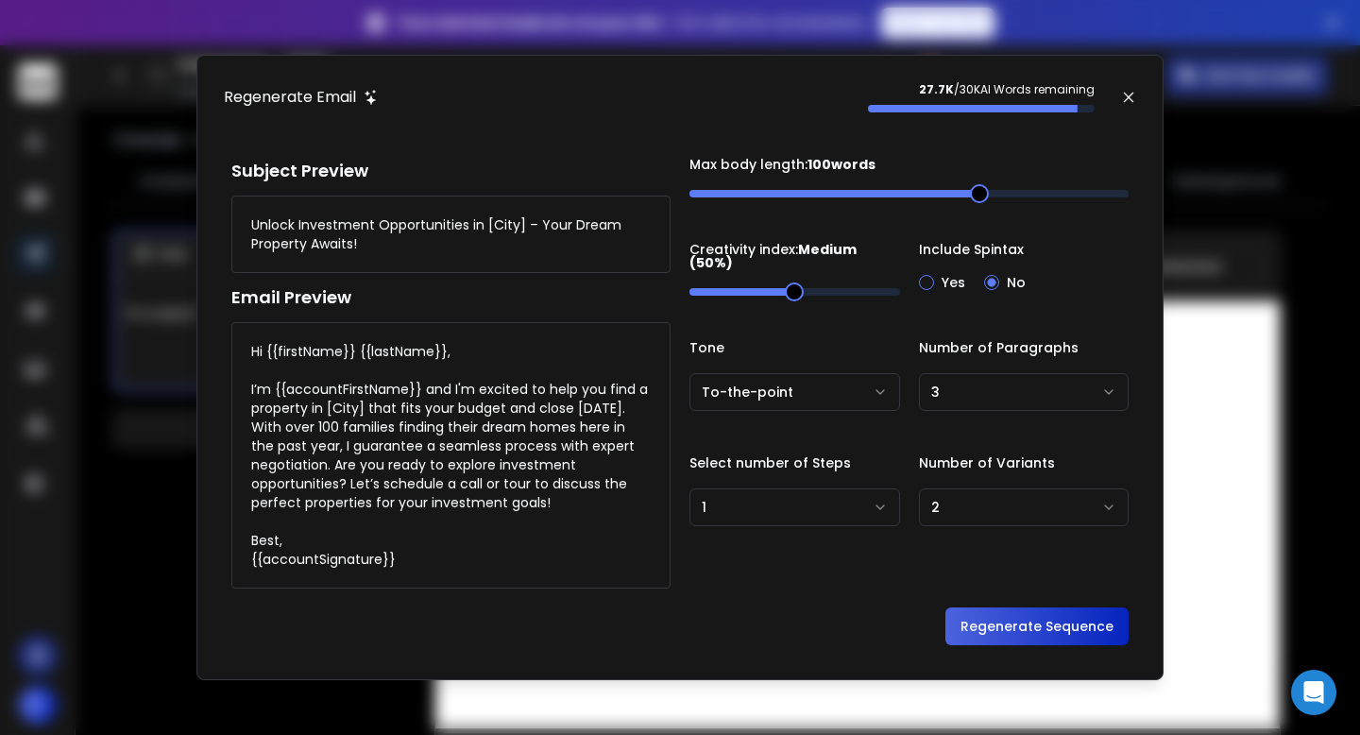
click at [599, 569] on div "Regenerate Sequence" at bounding box center [680, 626] width 898 height 38
click at [599, 97] on icon at bounding box center [1129, 98] width 10 height 10
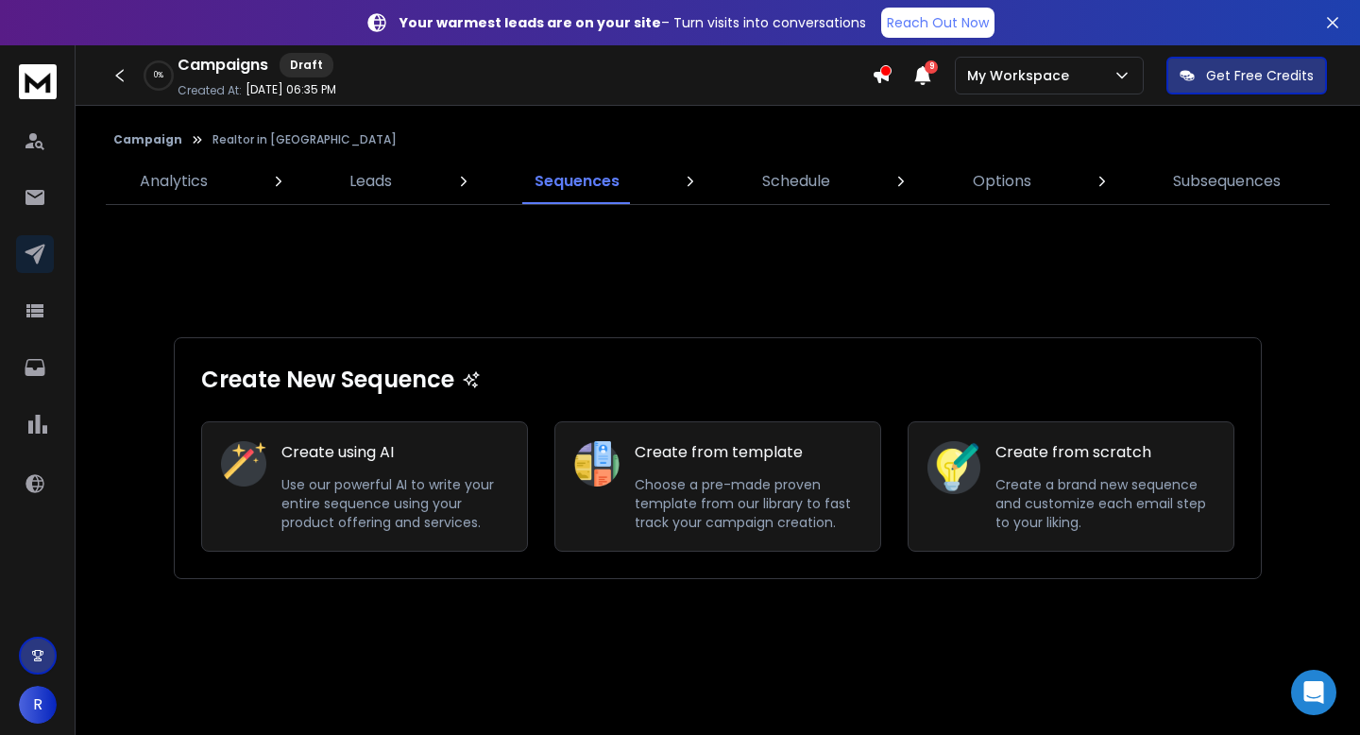
click at [393, 486] on p "Use our powerful AI to write your entire sequence using your product offering a…" at bounding box center [395, 503] width 227 height 57
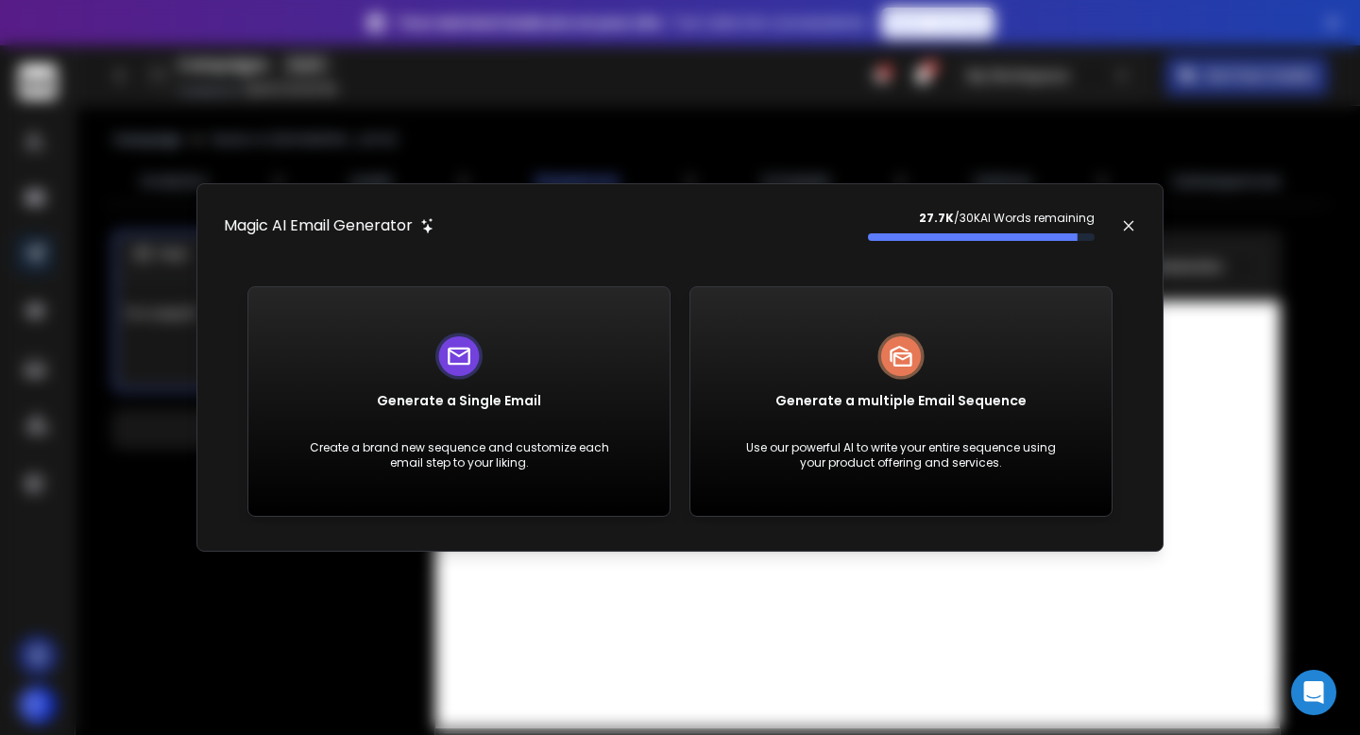
click at [599, 433] on div "Generate a multiple Email Sequence Use our powerful AI to write your entire seq…" at bounding box center [901, 402] width 368 height 176
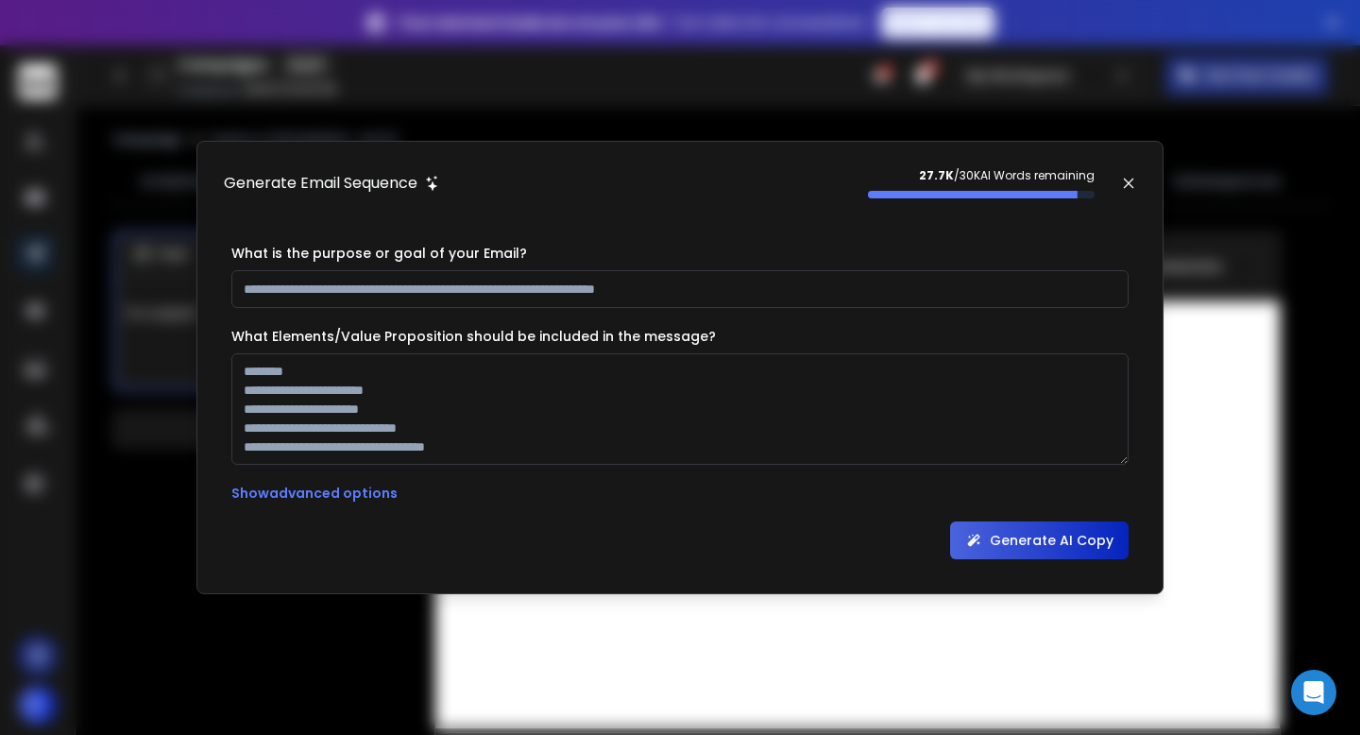
click at [455, 375] on textarea at bounding box center [680, 408] width 898 height 111
paste textarea "**********"
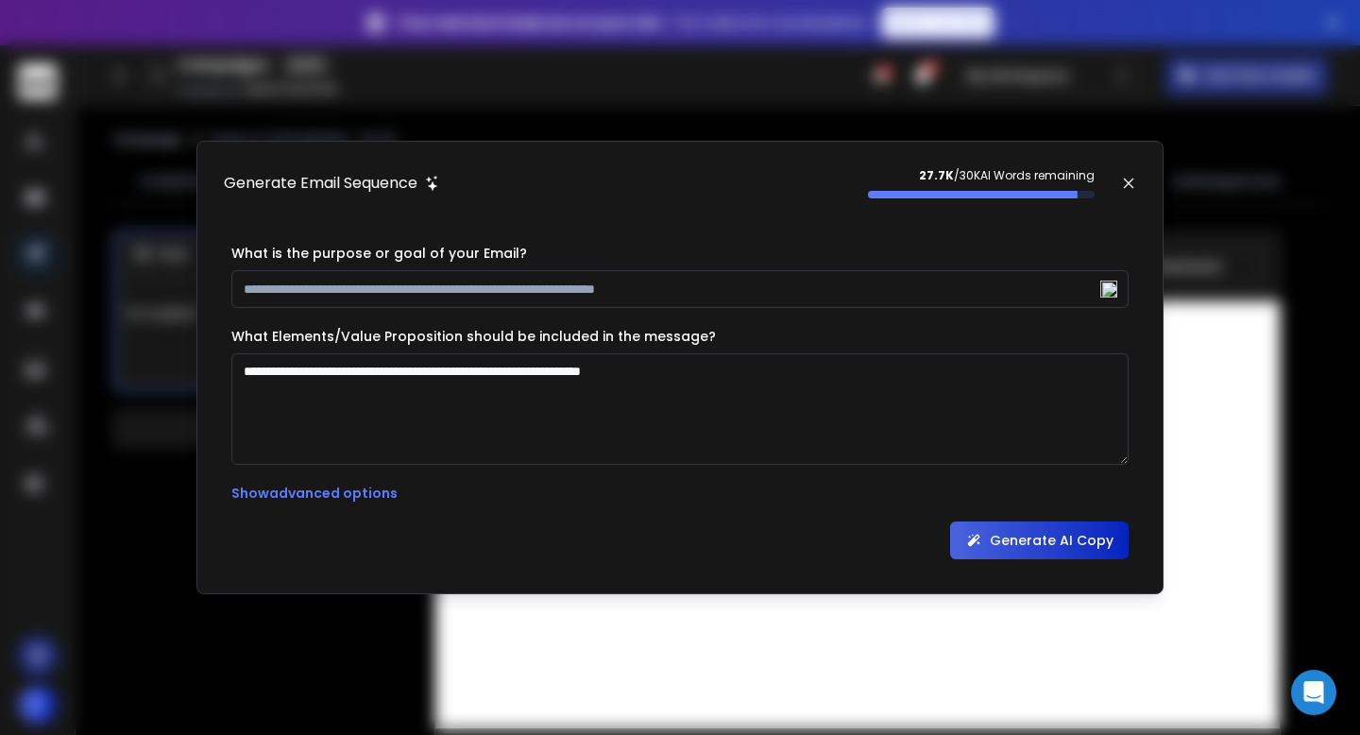
type textarea "**********"
click at [418, 286] on input at bounding box center [680, 289] width 898 height 38
paste input "**********"
type input "**********"
click at [532, 380] on textarea "**********" at bounding box center [680, 408] width 898 height 111
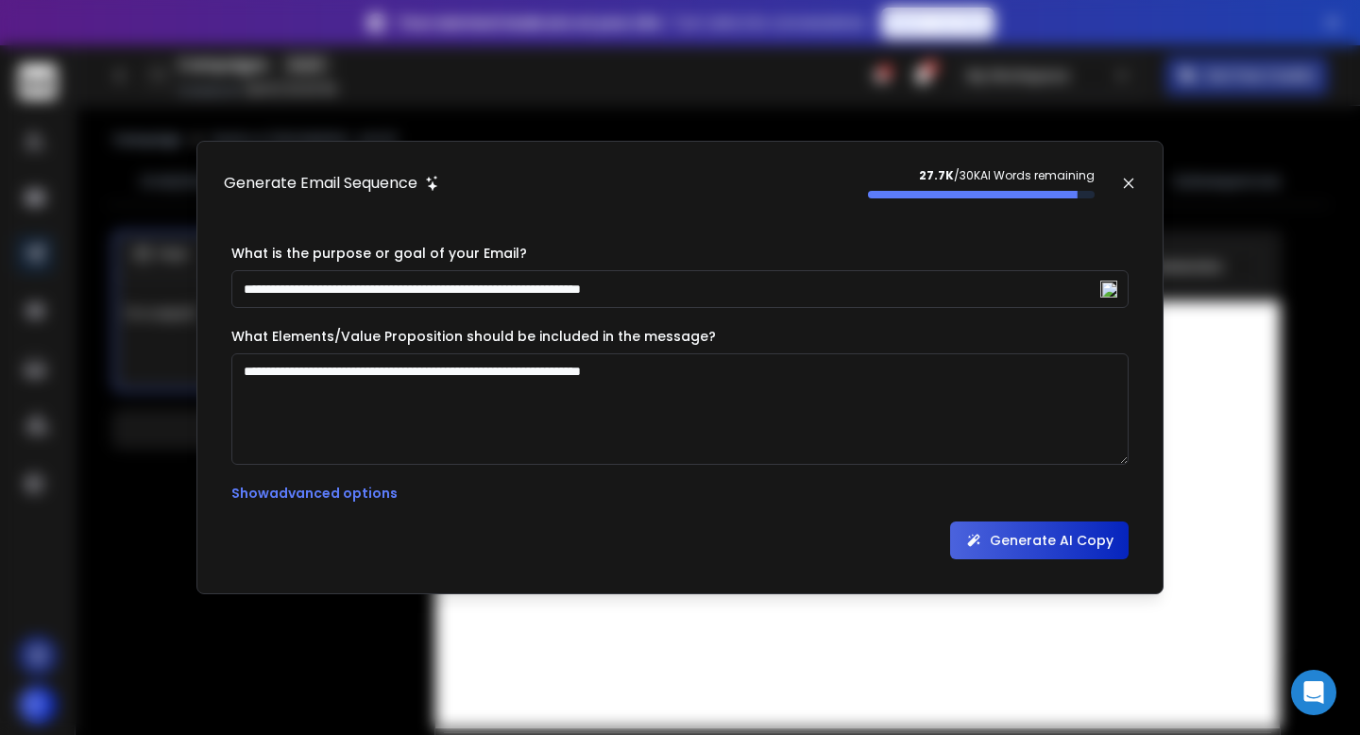
click at [532, 380] on textarea "**********" at bounding box center [680, 408] width 898 height 111
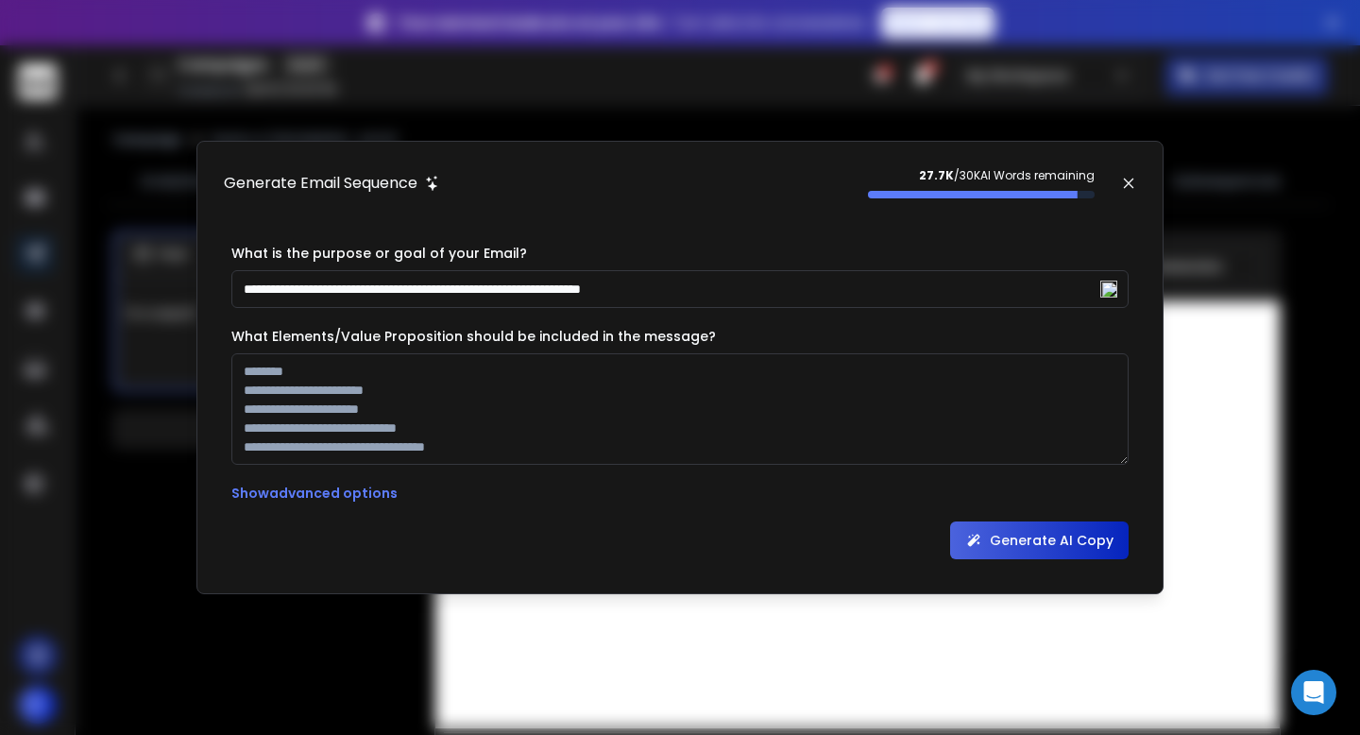
click at [498, 388] on textarea at bounding box center [680, 408] width 898 height 111
paste textarea "**********"
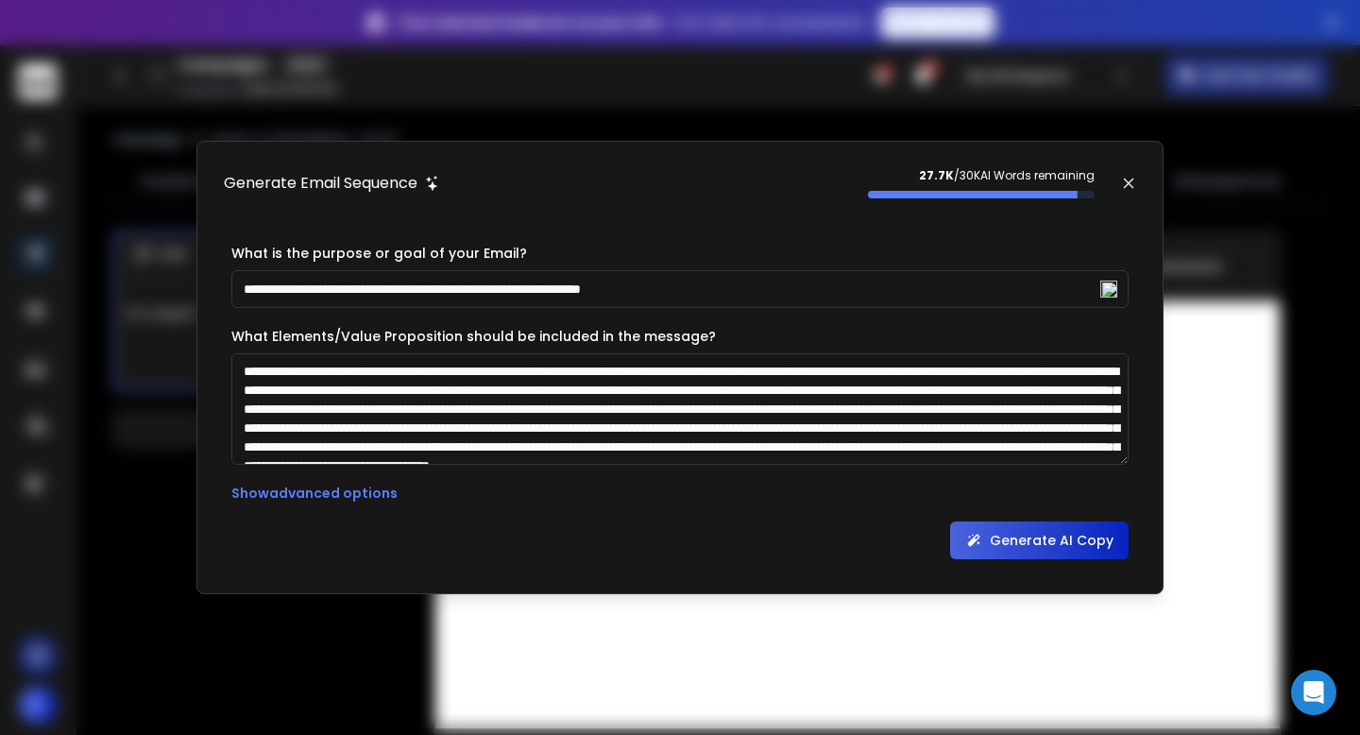
scroll to position [48, 0]
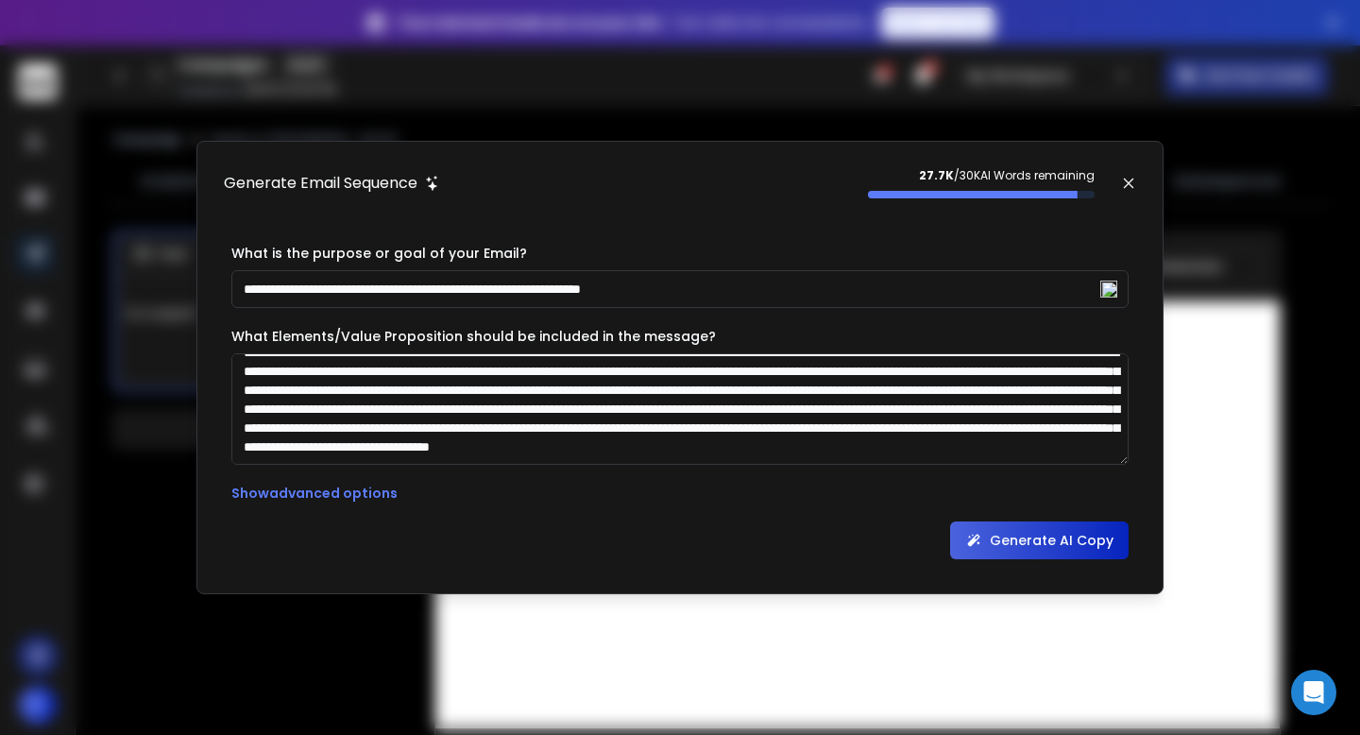
type textarea "**********"
click at [599, 541] on button "Generate AI Copy" at bounding box center [1039, 540] width 179 height 38
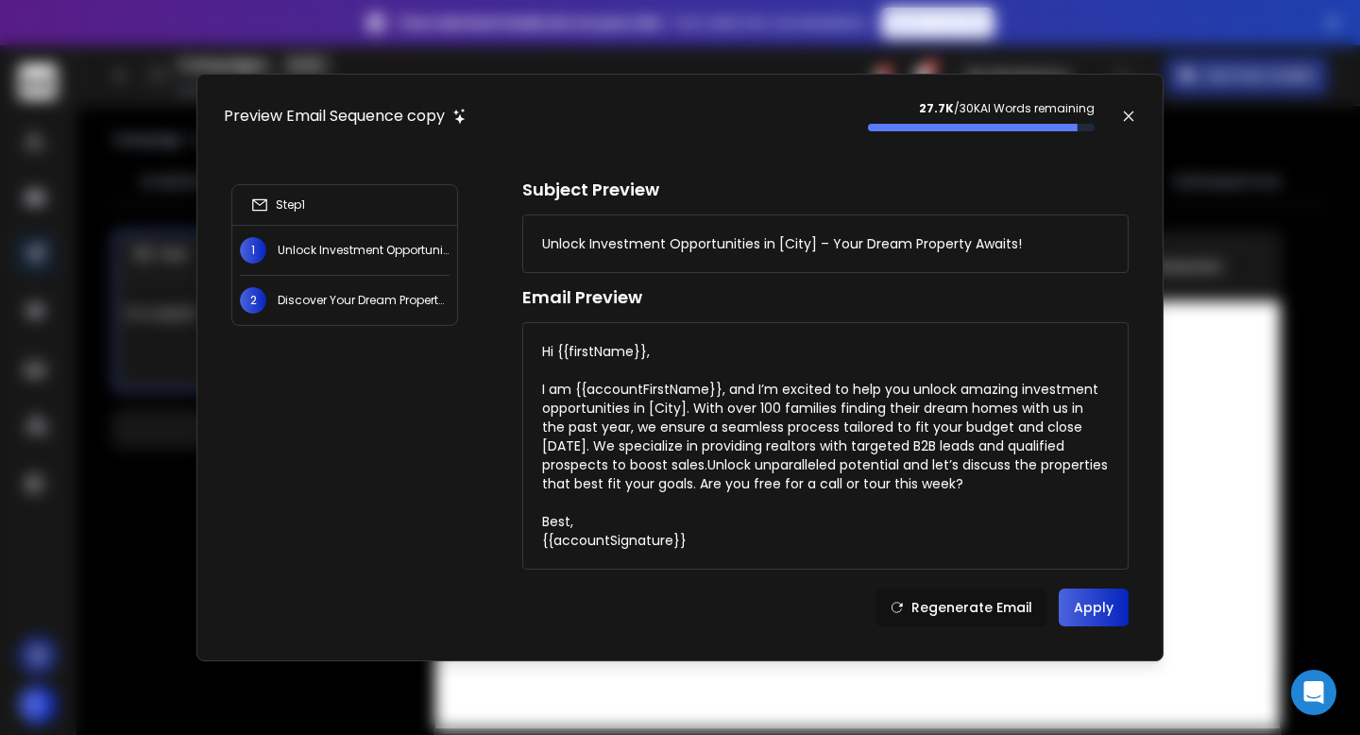
click at [314, 207] on div "Step 1" at bounding box center [344, 205] width 225 height 41
click at [329, 247] on p "Unlock Investment Opportunities in [City] – Your Dream Property Awaits!" at bounding box center [364, 250] width 172 height 15
click at [329, 303] on p "Discover Your Dream Property in [City]!" at bounding box center [364, 300] width 172 height 15
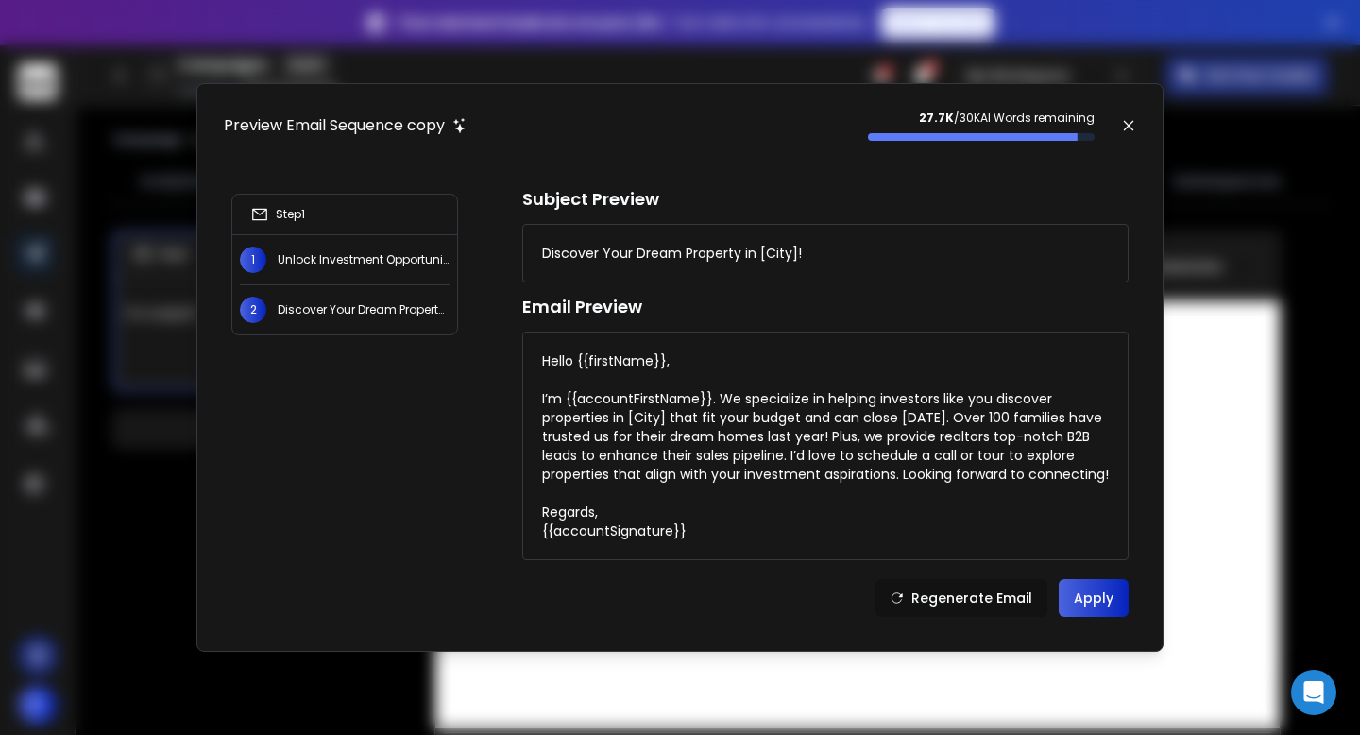
click at [404, 302] on p "Discover Your Dream Property in [City]!" at bounding box center [364, 309] width 172 height 15
click at [388, 267] on div "1 Unlock Investment Opportunities in [City] – Your Dream Property Awaits!" at bounding box center [345, 260] width 210 height 26
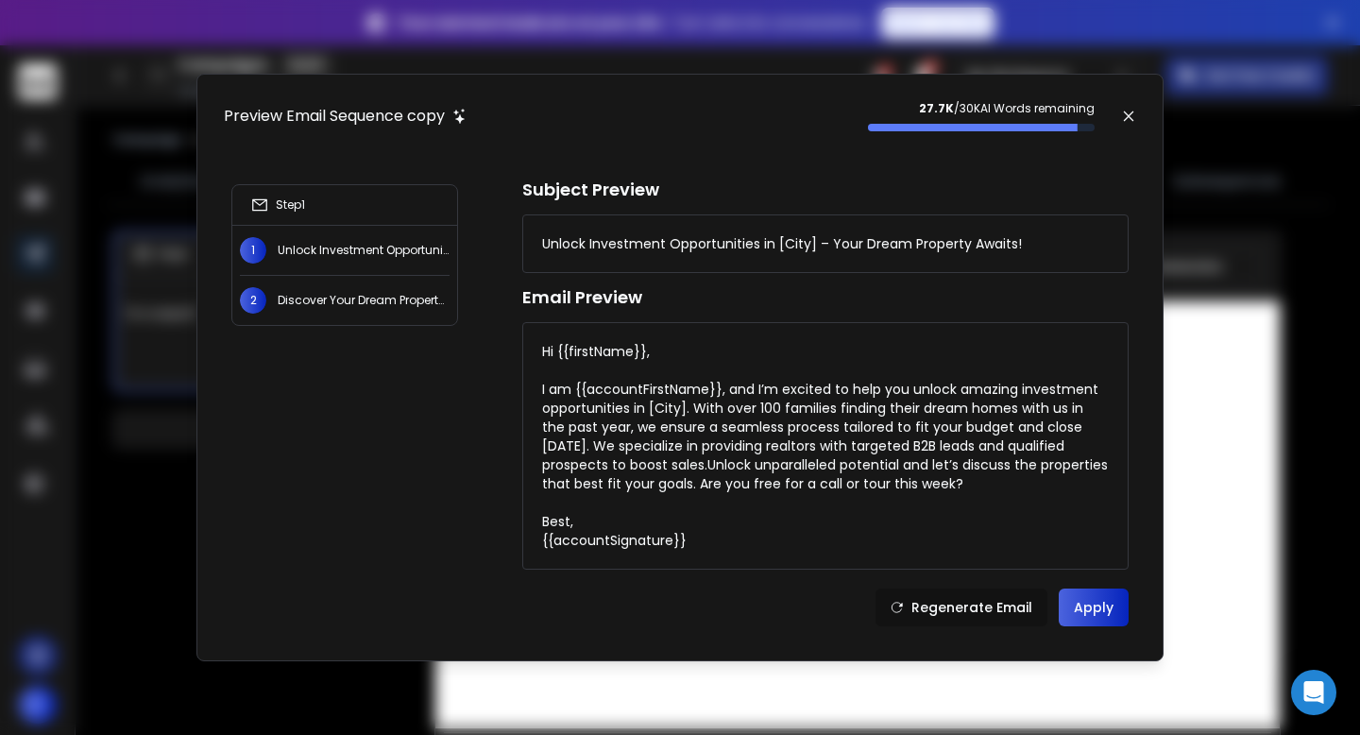
click at [387, 315] on div "2 Discover Your Dream Property in [City]!" at bounding box center [345, 300] width 210 height 49
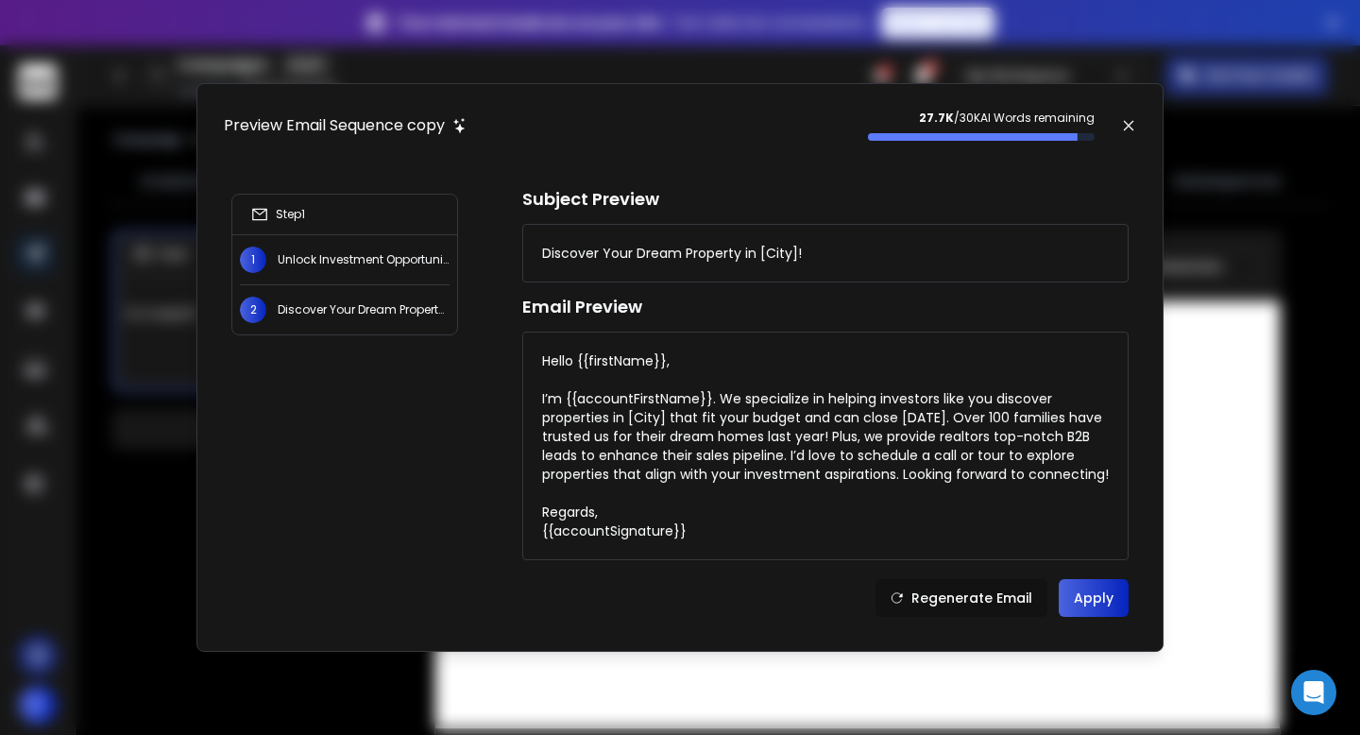
click at [377, 249] on div "1 Unlock Investment Opportunities in [City] – Your Dream Property Awaits!" at bounding box center [345, 260] width 210 height 26
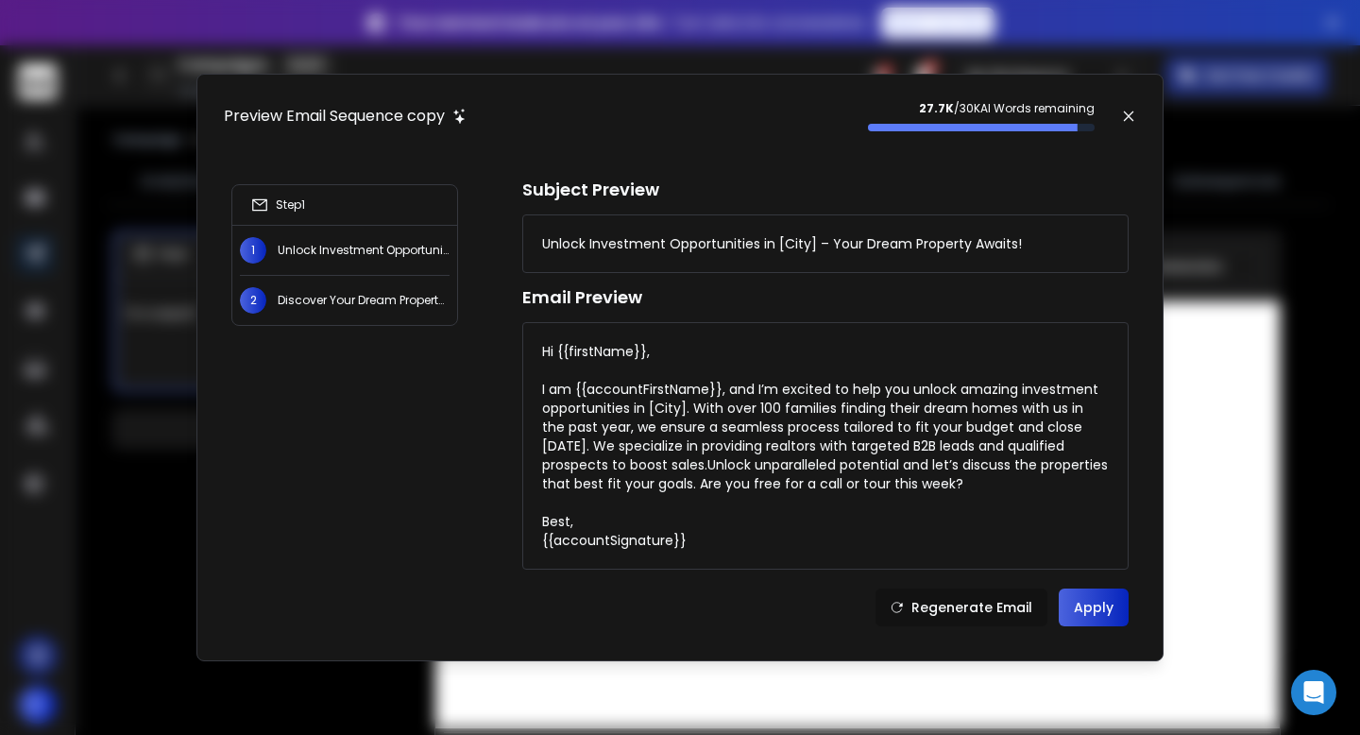
click at [378, 289] on div "2 Discover Your Dream Property in [City]!" at bounding box center [345, 300] width 210 height 26
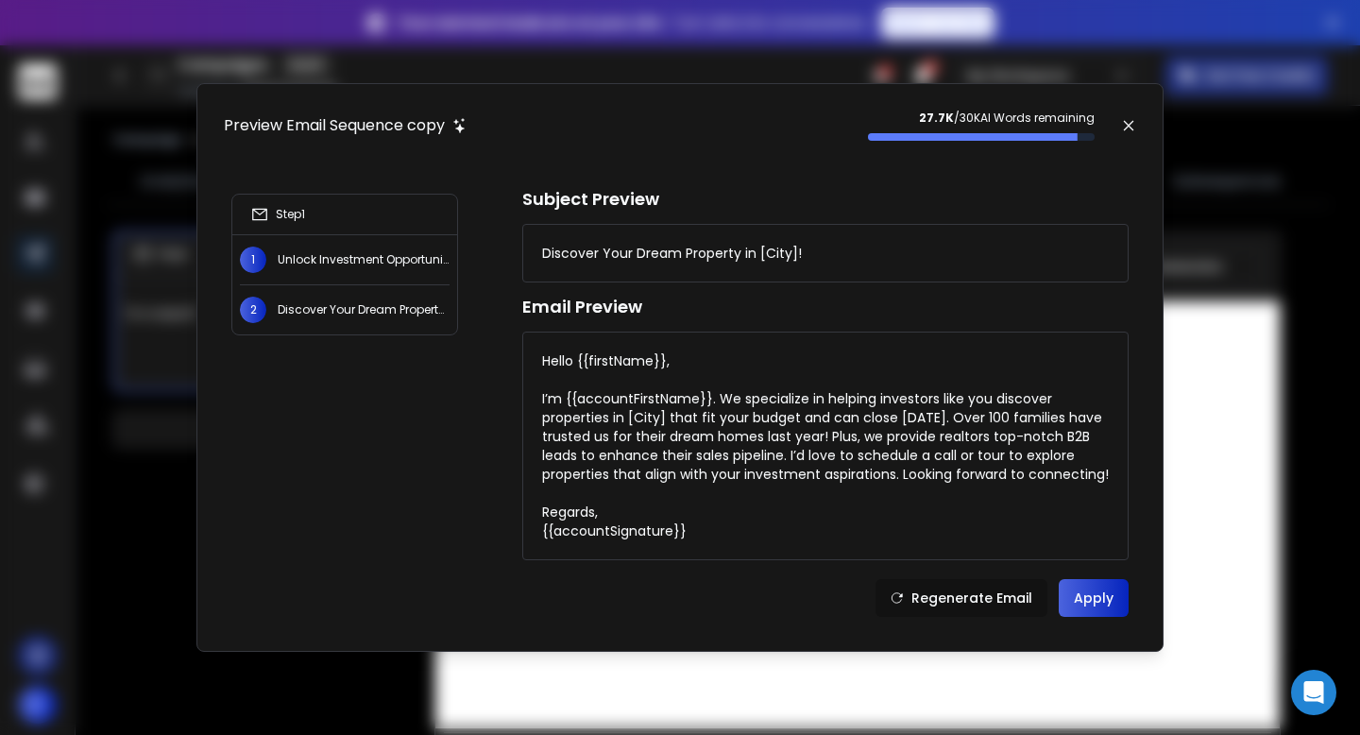
click at [373, 254] on p "Unlock Investment Opportunities in [City] – Your Dream Property Awaits!" at bounding box center [364, 259] width 172 height 15
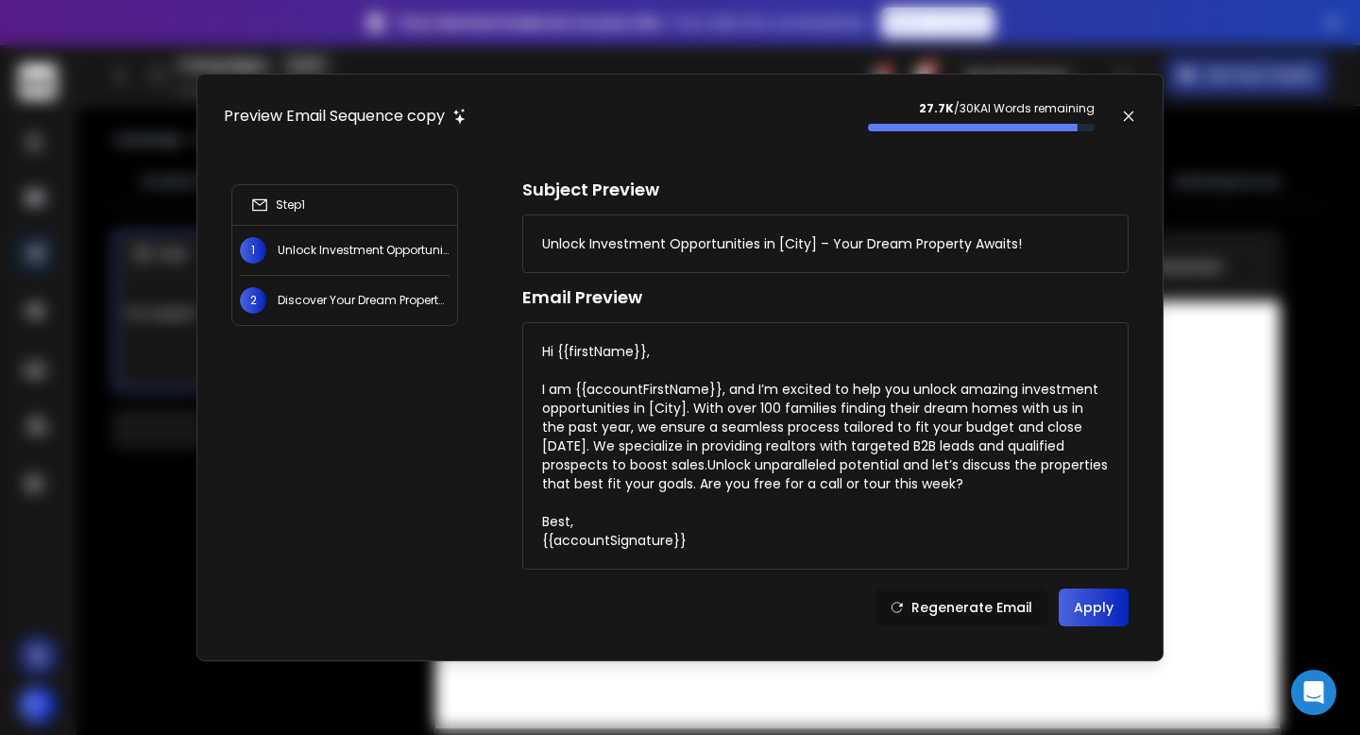
click at [599, 424] on div "Hi {{firstName}}, I am {{accountFirstName}}, and I’m excited to help you unlock…" at bounding box center [825, 446] width 567 height 208
click at [354, 245] on p "Unlock Investment Opportunities in [City] – Your Dream Property Awaits!" at bounding box center [364, 250] width 172 height 15
click at [358, 300] on p "Discover Your Dream Property in [City]!" at bounding box center [364, 300] width 172 height 15
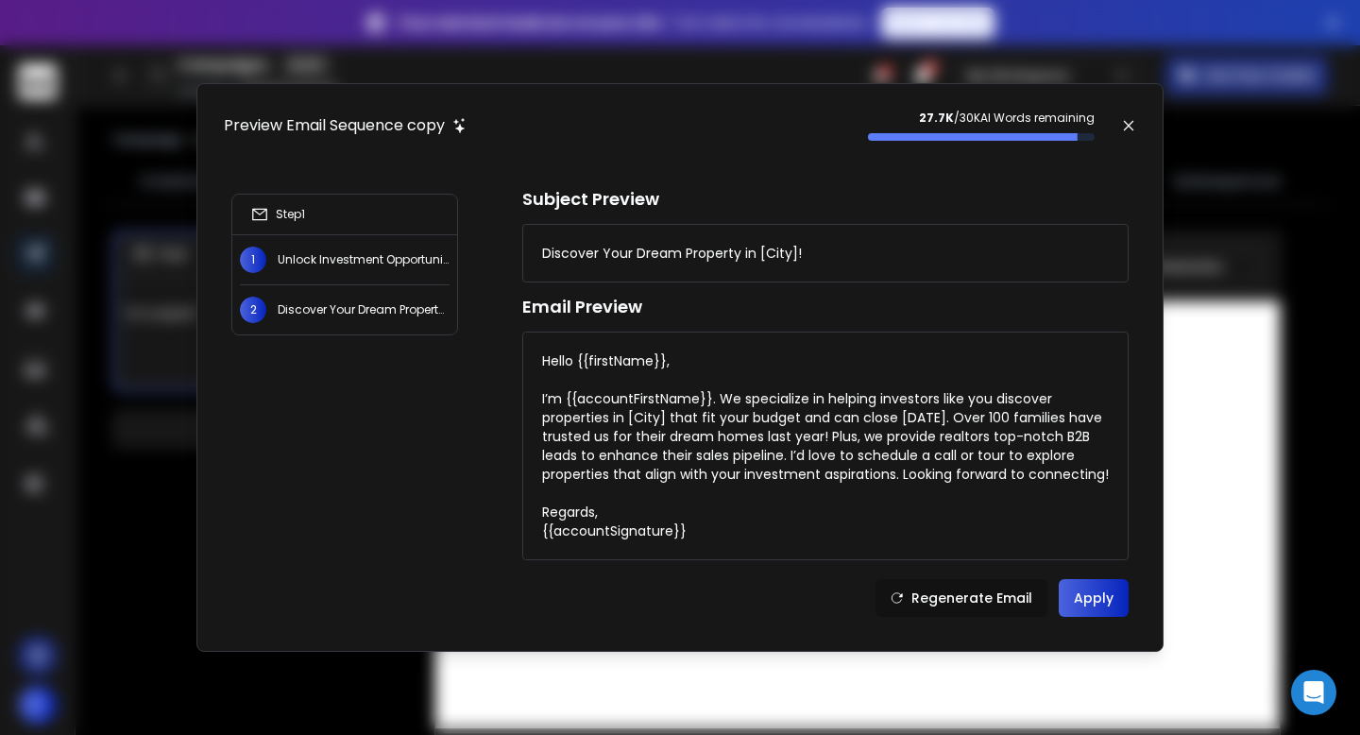
click at [348, 265] on p "Unlock Investment Opportunities in [City] – Your Dream Property Awaits!" at bounding box center [364, 259] width 172 height 15
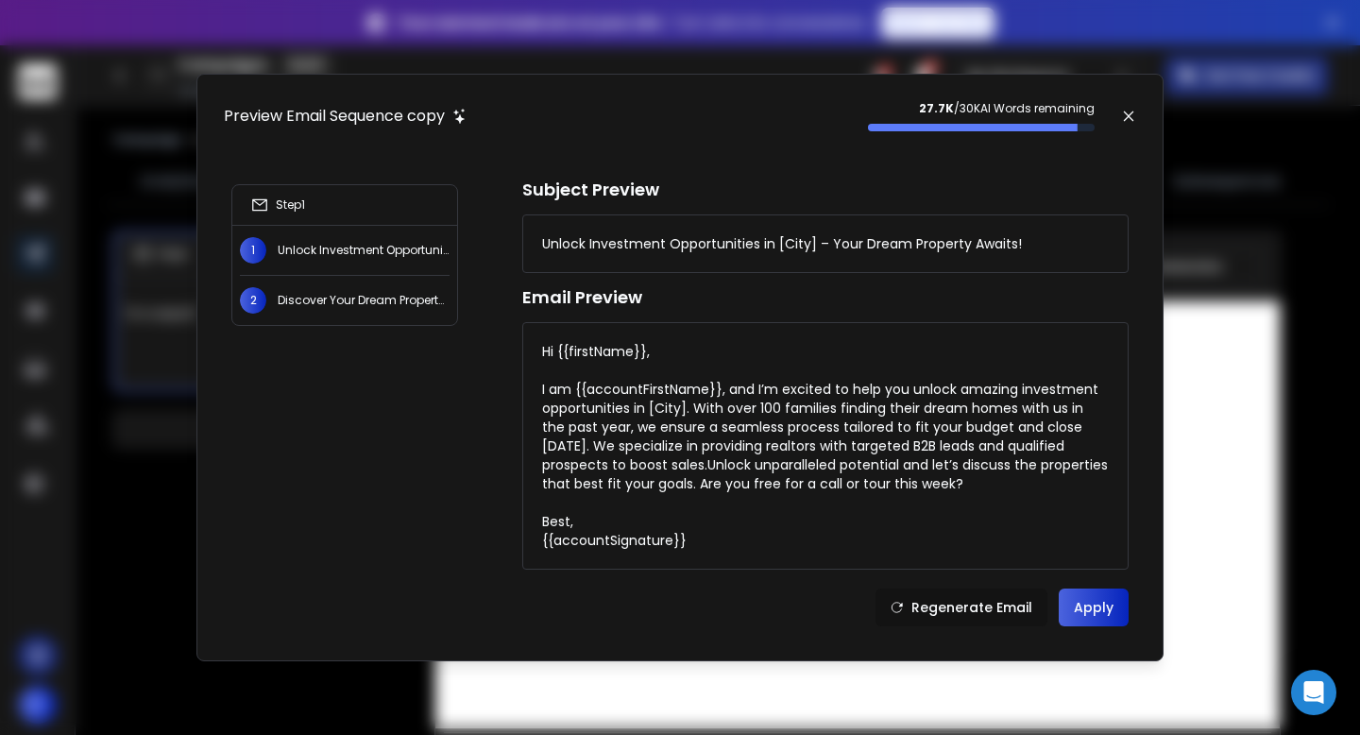
click at [599, 569] on button "Regenerate Email" at bounding box center [962, 608] width 172 height 38
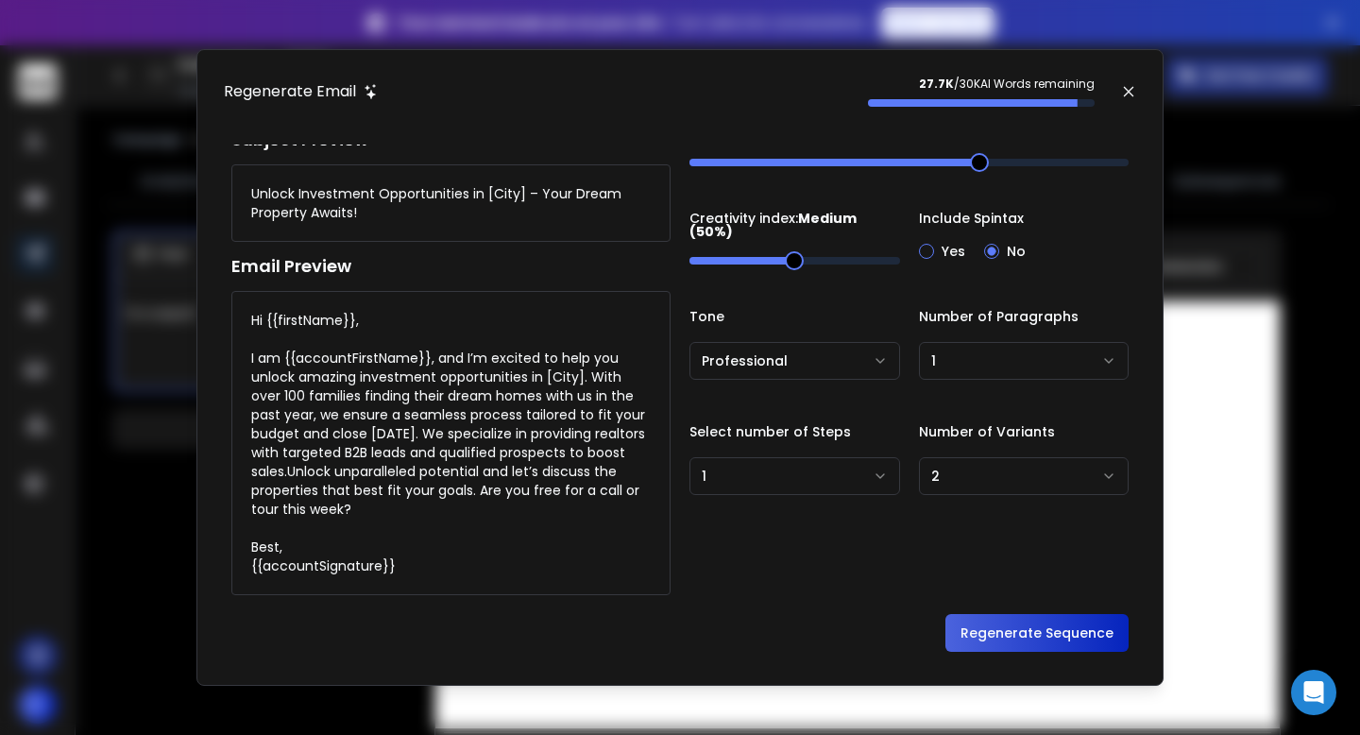
scroll to position [0, 0]
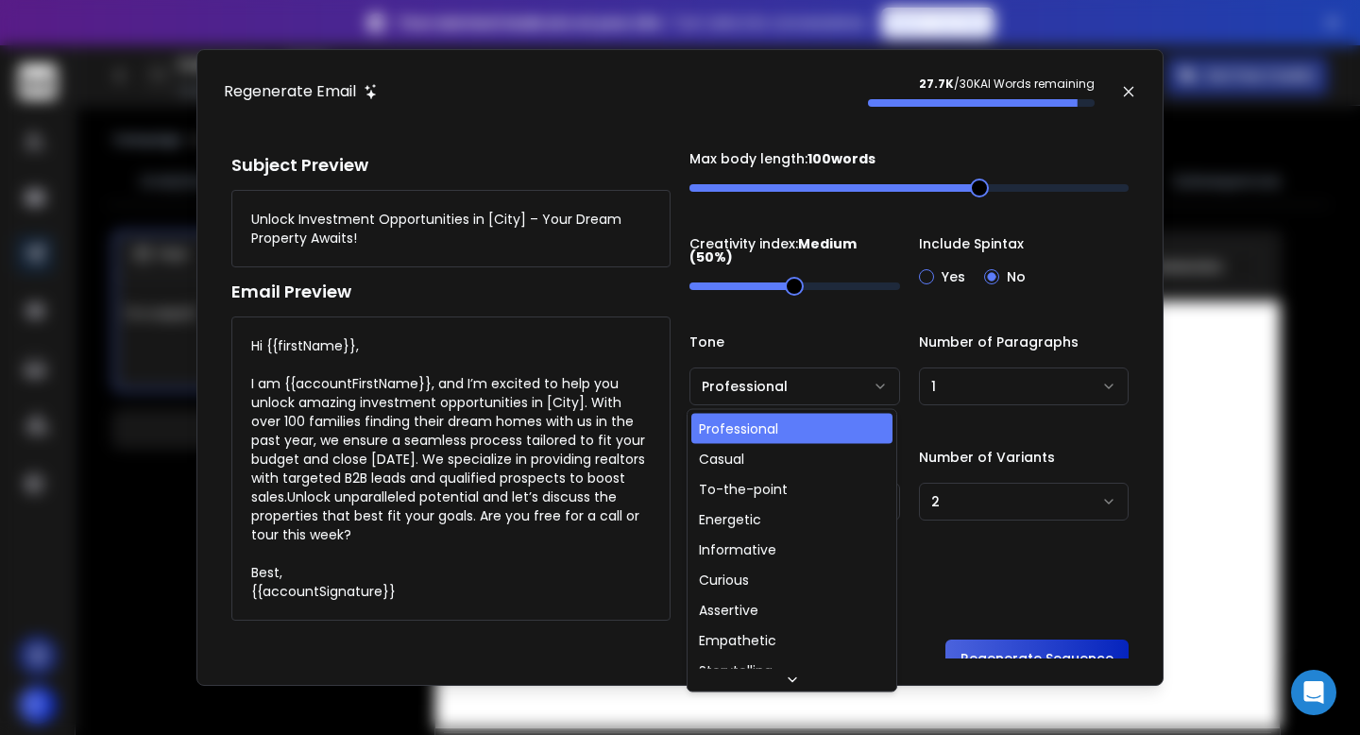
click at [599, 389] on button "Professional" at bounding box center [795, 387] width 211 height 38
select select "**********"
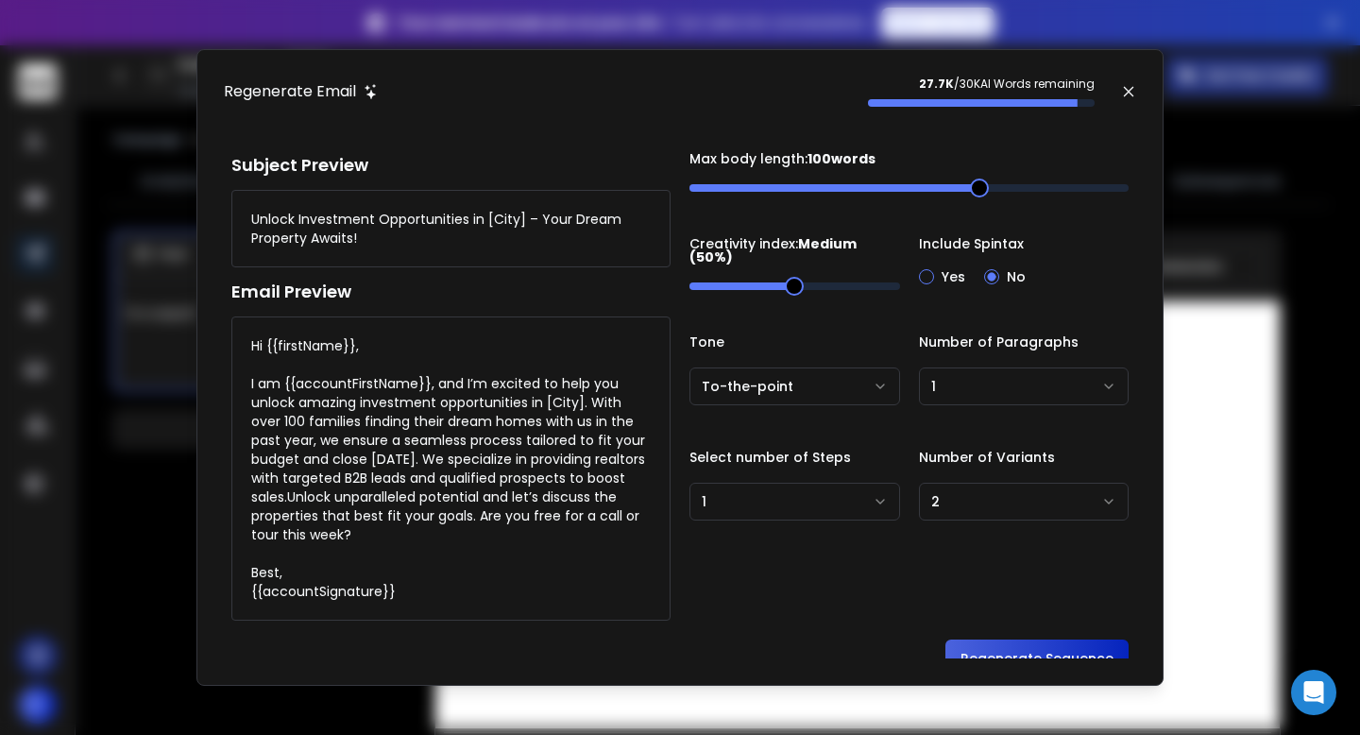
click at [599, 388] on button "1" at bounding box center [1024, 387] width 211 height 38
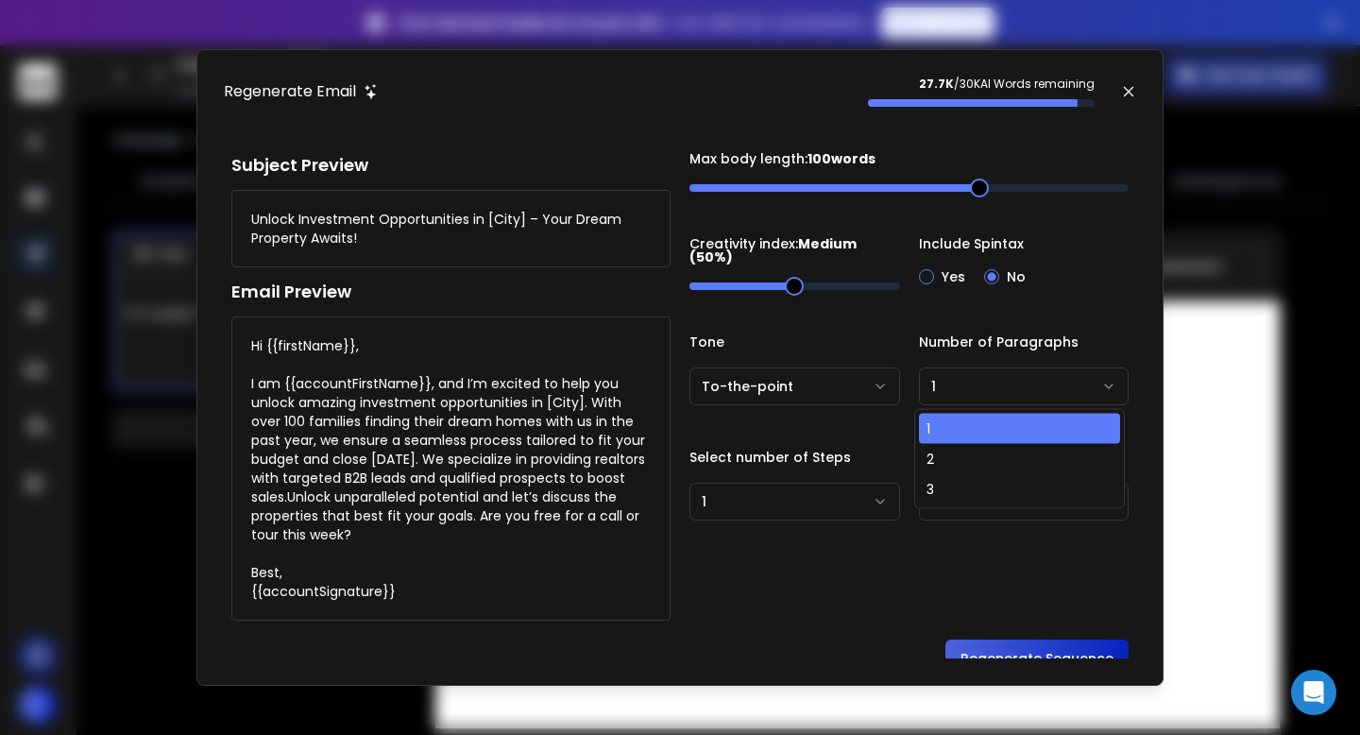
select select "*"
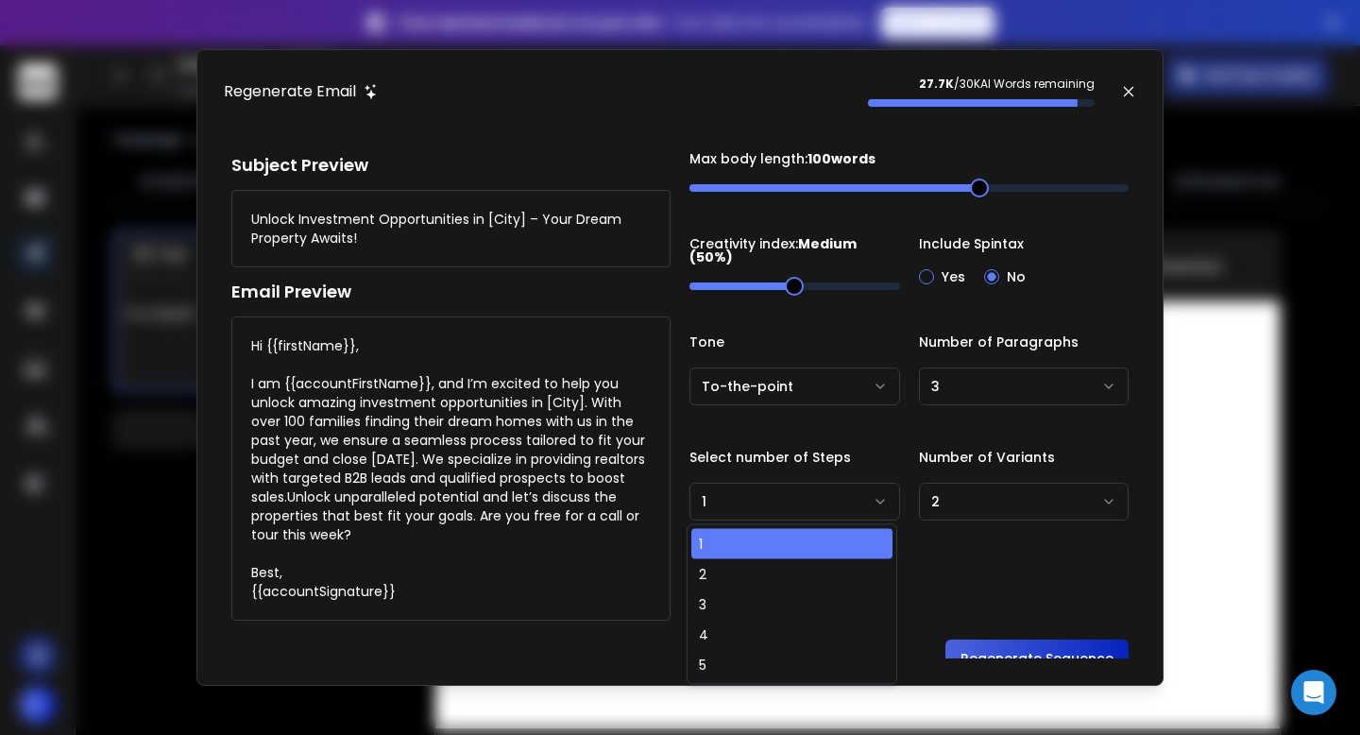
click at [599, 497] on button "1" at bounding box center [795, 502] width 211 height 38
select select "*"
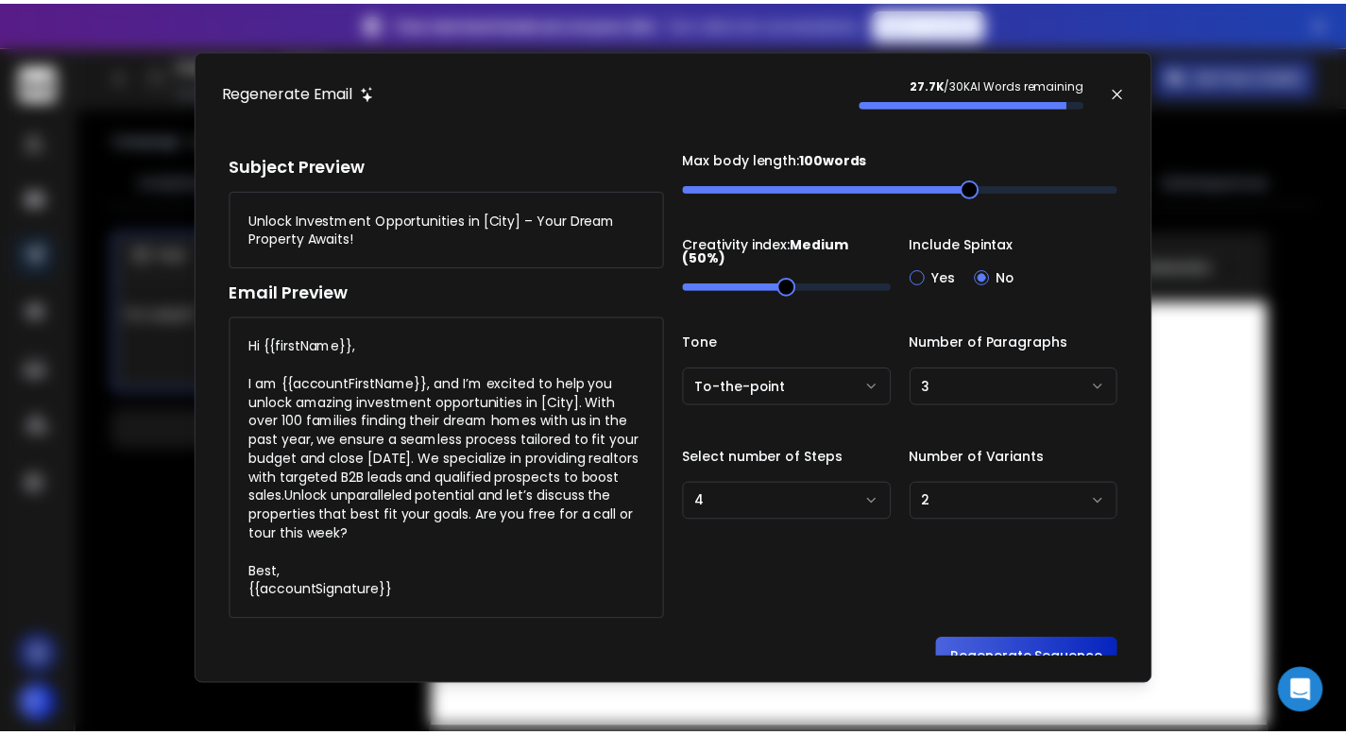
scroll to position [26, 0]
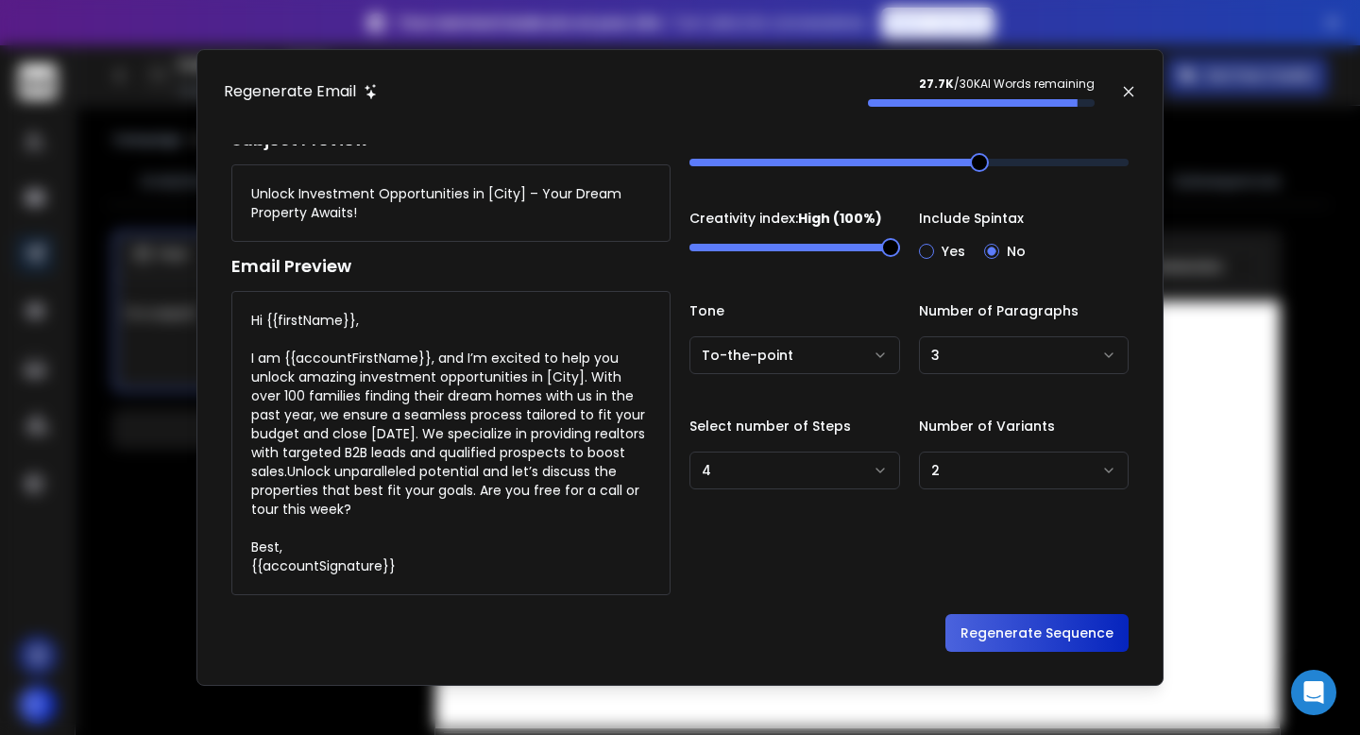
click at [599, 251] on div "**********" at bounding box center [909, 351] width 439 height 278
click at [599, 569] on button "Regenerate Sequence" at bounding box center [1037, 633] width 183 height 38
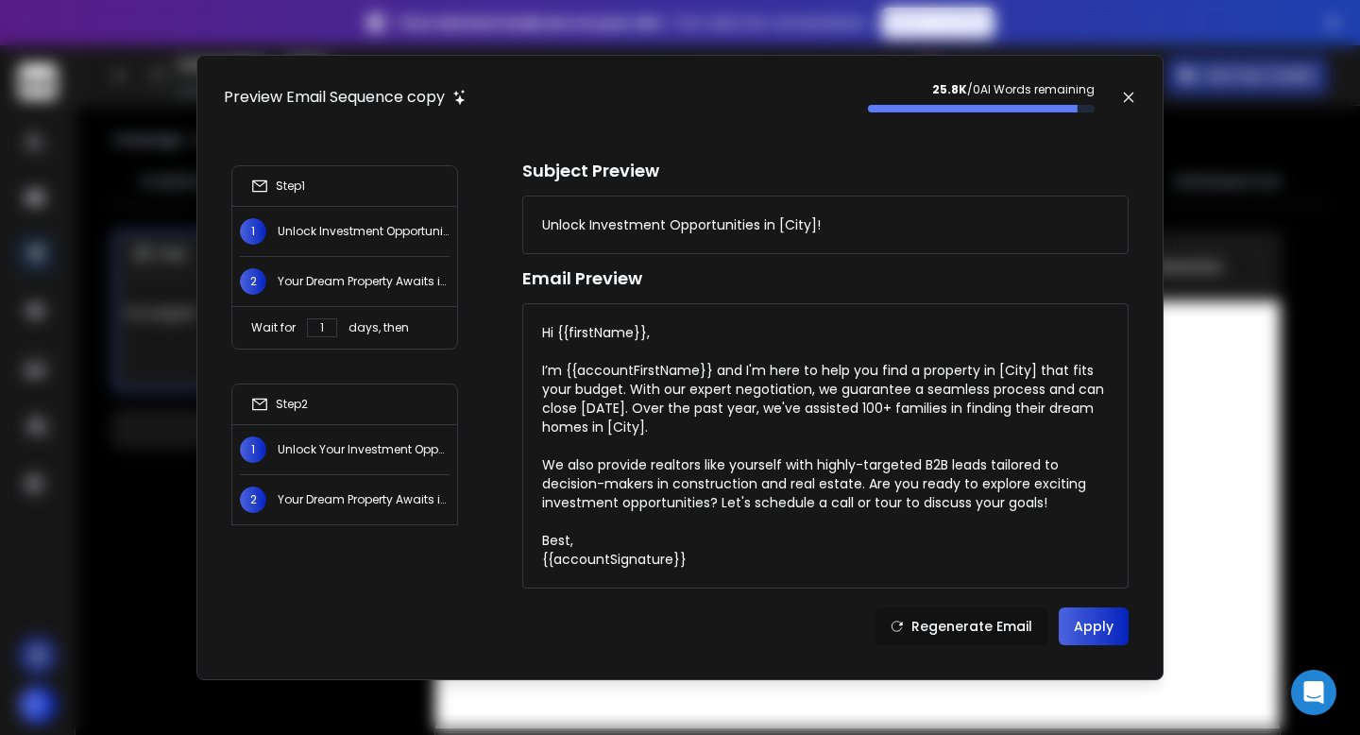
click at [328, 329] on div "1" at bounding box center [322, 327] width 30 height 19
click at [331, 499] on p "Your Dream Property Awaits in [City]!" at bounding box center [364, 499] width 172 height 15
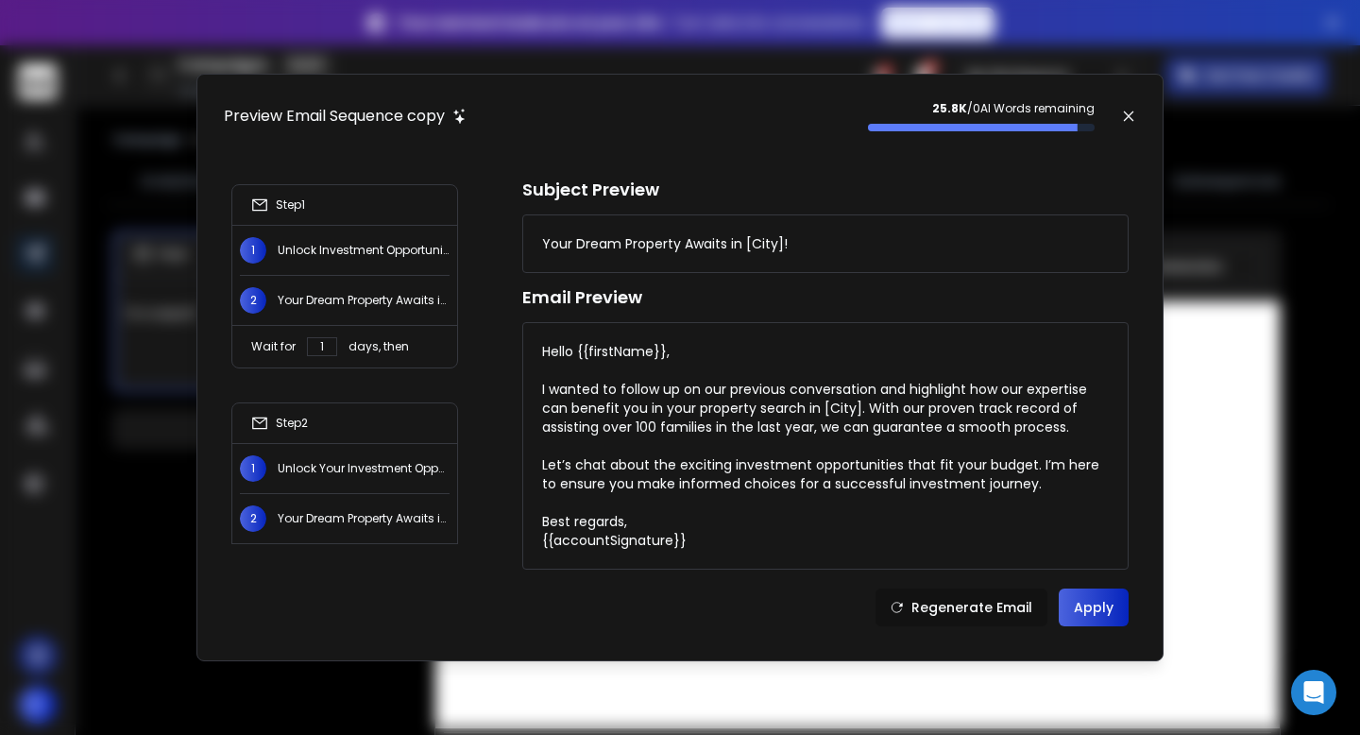
click at [348, 291] on div "2 Your Dream Property Awaits in [City]!" at bounding box center [345, 300] width 210 height 26
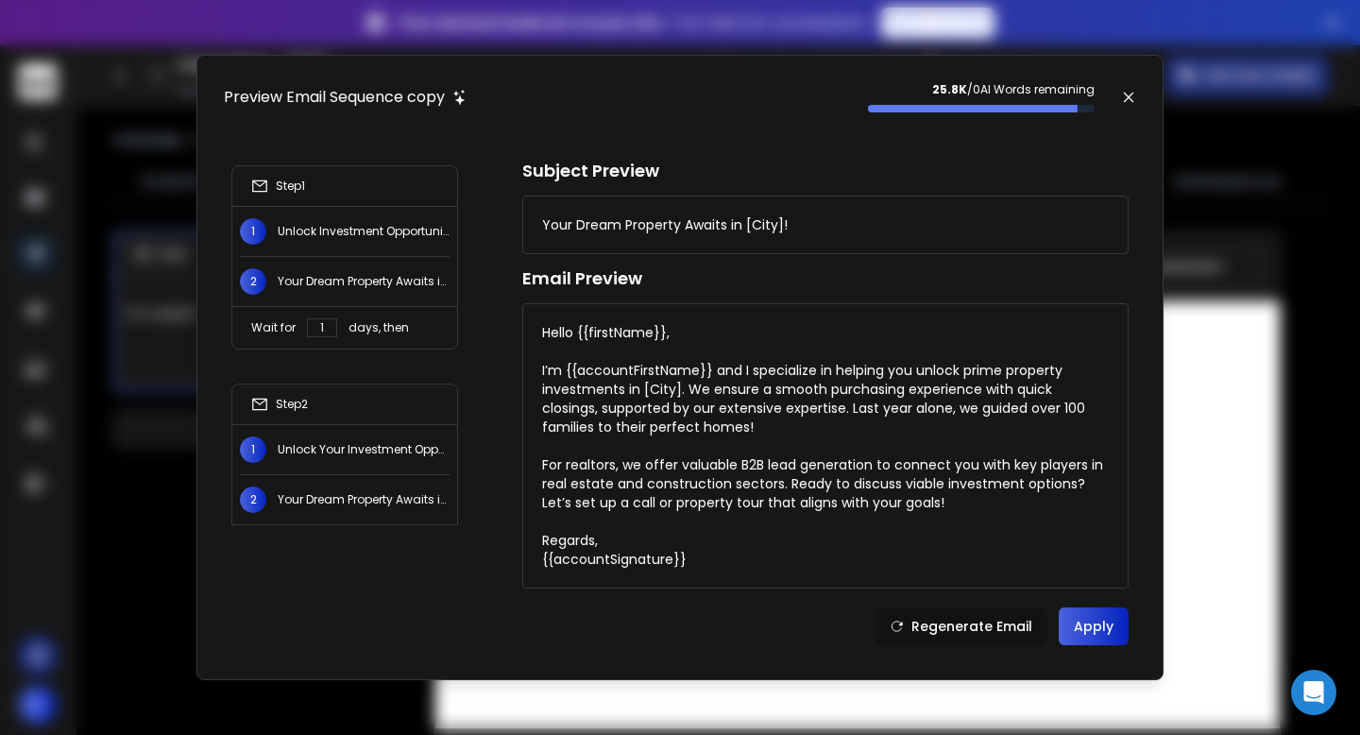
click at [365, 462] on div "1 Unlock Your Investment Opportunities in [City]!" at bounding box center [345, 449] width 210 height 26
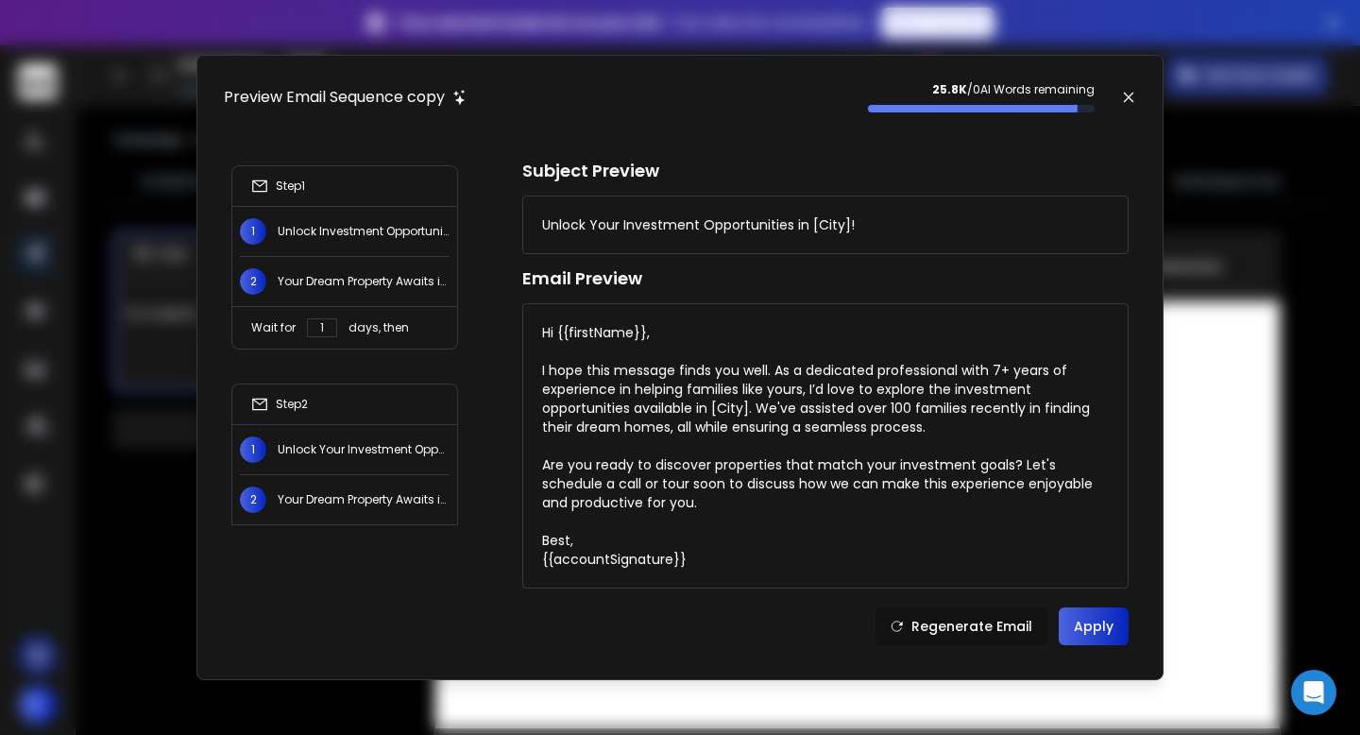
click at [383, 250] on div "1 Unlock Investment Opportunities in [City]!" at bounding box center [345, 232] width 210 height 50
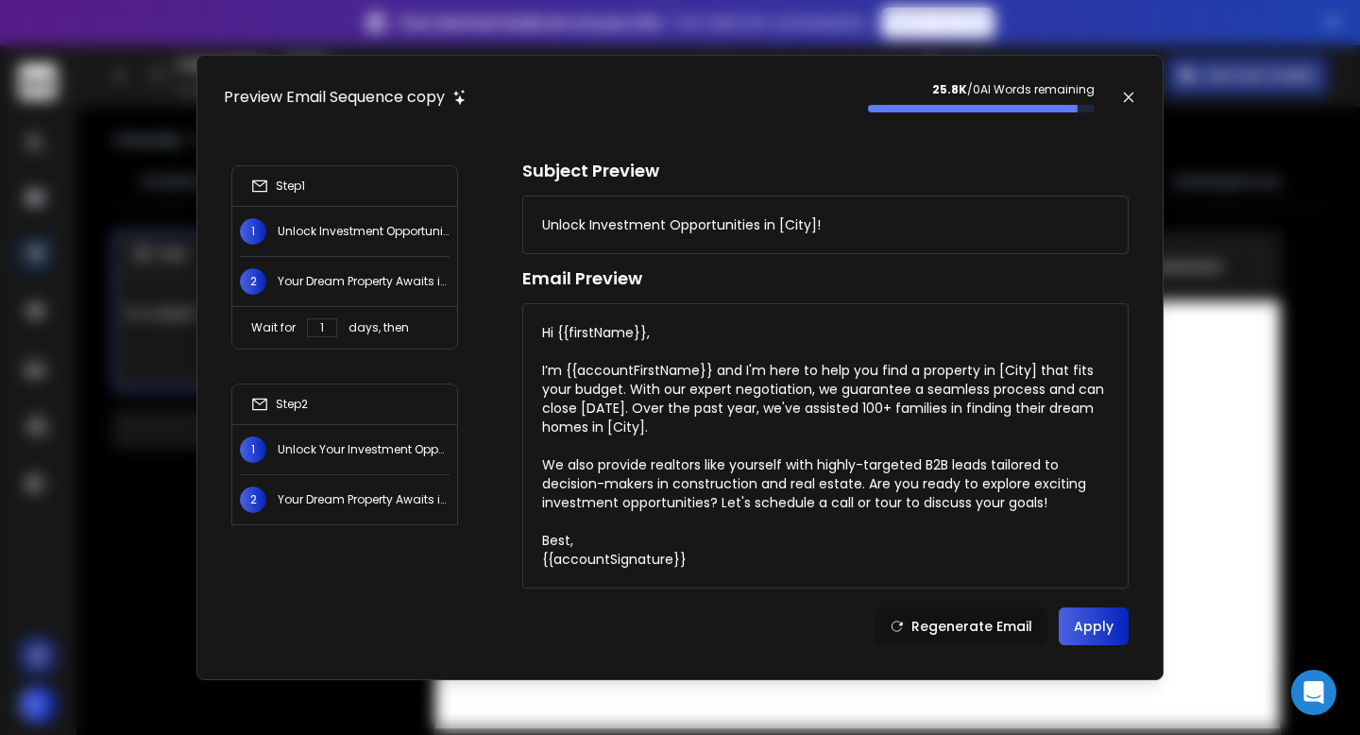
click at [380, 282] on p "Your Dream Property Awaits in [City]!" at bounding box center [364, 281] width 172 height 15
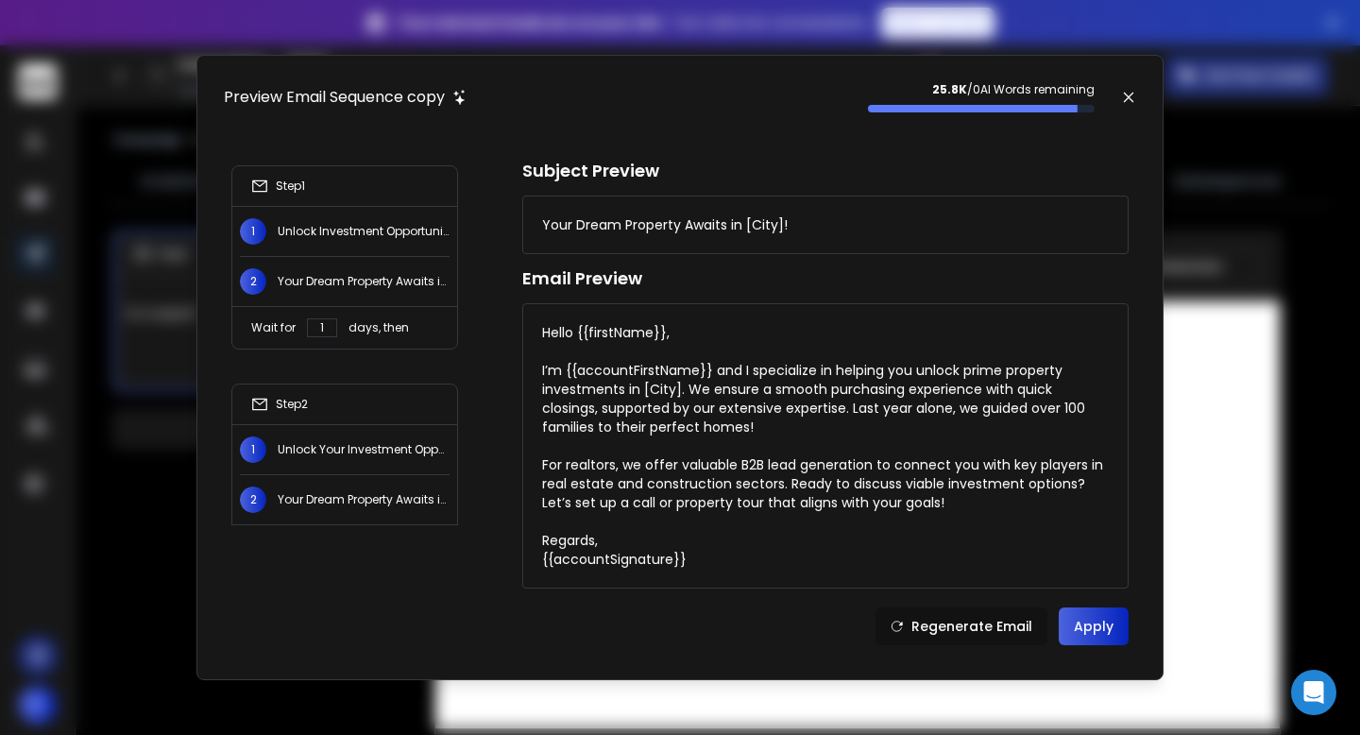
click at [371, 520] on div "2 Your Dream Property Awaits in [City]!" at bounding box center [345, 499] width 210 height 49
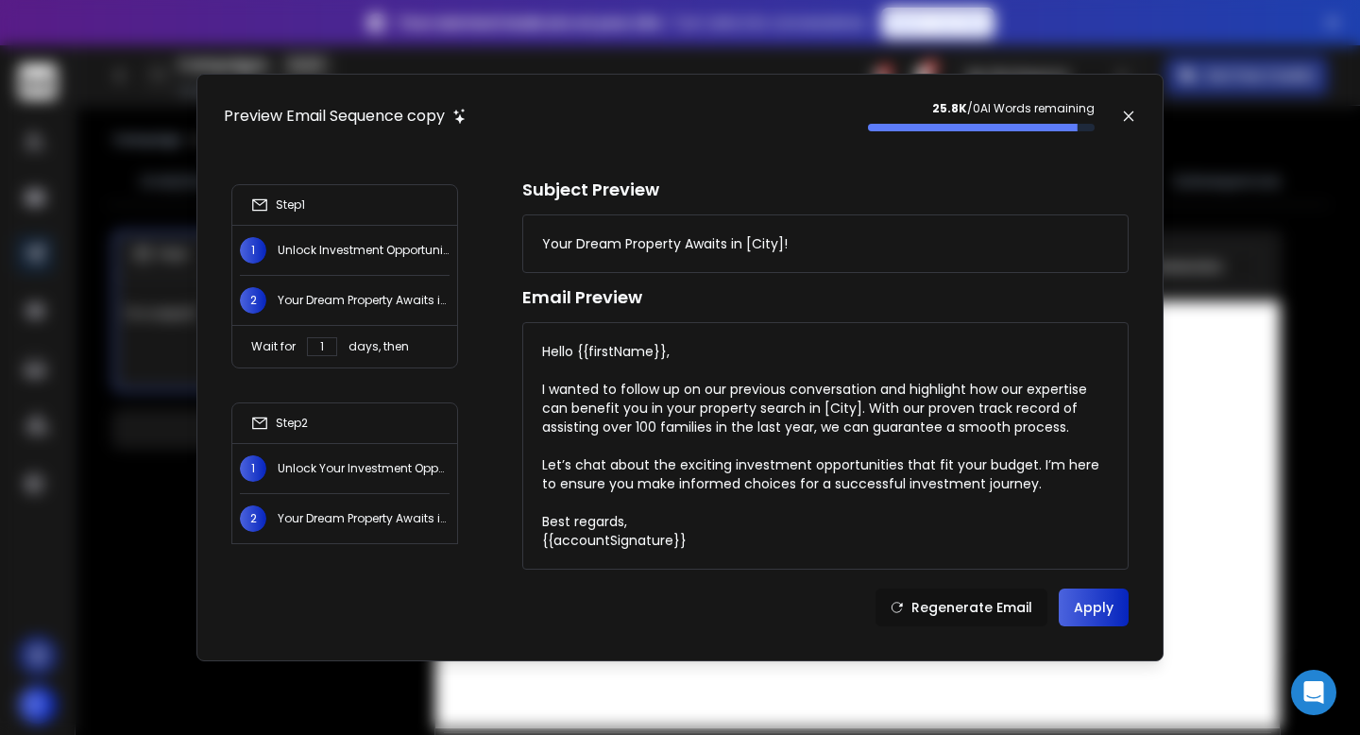
click at [368, 480] on div "1 Unlock Your Investment Opportunities in [City]!" at bounding box center [345, 468] width 210 height 26
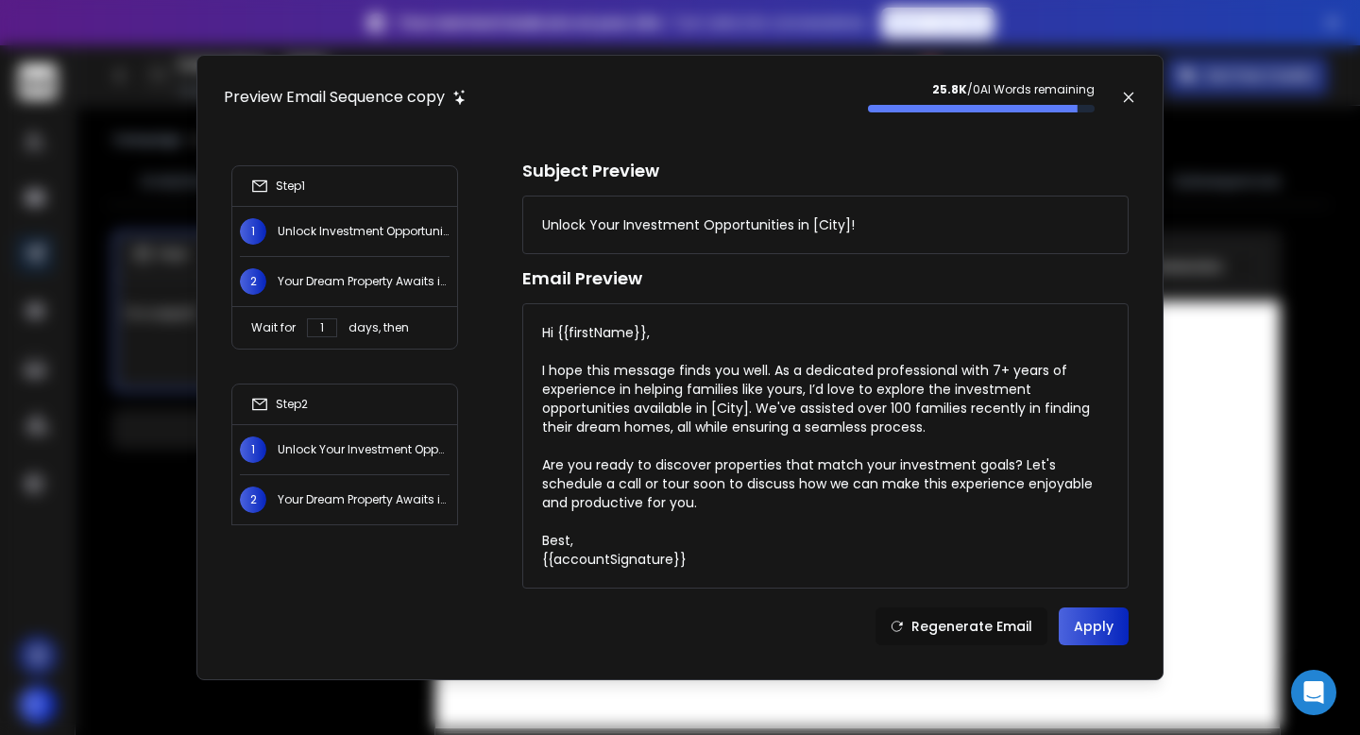
click at [599, 569] on button "Apply" at bounding box center [1094, 626] width 70 height 38
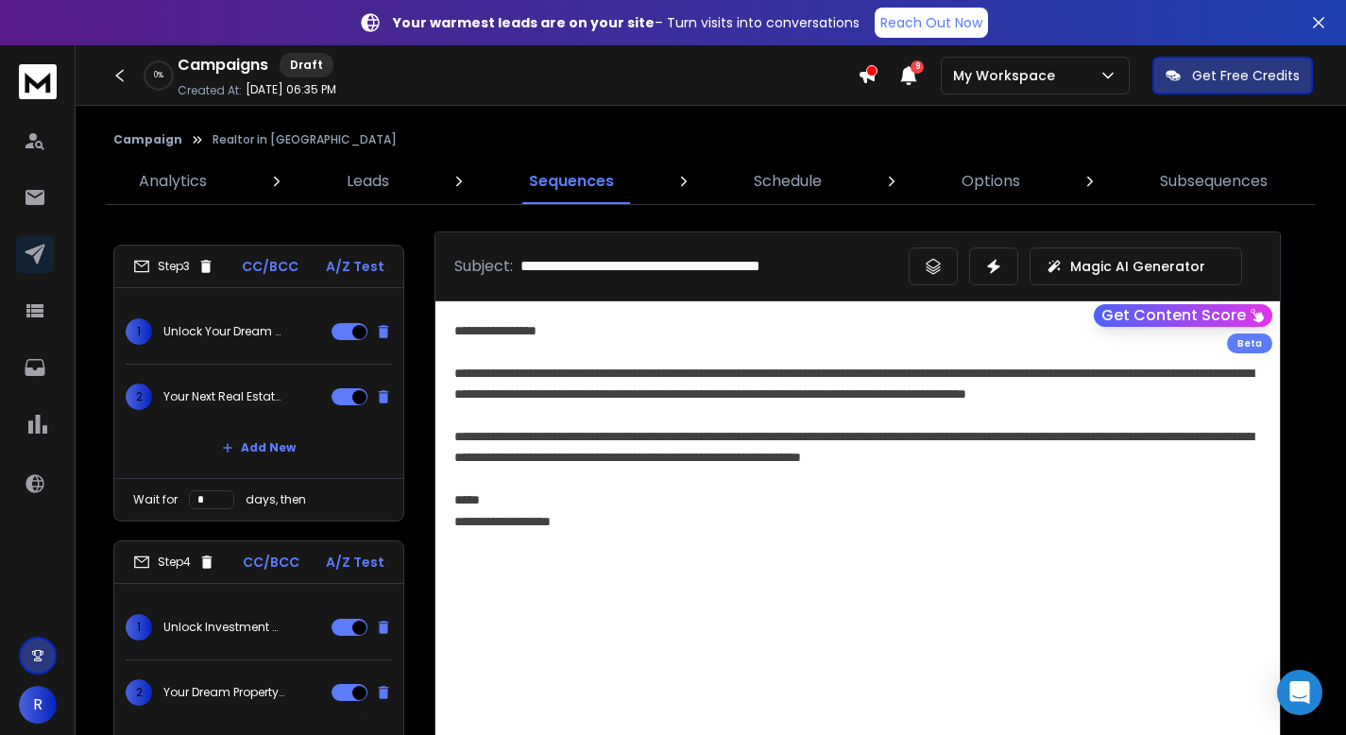
scroll to position [608, 0]
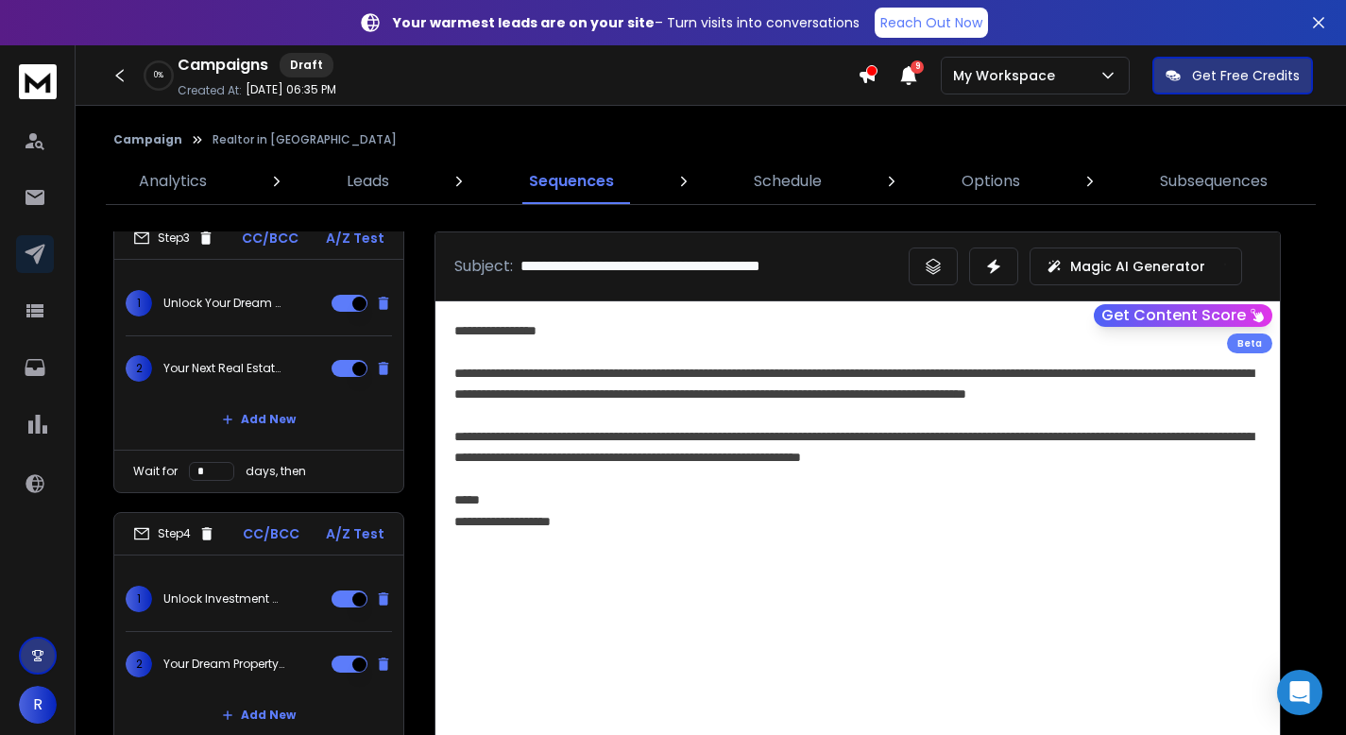
click at [209, 569] on div "1 Unlock Investment Opportunities in [City]" at bounding box center [205, 599] width 159 height 26
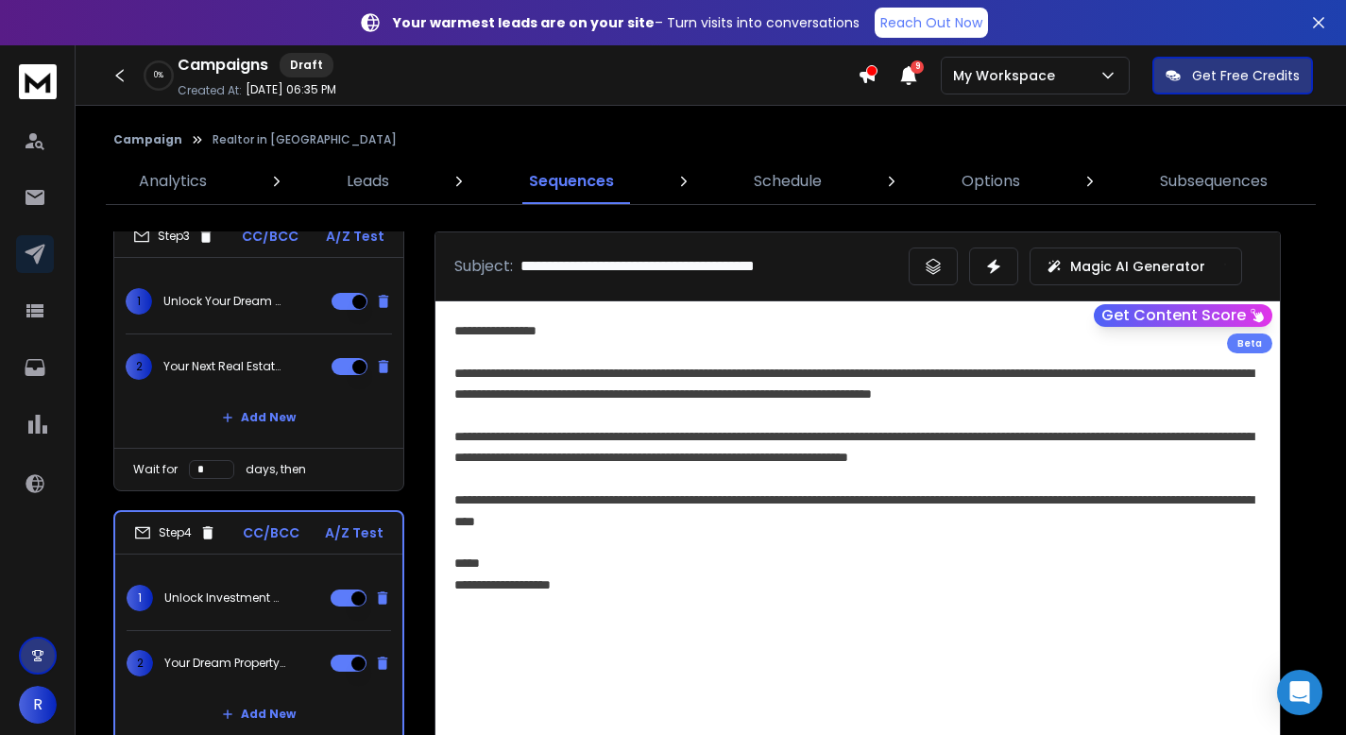
click at [354, 529] on p "A/Z Test" at bounding box center [354, 532] width 59 height 19
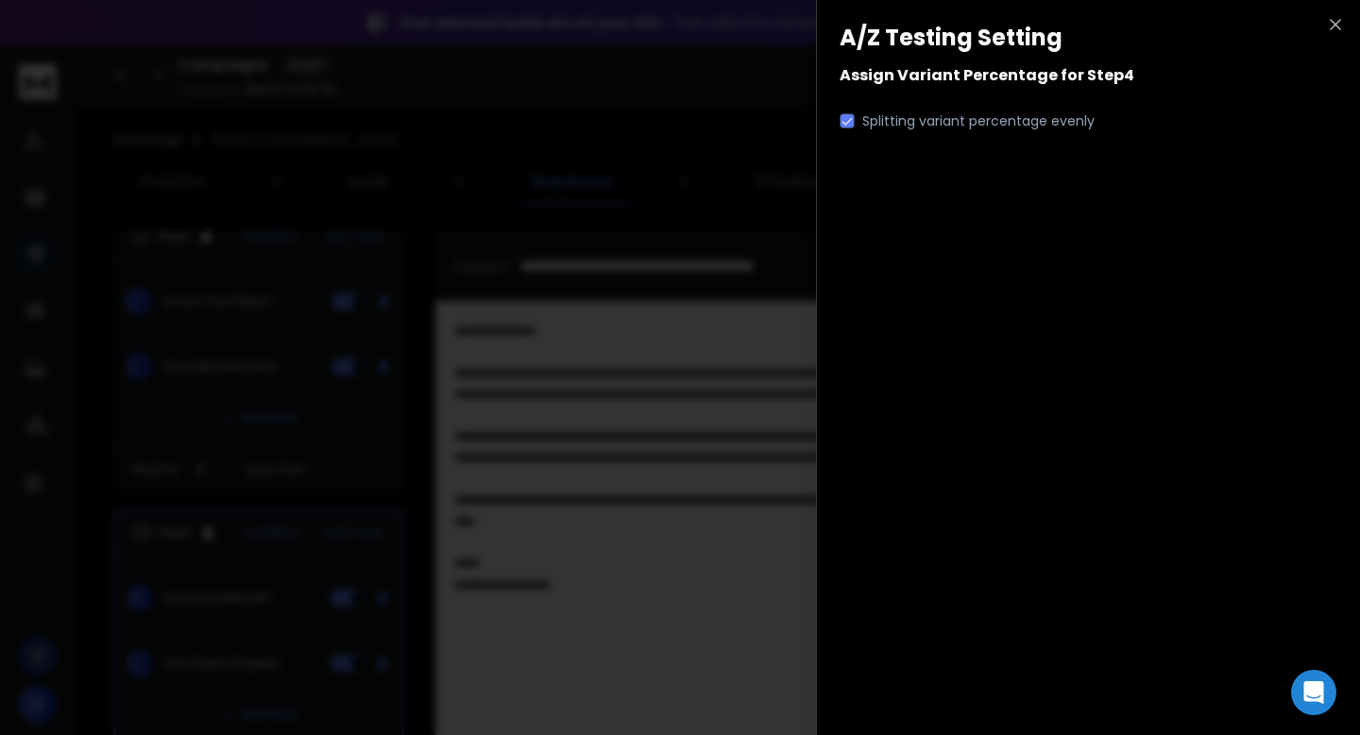
click at [599, 120] on button "button" at bounding box center [847, 120] width 15 height 15
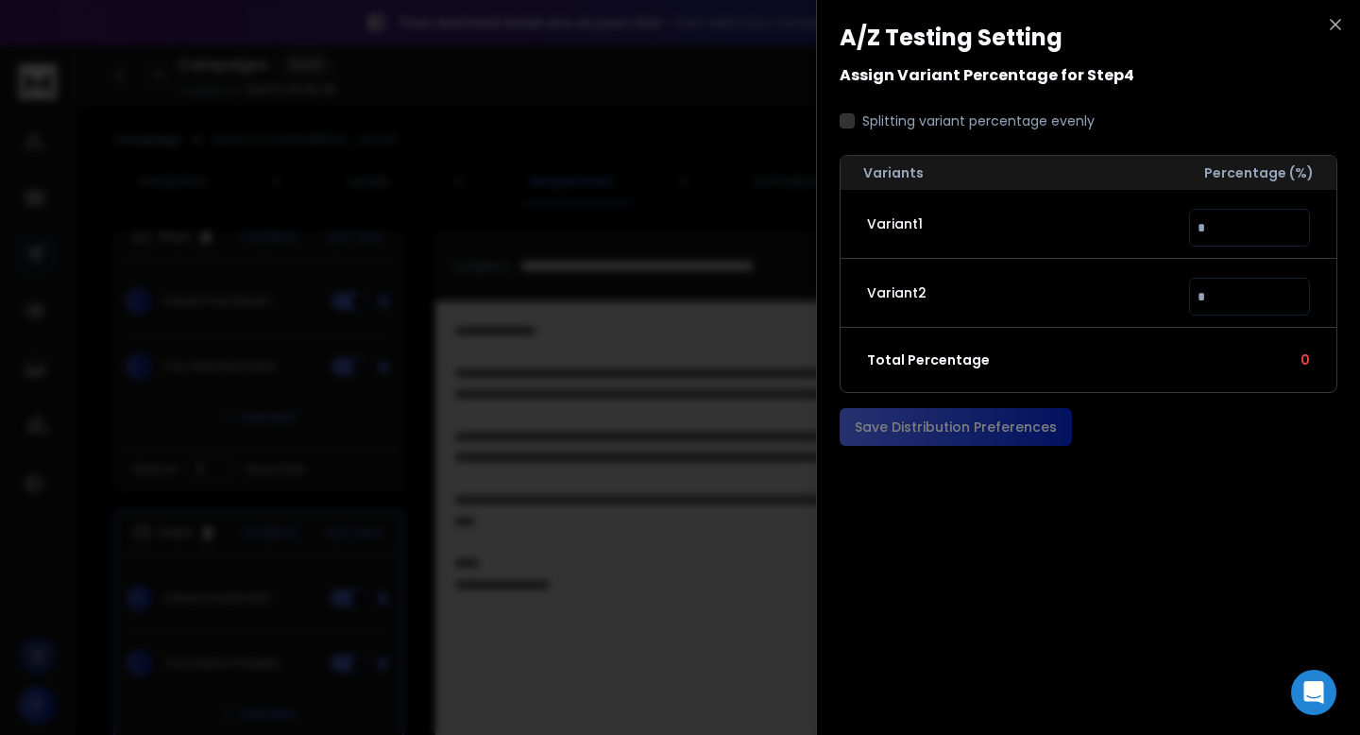
click at [599, 120] on button "button" at bounding box center [847, 120] width 15 height 15
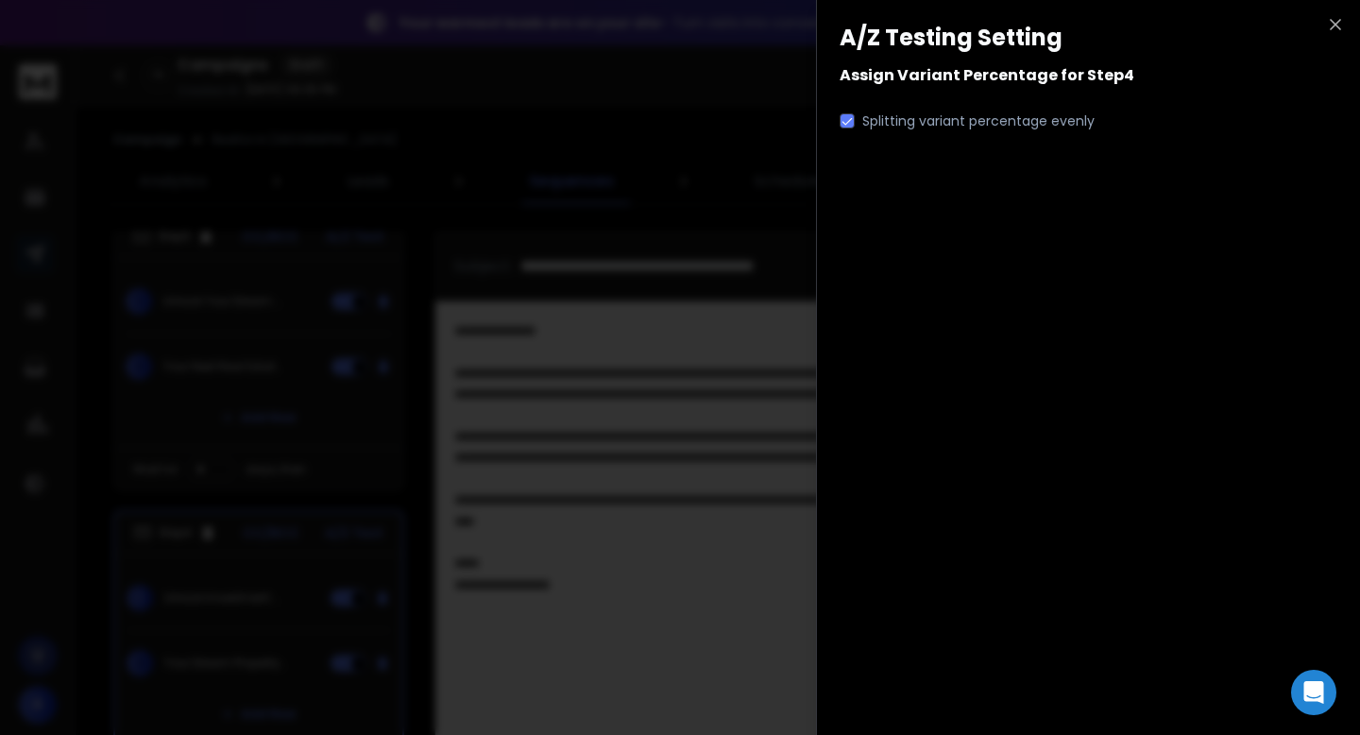
click at [599, 120] on button "button" at bounding box center [847, 120] width 15 height 15
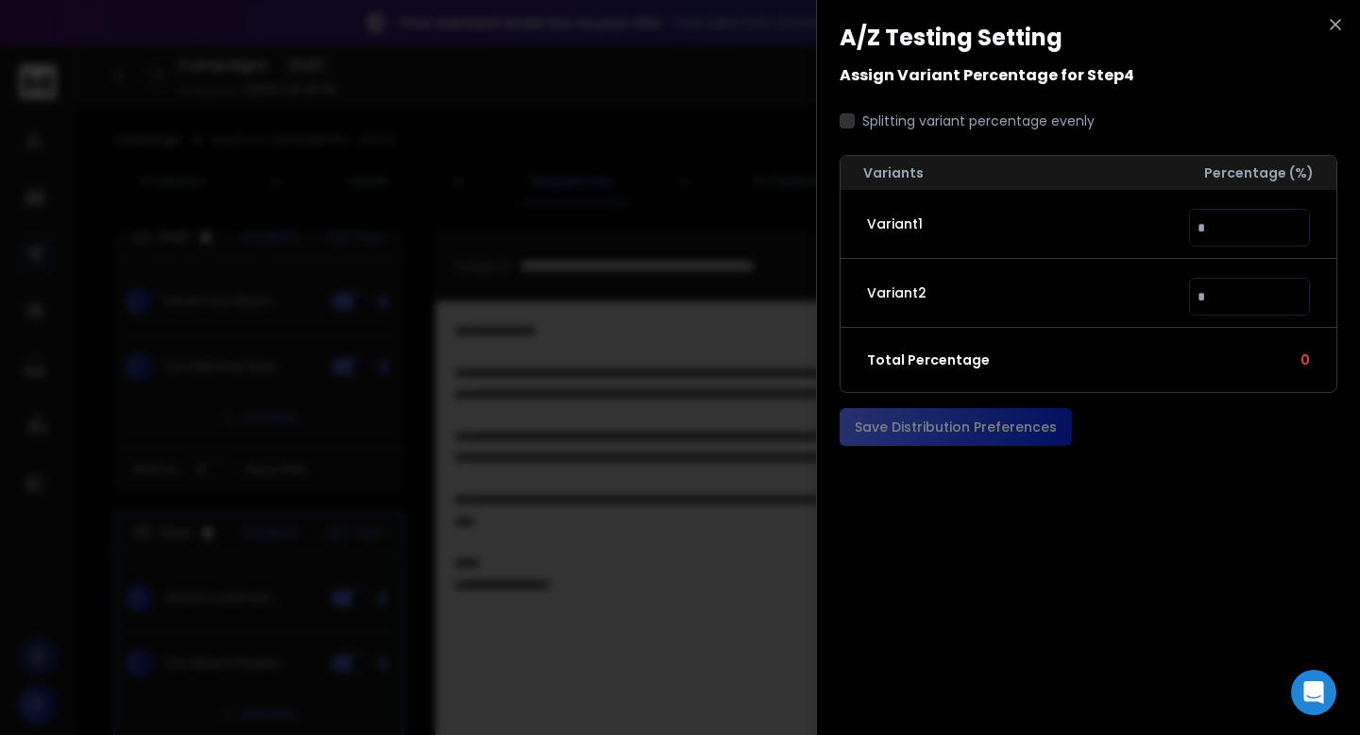
click at [599, 225] on input "Variant 1" at bounding box center [1249, 228] width 121 height 38
click at [599, 437] on div "Save Distribution Preferences" at bounding box center [1089, 427] width 498 height 38
click at [599, 123] on button "button" at bounding box center [847, 120] width 15 height 15
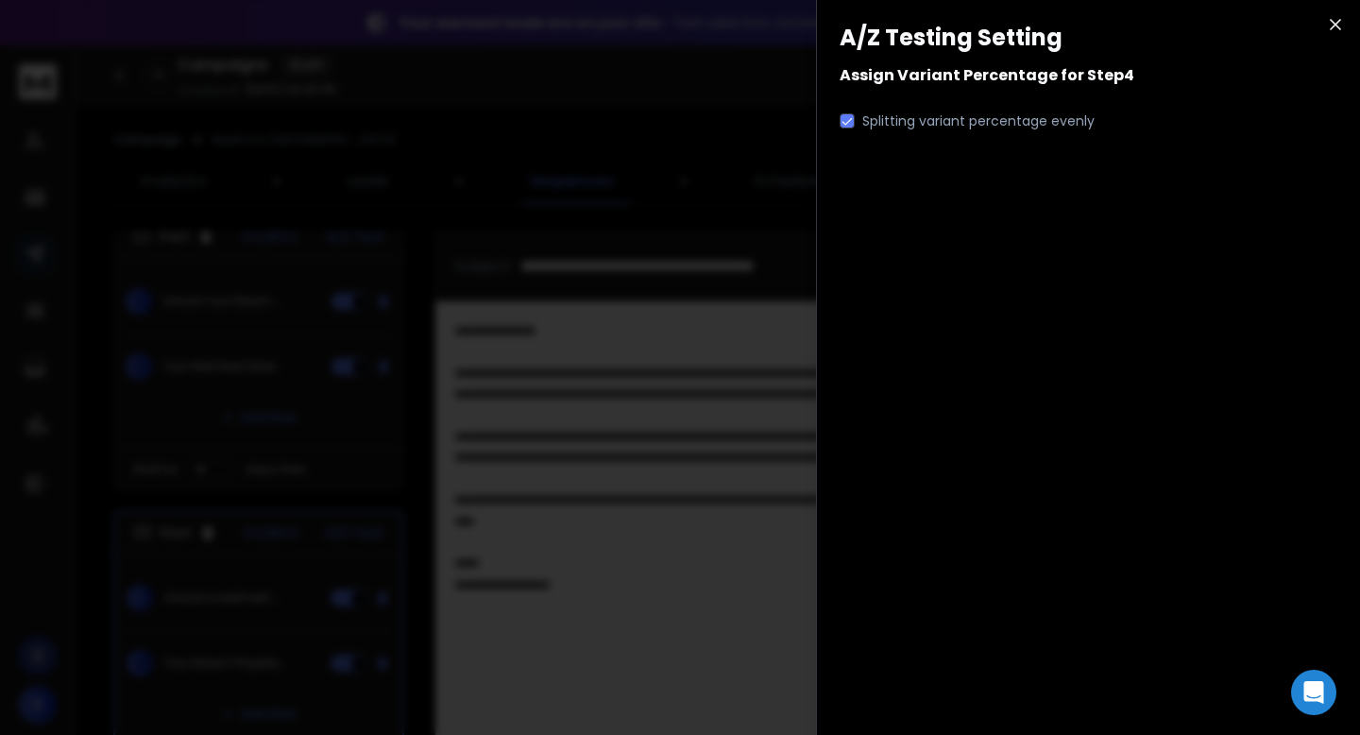
click at [599, 23] on icon "button" at bounding box center [1335, 24] width 9 height 9
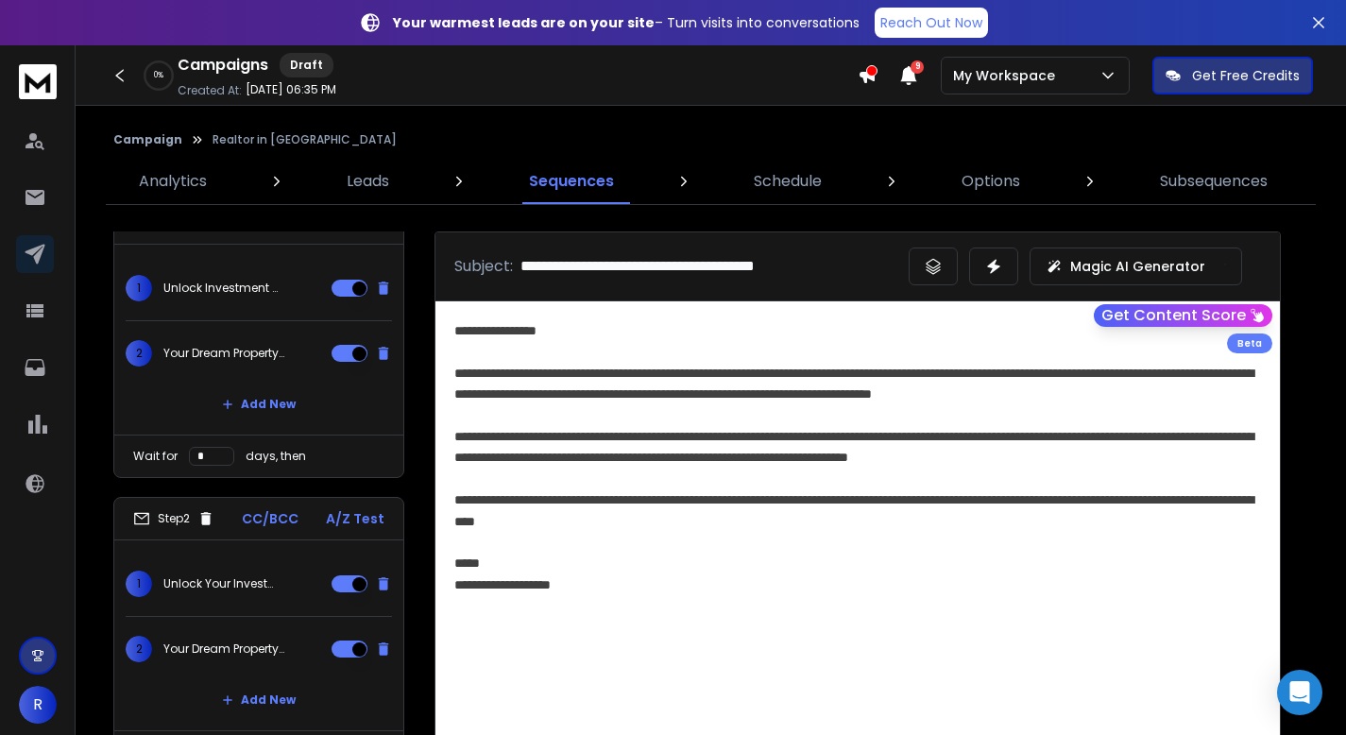
scroll to position [0, 0]
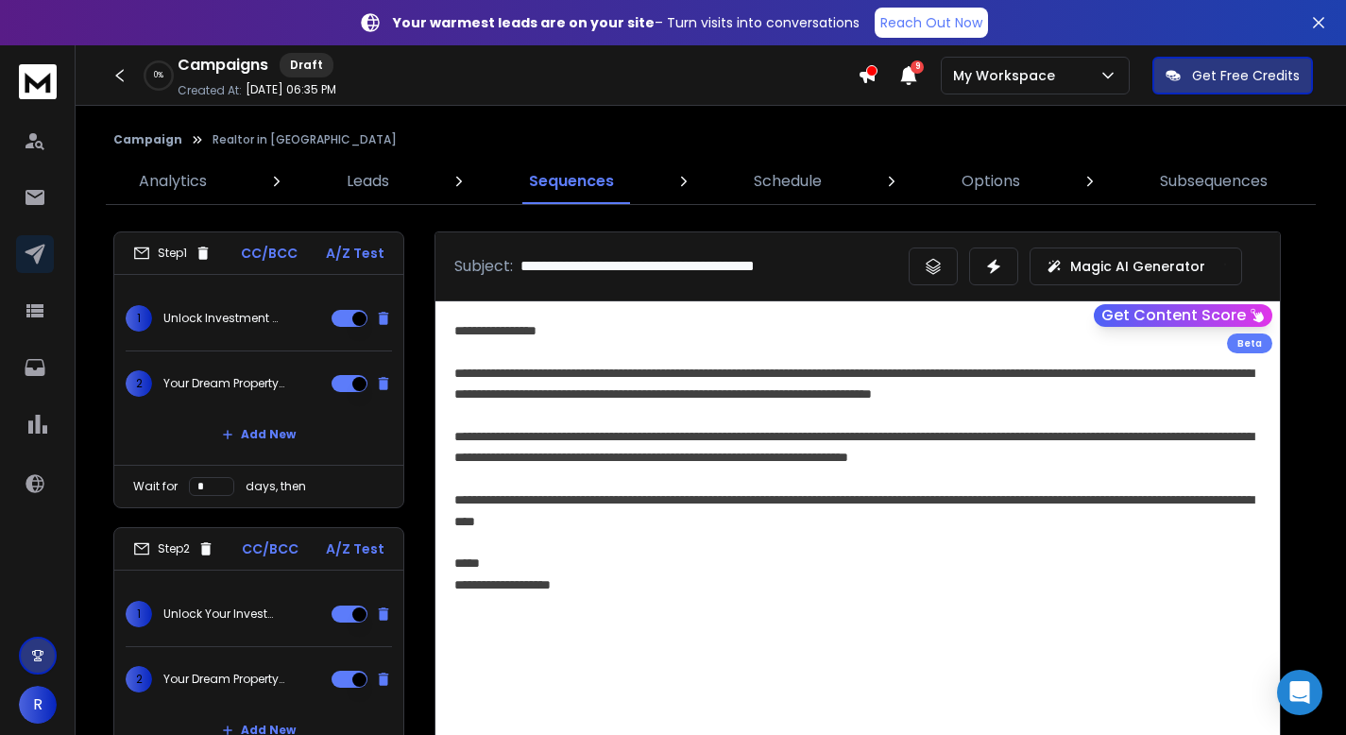
click at [260, 322] on p "Unlock Investment Opportunities in [City]!" at bounding box center [223, 318] width 121 height 15
type input "**********"
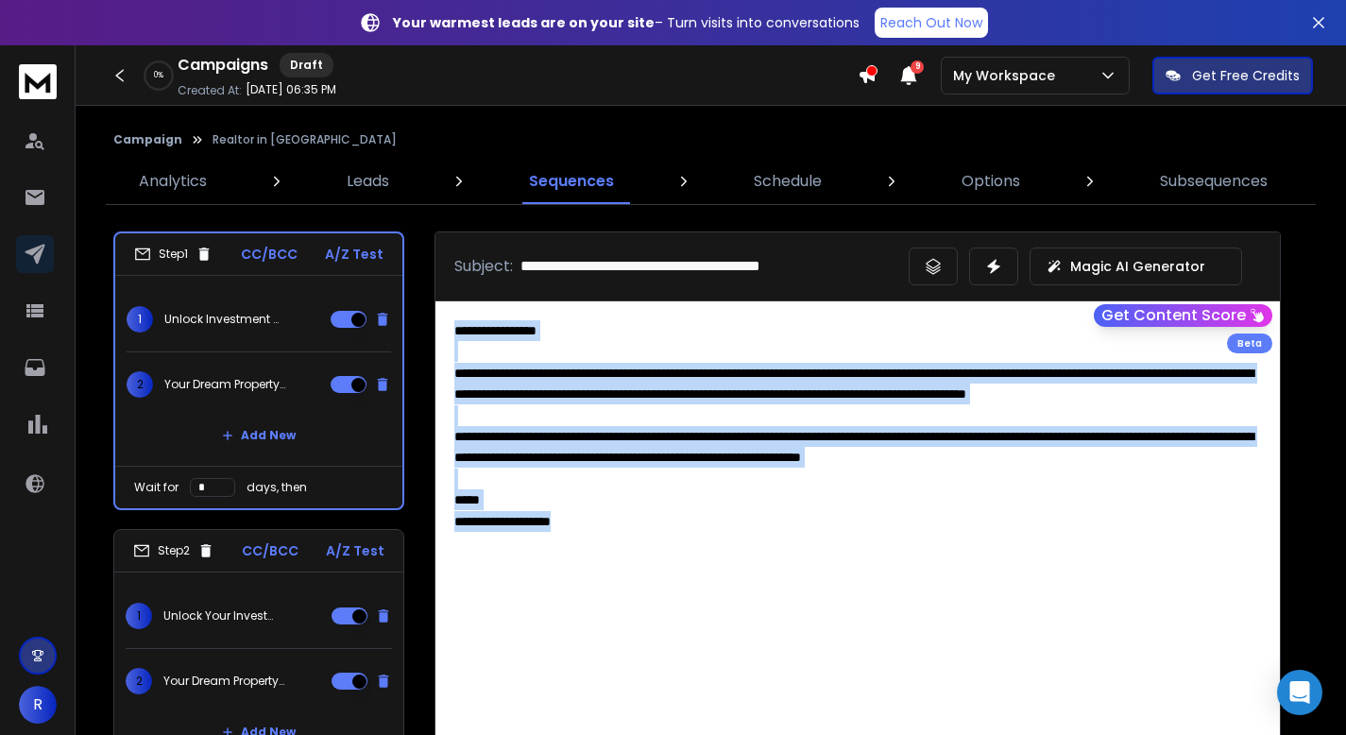
drag, startPoint x: 589, startPoint y: 529, endPoint x: 448, endPoint y: 333, distance: 241.7
click at [447, 331] on div "**********" at bounding box center [858, 521] width 845 height 441
copy div "**********"
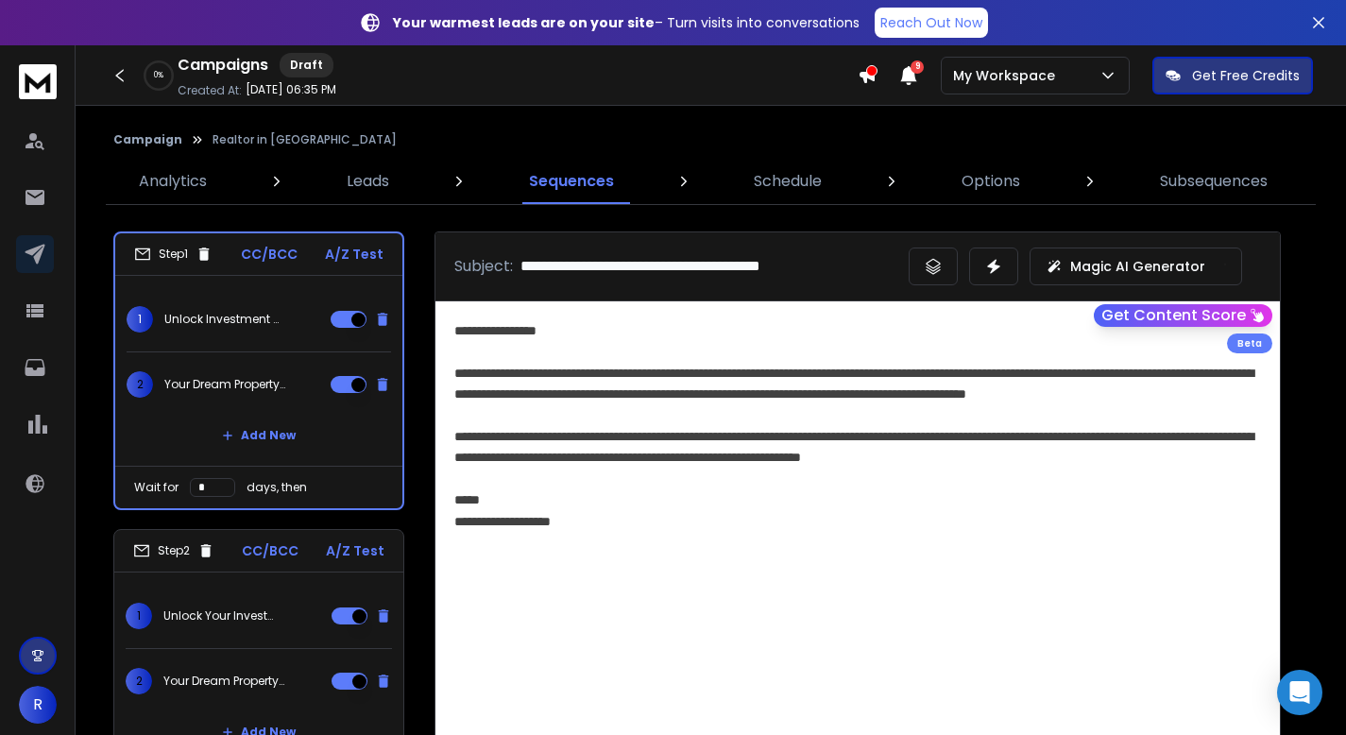
click at [214, 491] on input "*" at bounding box center [212, 487] width 45 height 19
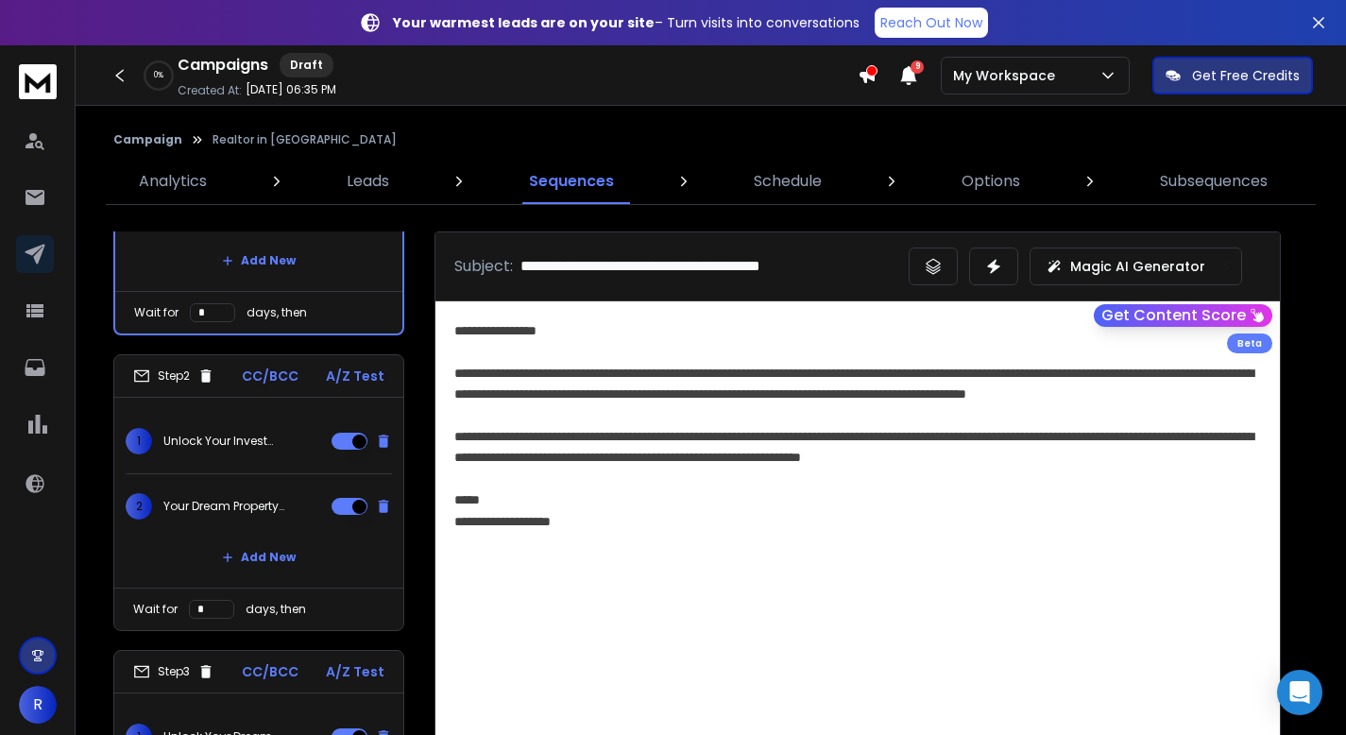
scroll to position [180, 0]
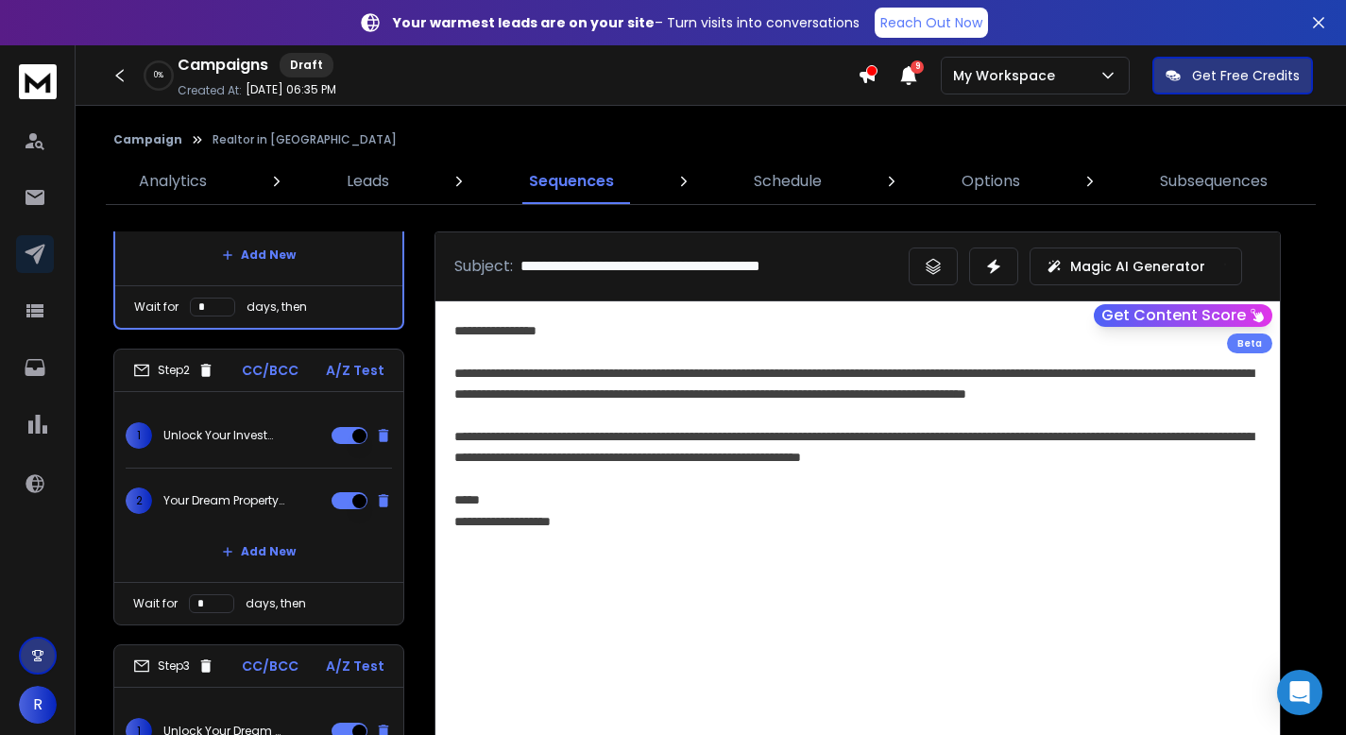
type input "*"
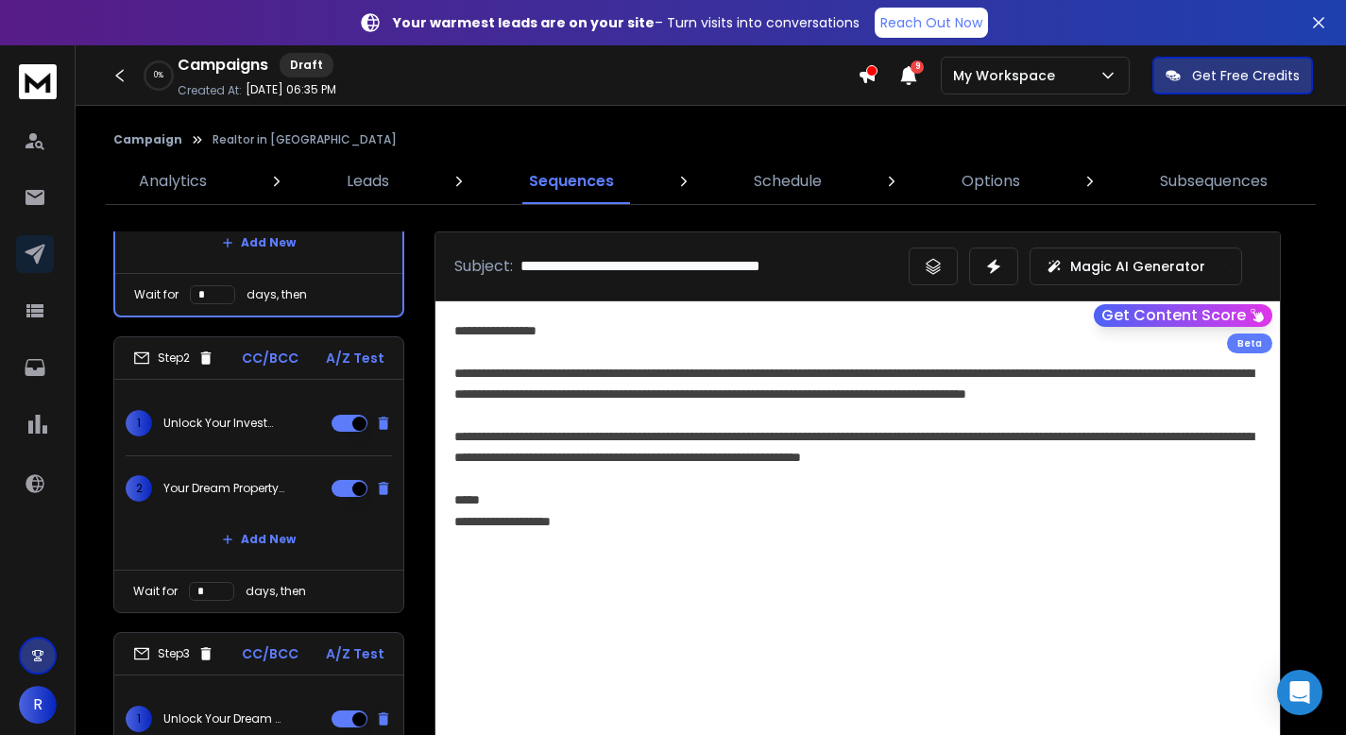
scroll to position [199, 0]
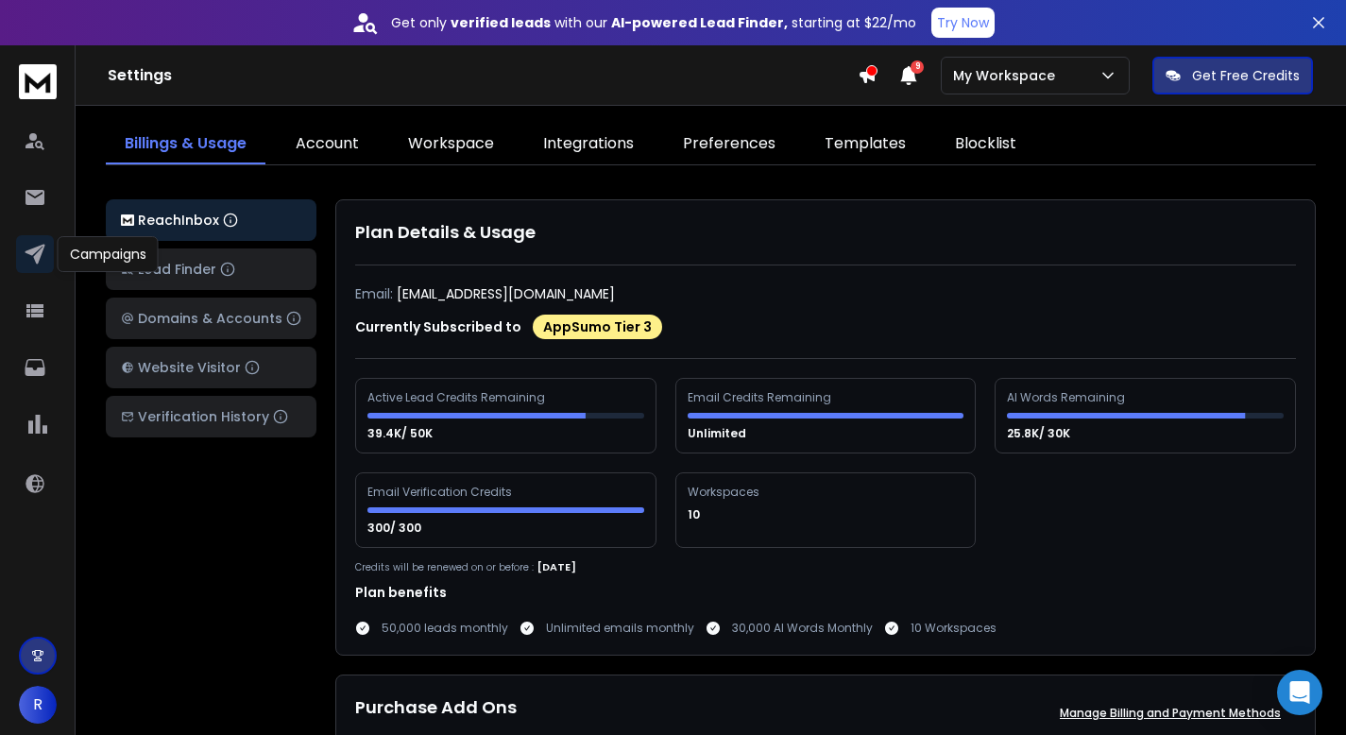
click at [34, 262] on icon at bounding box center [35, 254] width 23 height 23
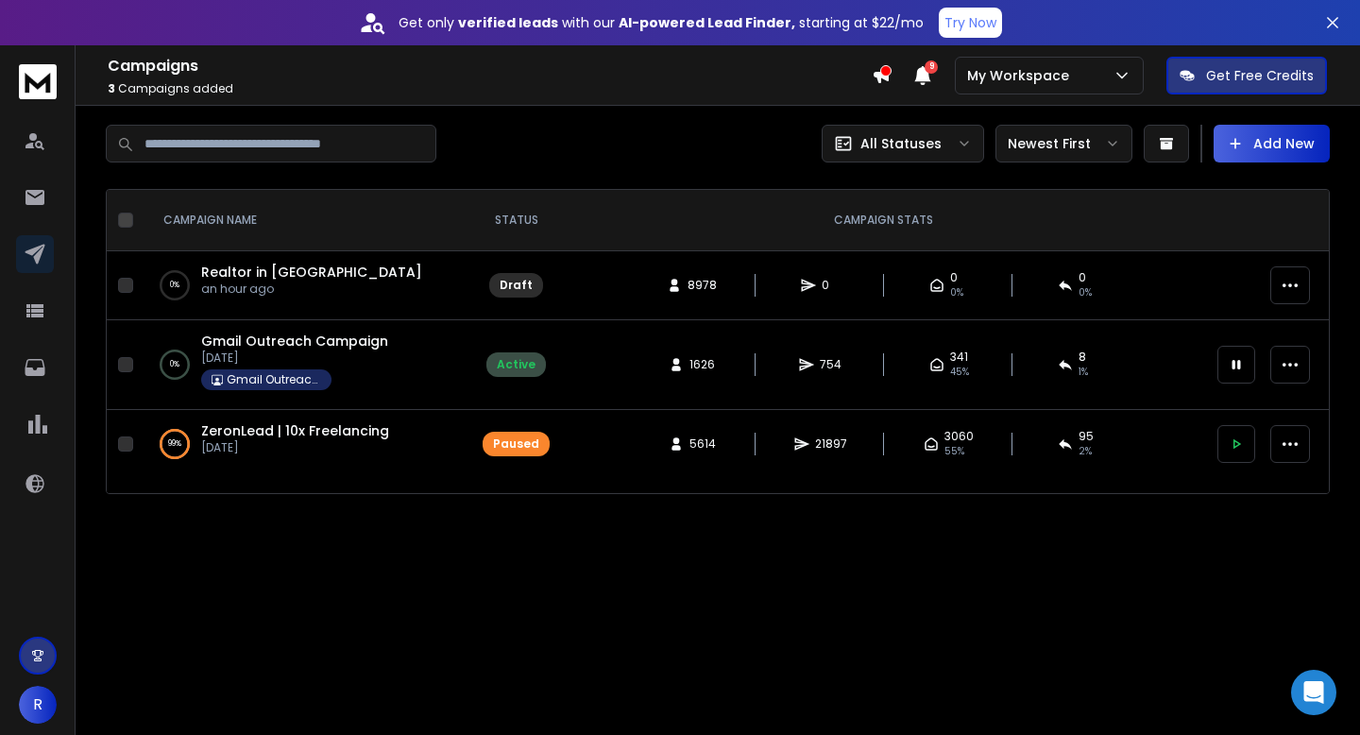
click at [397, 441] on div "99 % ZeronLead | 10x Freelancing 2 months ago" at bounding box center [306, 443] width 293 height 45
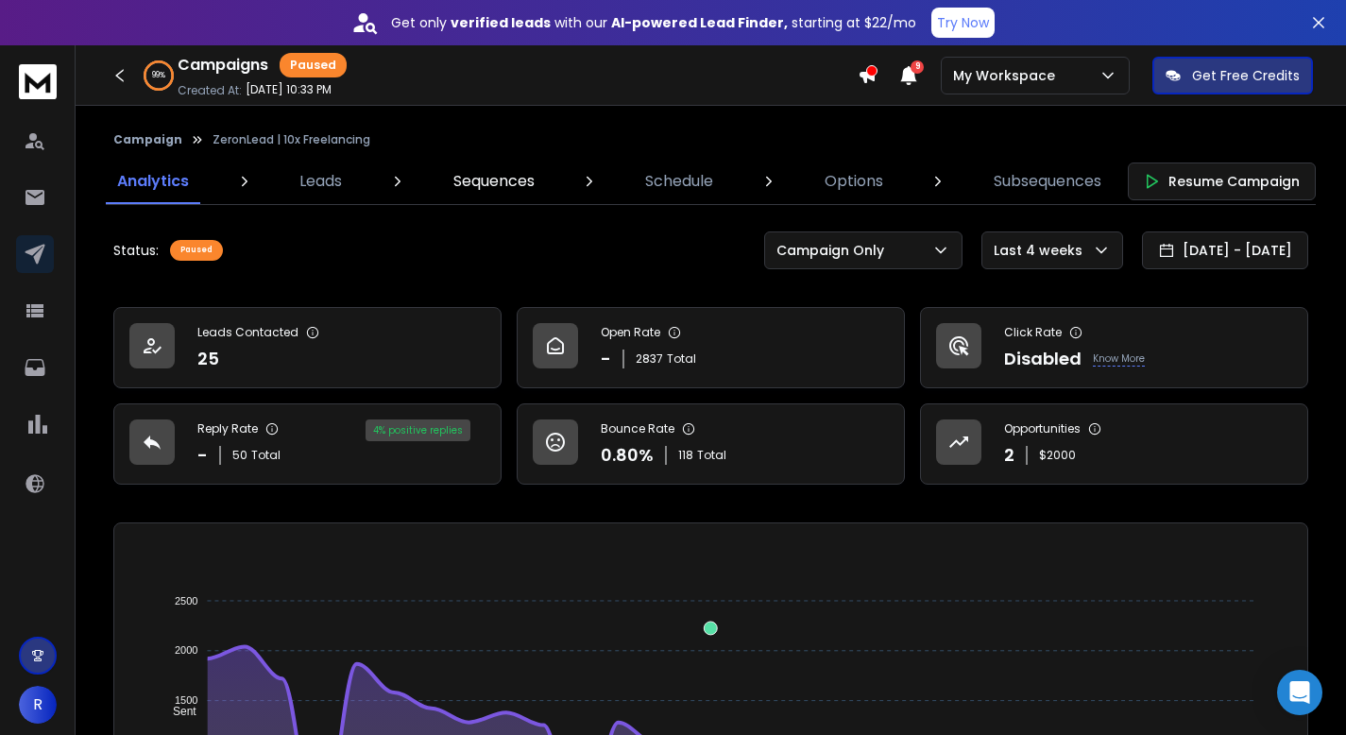
click at [506, 180] on p "Sequences" at bounding box center [493, 181] width 81 height 23
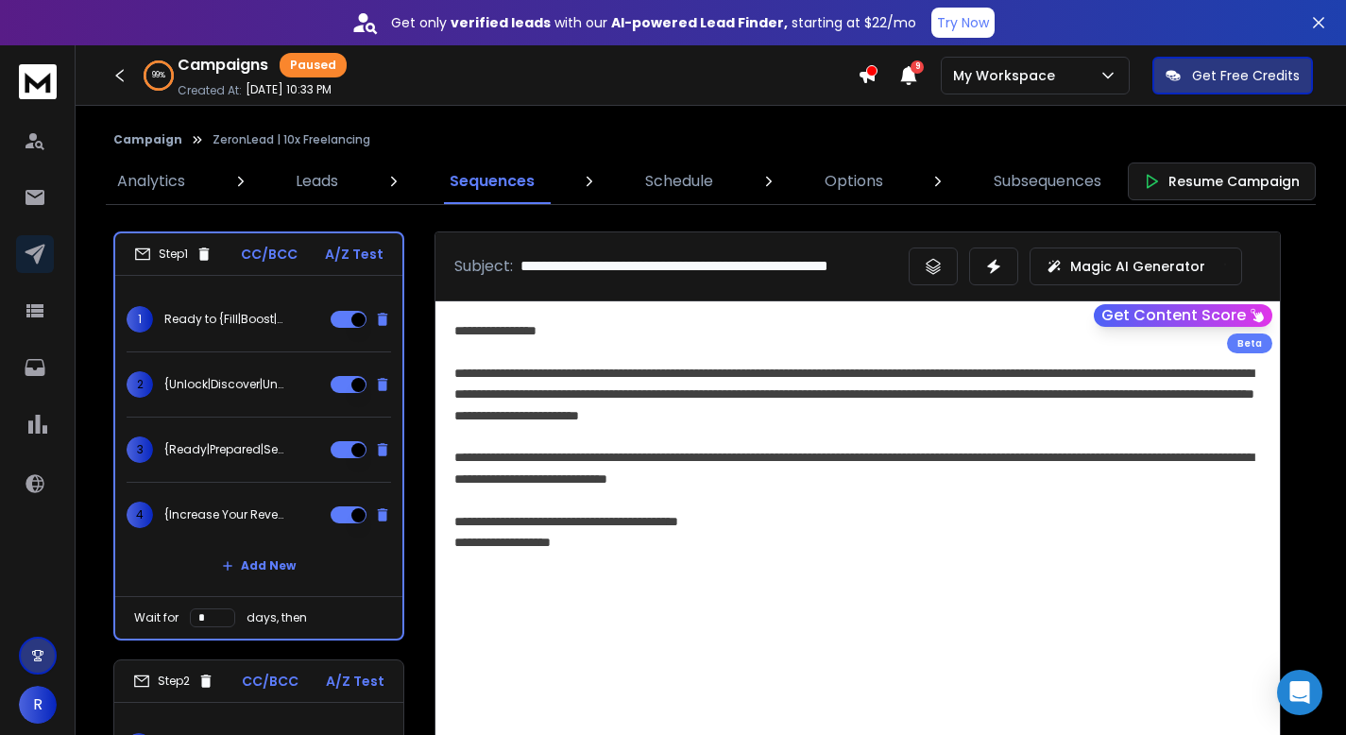
click at [259, 323] on p "Ready to {Fill|Boost|Supercharge} Your Sales Pipeline?" at bounding box center [224, 319] width 121 height 15
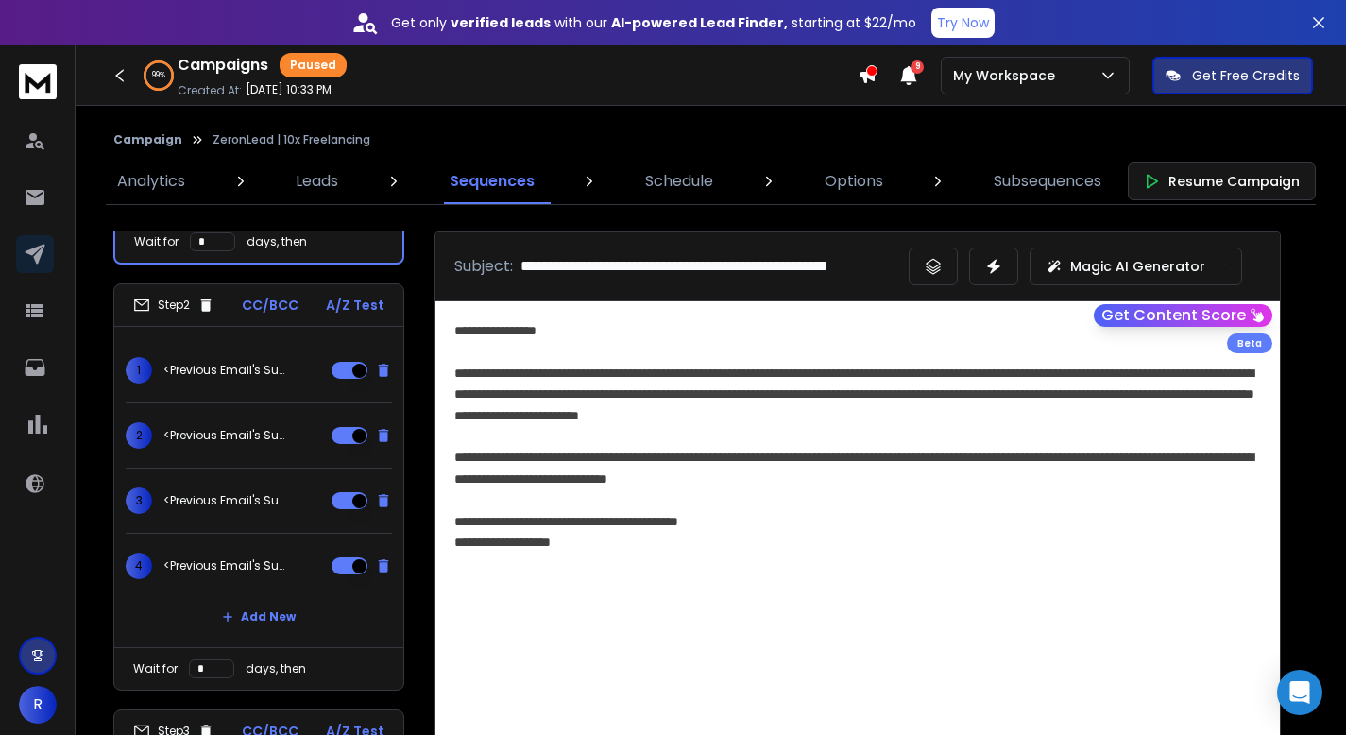
scroll to position [377, 0]
